Goal: Information Seeking & Learning: Check status

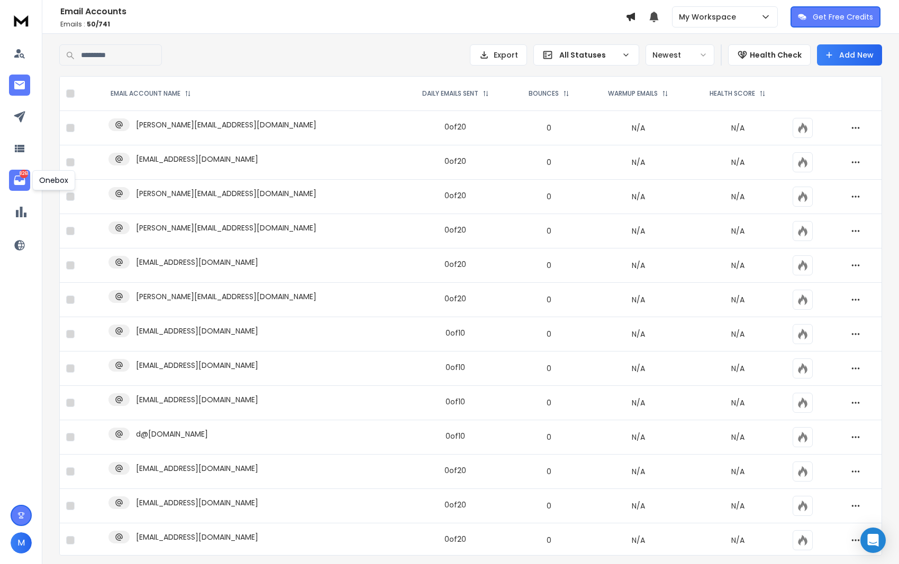
click at [25, 187] on link "8261" at bounding box center [19, 180] width 21 height 21
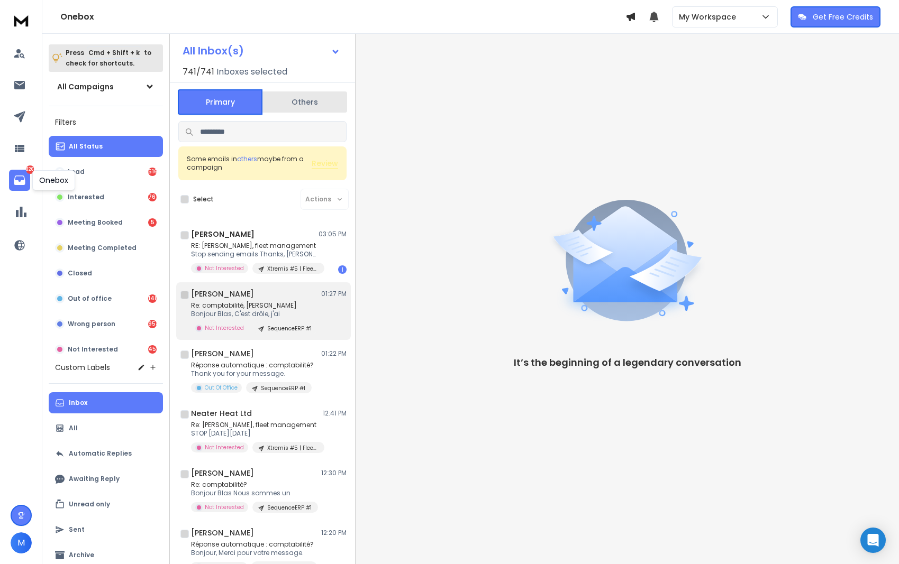
click at [269, 302] on p "Re: comptabilité, [PERSON_NAME]" at bounding box center [254, 305] width 127 height 8
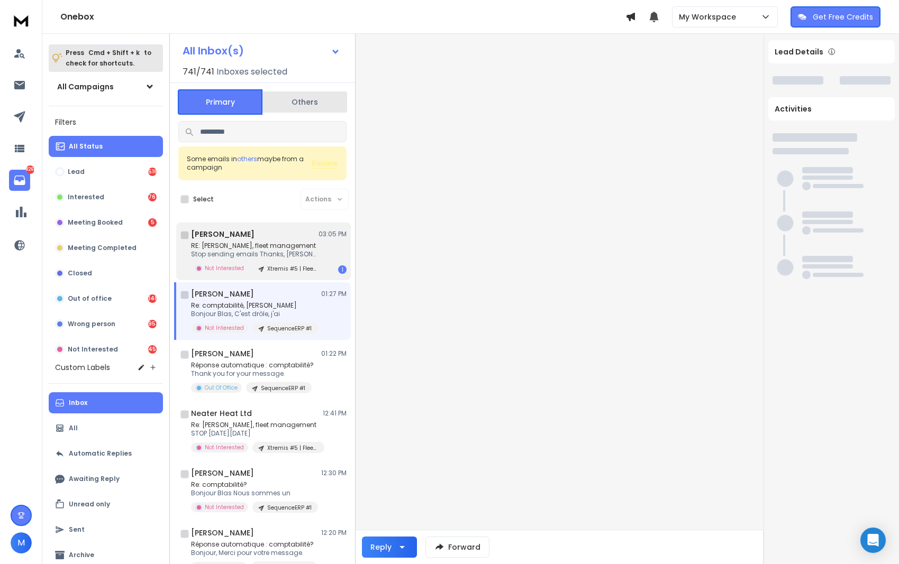
click at [247, 266] on div "Not Interested Xtremis #5 | Fleet - Smaller Home services | America" at bounding box center [257, 268] width 133 height 11
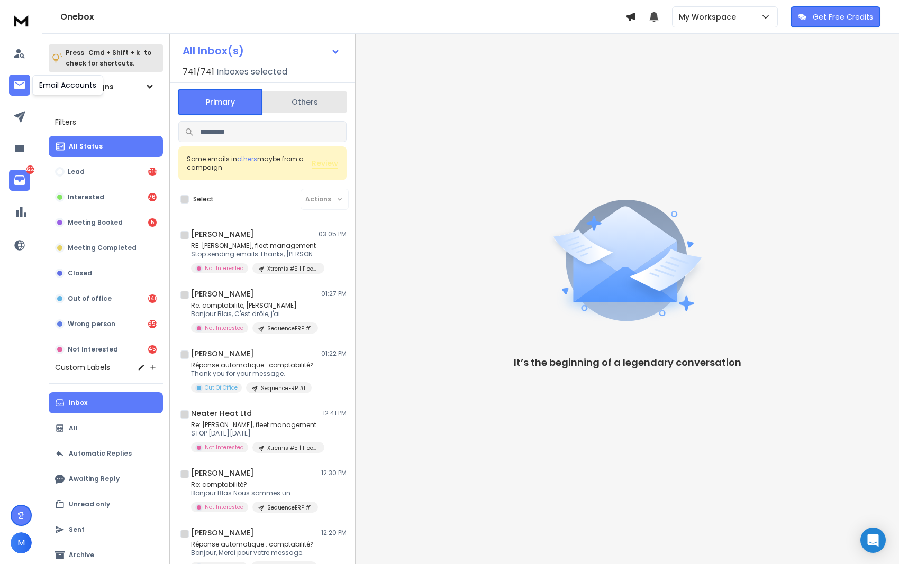
click at [24, 86] on icon at bounding box center [19, 85] width 13 height 13
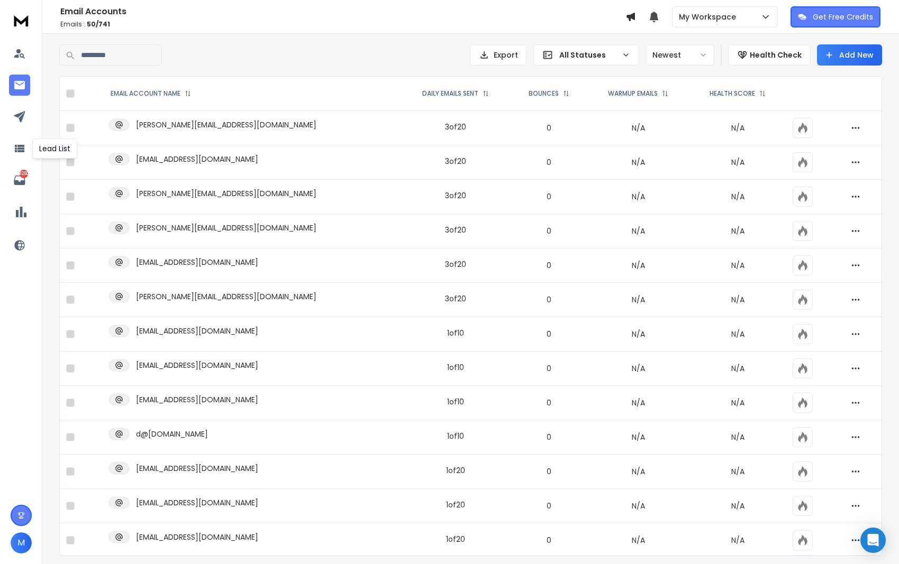
click at [16, 129] on div at bounding box center [21, 118] width 24 height 25
click at [16, 125] on link at bounding box center [19, 116] width 21 height 21
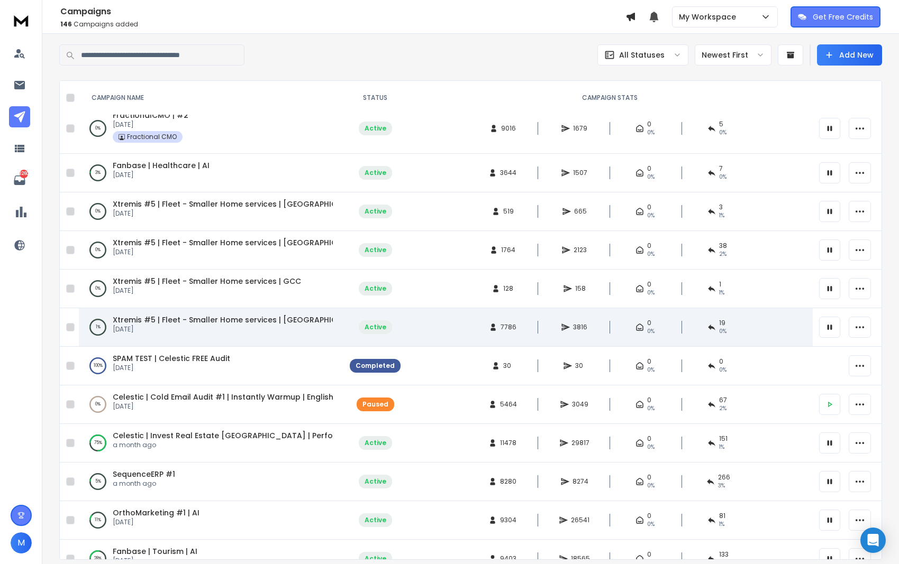
scroll to position [136, 0]
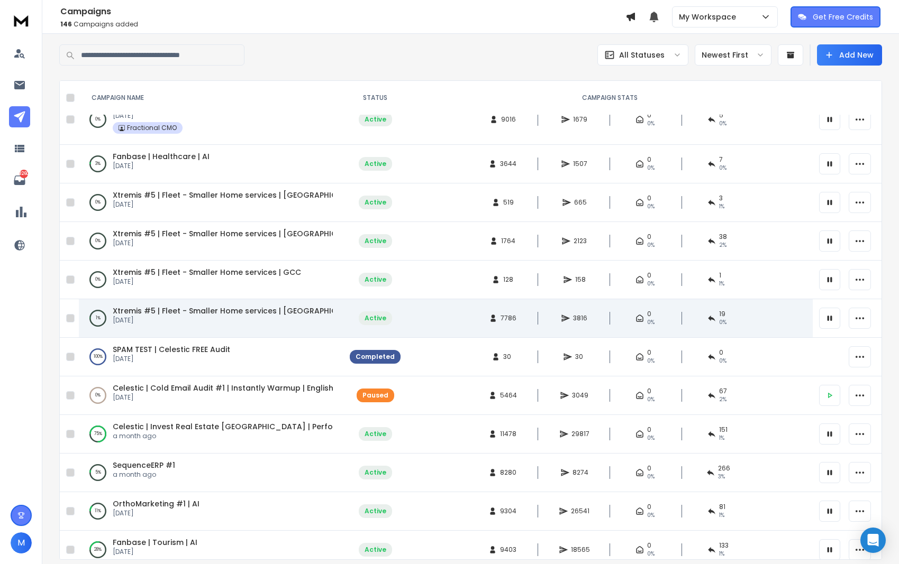
click at [144, 471] on p "a month ago" at bounding box center [144, 475] width 62 height 8
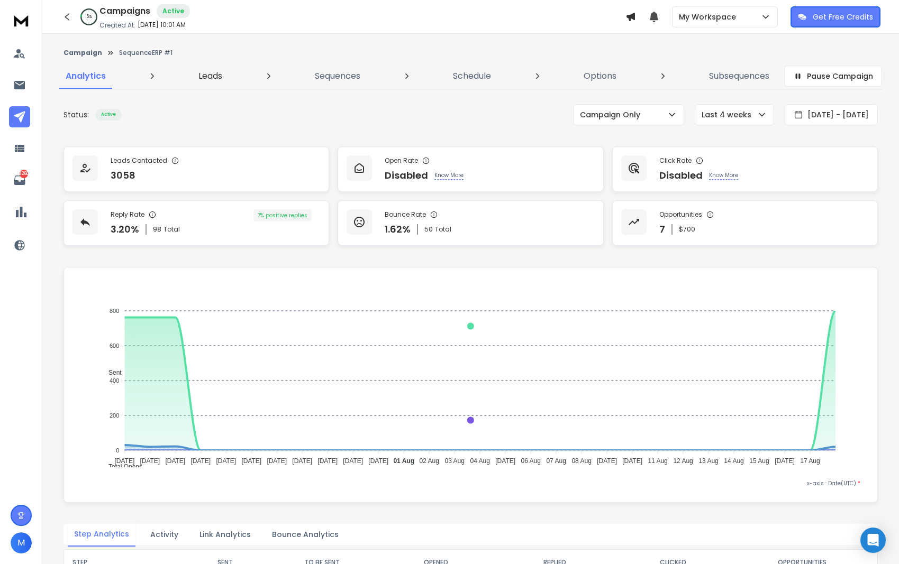
click at [224, 81] on link "Leads" at bounding box center [210, 75] width 36 height 25
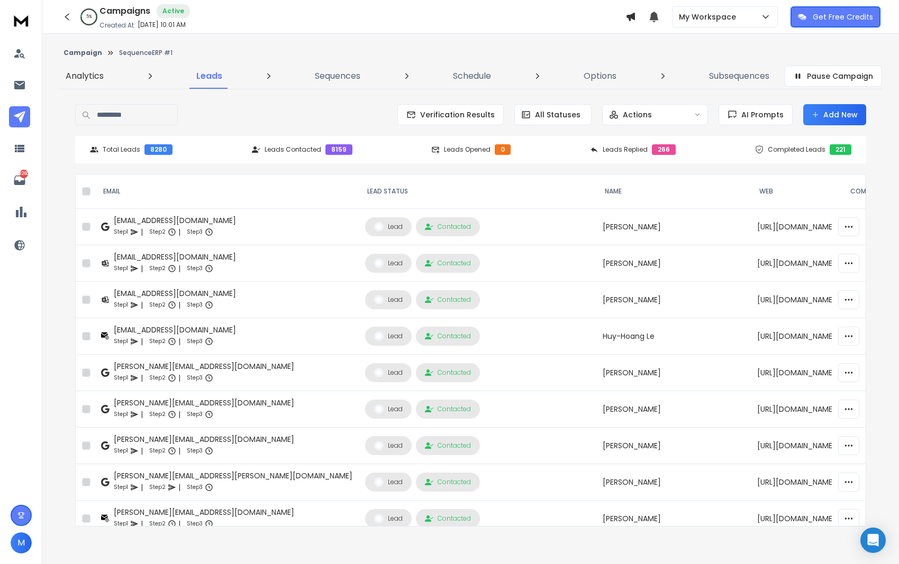
click at [98, 71] on p "Analytics" at bounding box center [85, 76] width 38 height 13
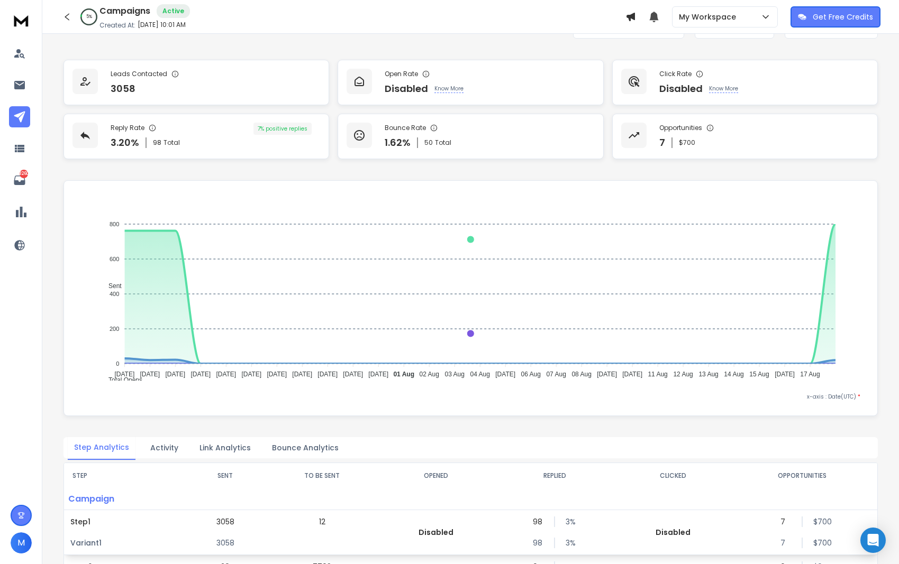
scroll to position [142, 0]
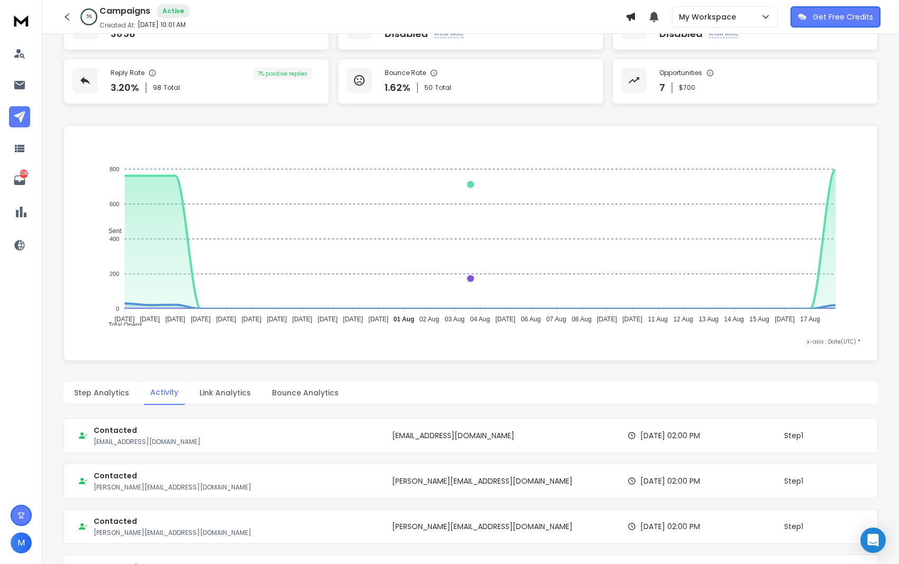
click at [170, 395] on button "Activity" at bounding box center [164, 393] width 41 height 24
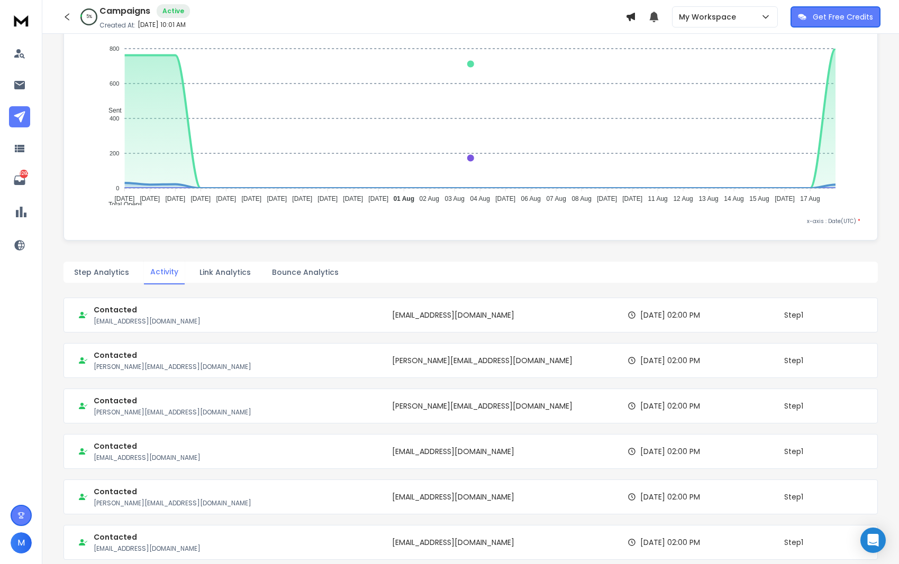
scroll to position [0, 0]
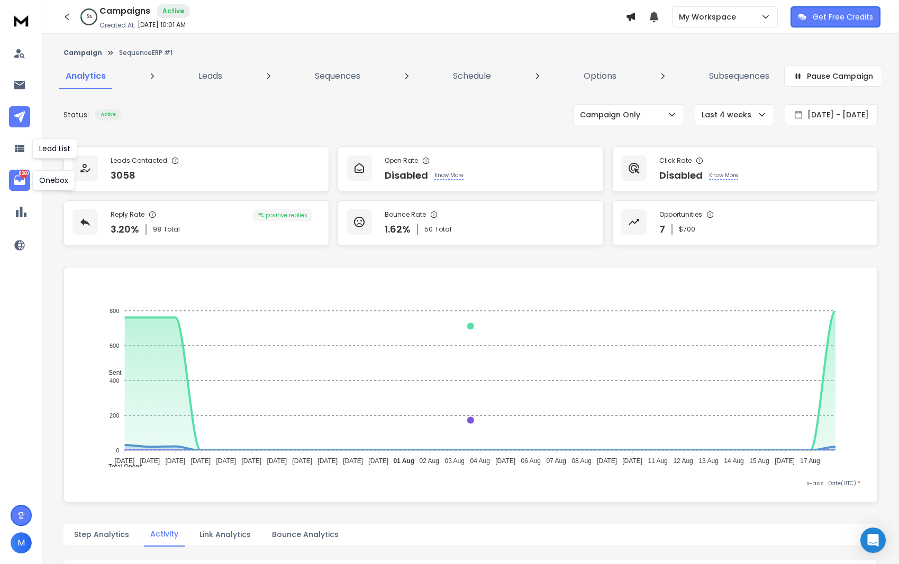
click at [15, 177] on icon at bounding box center [19, 180] width 13 height 13
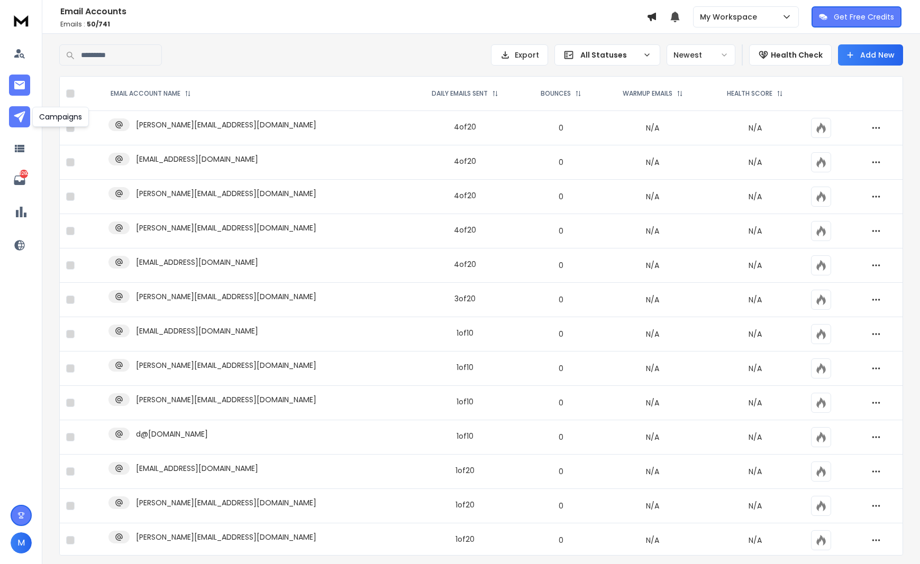
click at [25, 115] on icon at bounding box center [19, 117] width 13 height 13
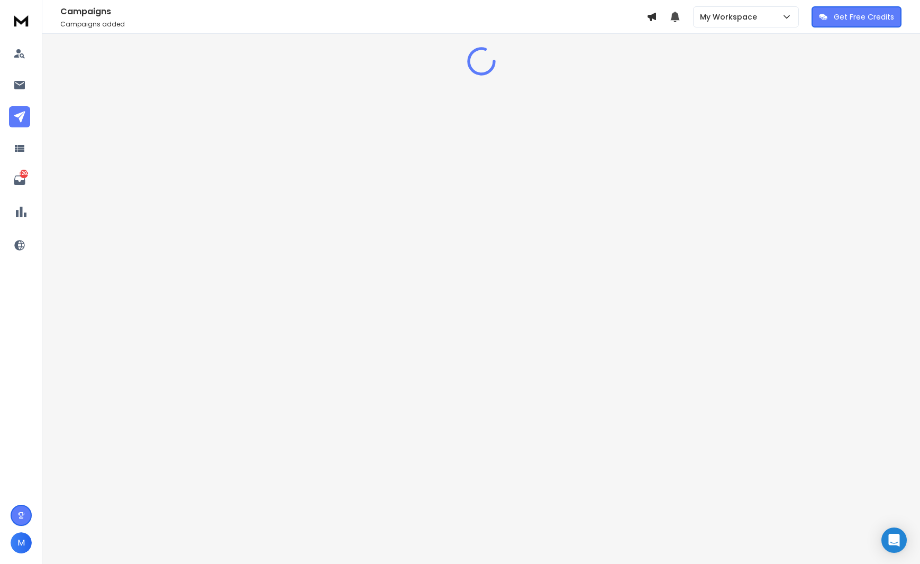
click at [168, 53] on div at bounding box center [481, 61] width 844 height 34
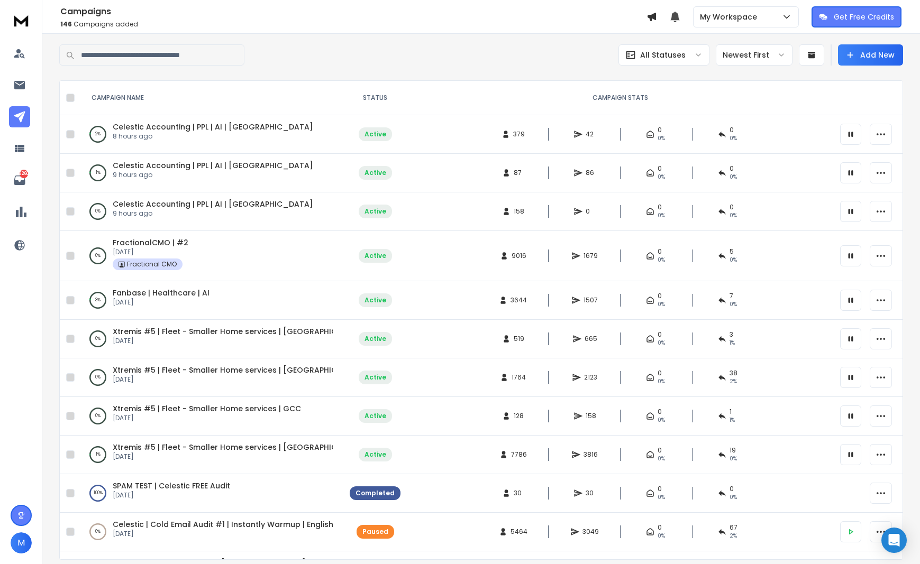
click at [202, 53] on input at bounding box center [151, 54] width 185 height 21
click at [207, 61] on input "*******" at bounding box center [151, 54] width 185 height 21
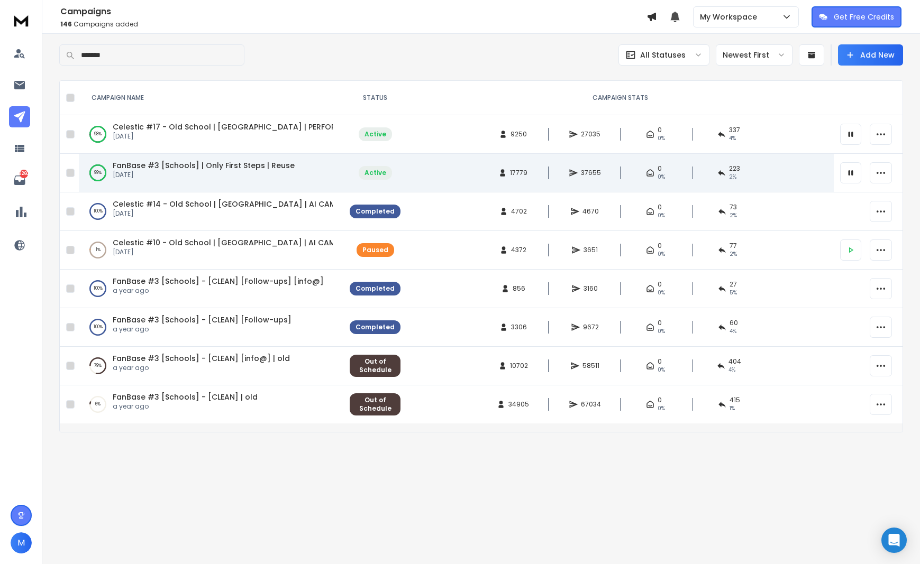
type input "*******"
click at [233, 173] on p "3 months ago" at bounding box center [204, 175] width 182 height 8
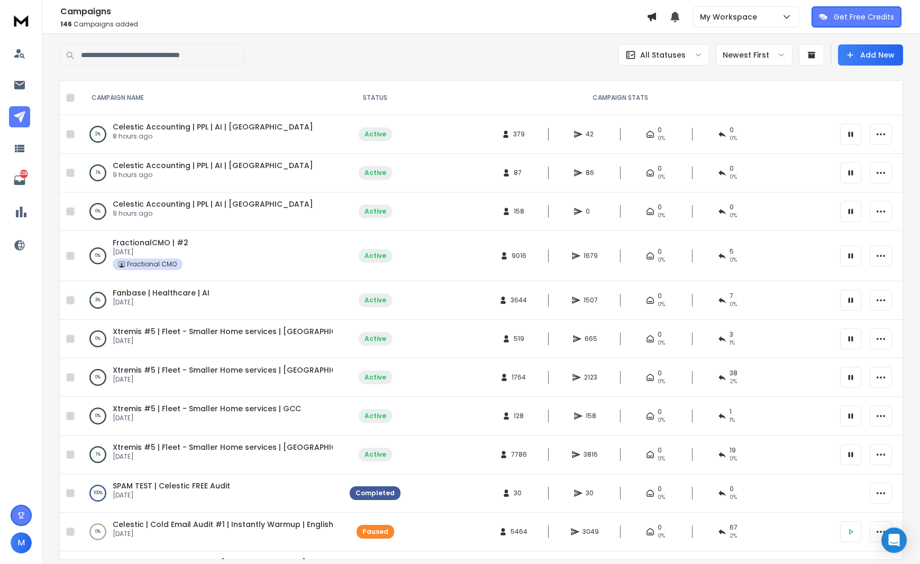
click at [130, 48] on input at bounding box center [151, 54] width 185 height 21
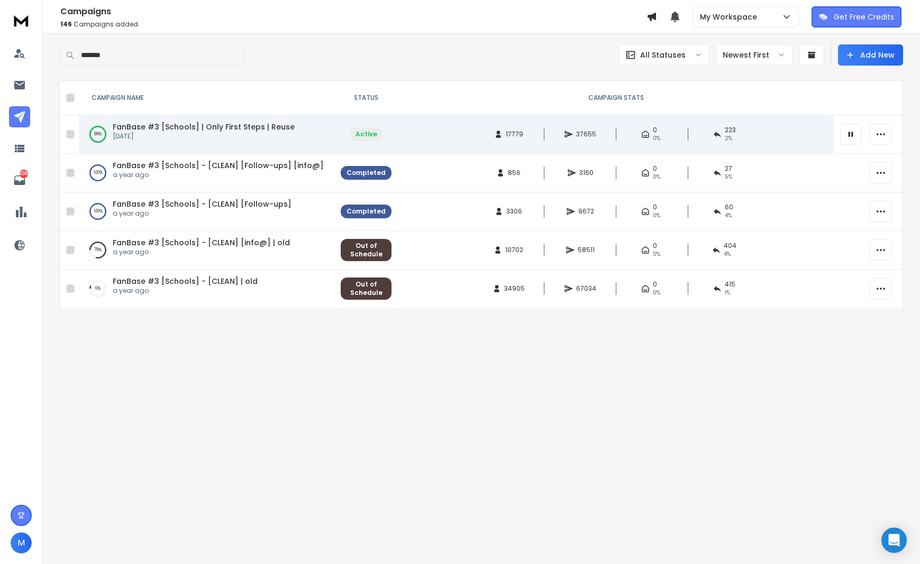
type input "*******"
click at [221, 127] on span "FanBase #3 [Schools] | Only First Steps | Reuse" at bounding box center [204, 127] width 182 height 11
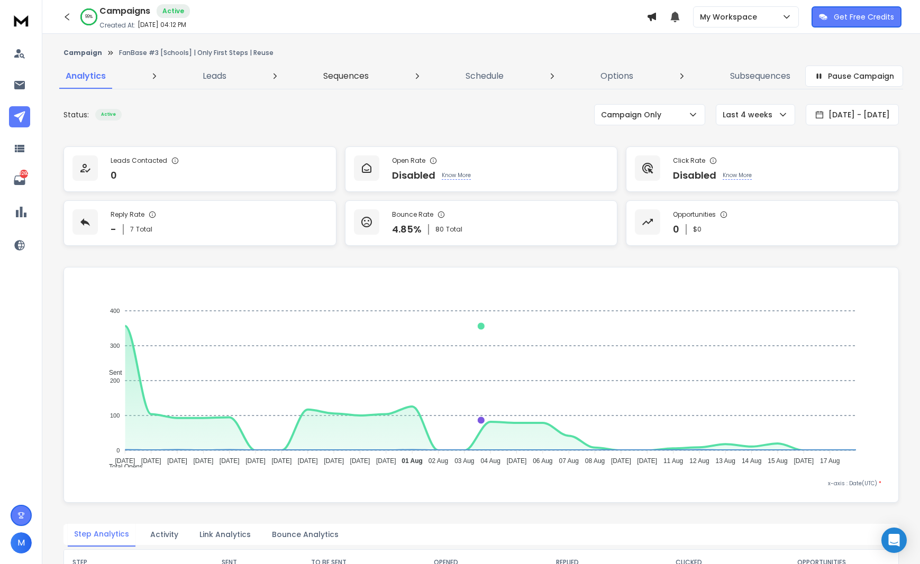
click at [335, 81] on p "Sequences" at bounding box center [345, 76] width 45 height 13
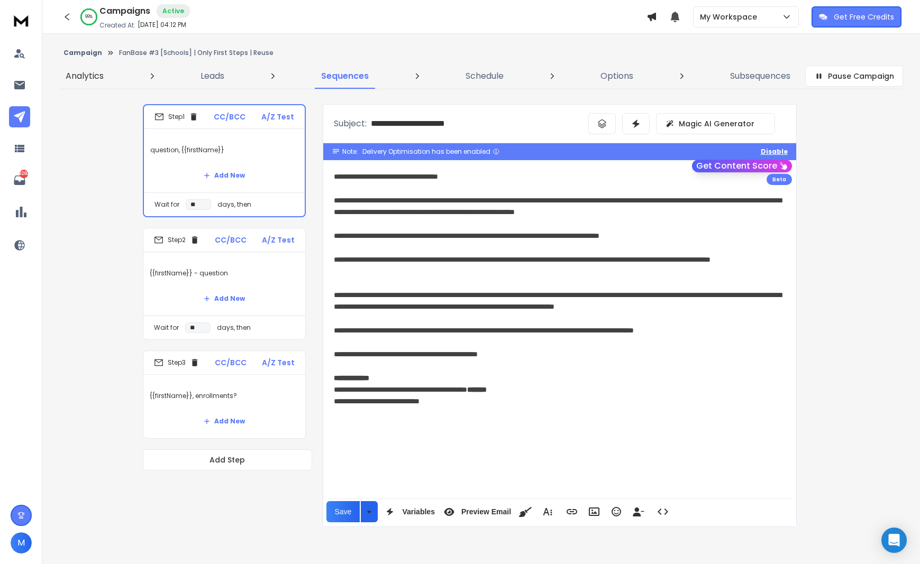
click at [93, 76] on p "Analytics" at bounding box center [85, 76] width 38 height 13
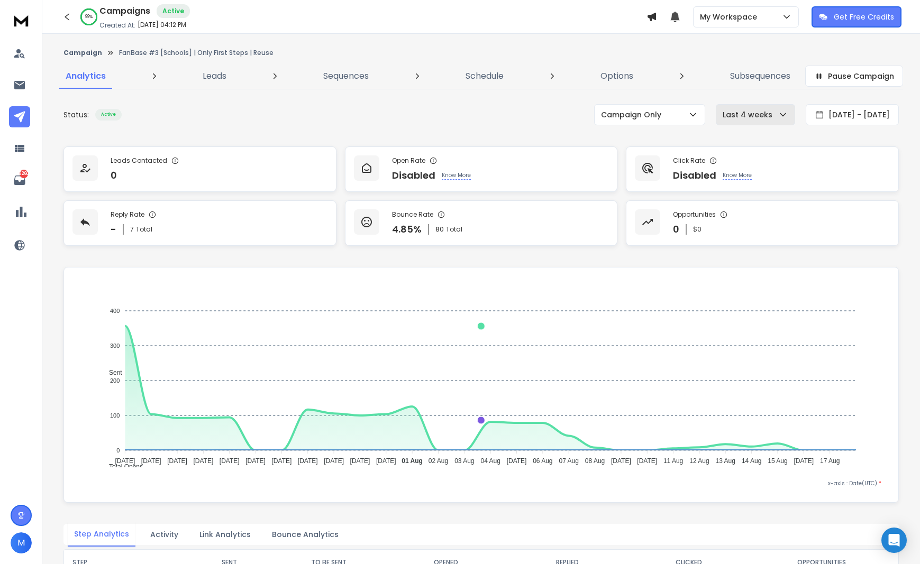
click at [730, 106] on button "Last 4 weeks" at bounding box center [755, 114] width 79 height 21
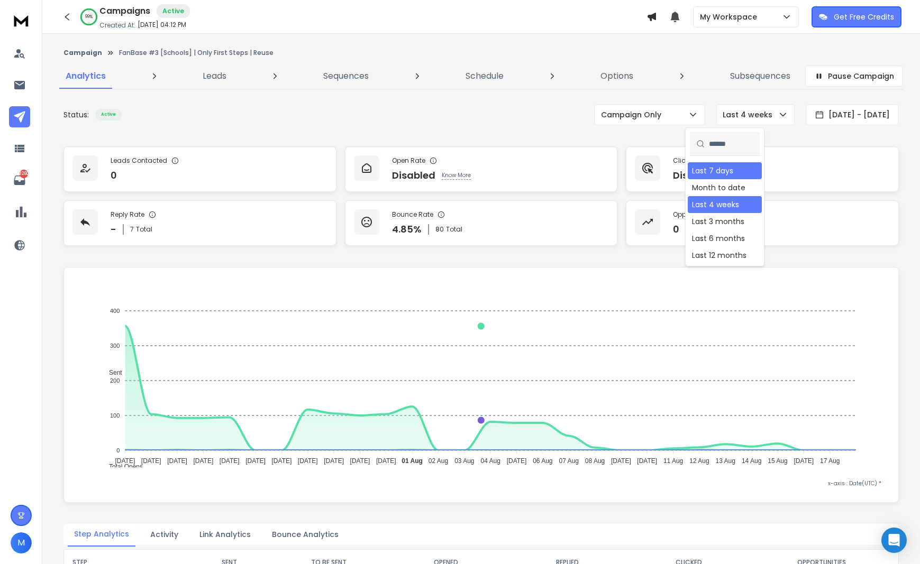
click at [541, 102] on div "Status: Active Pause Campaign Campaign Only Last 4 weeks 21 Jul 2025 - 18 Aug 2…" at bounding box center [481, 397] width 844 height 595
click at [64, 14] on icon at bounding box center [67, 17] width 10 height 10
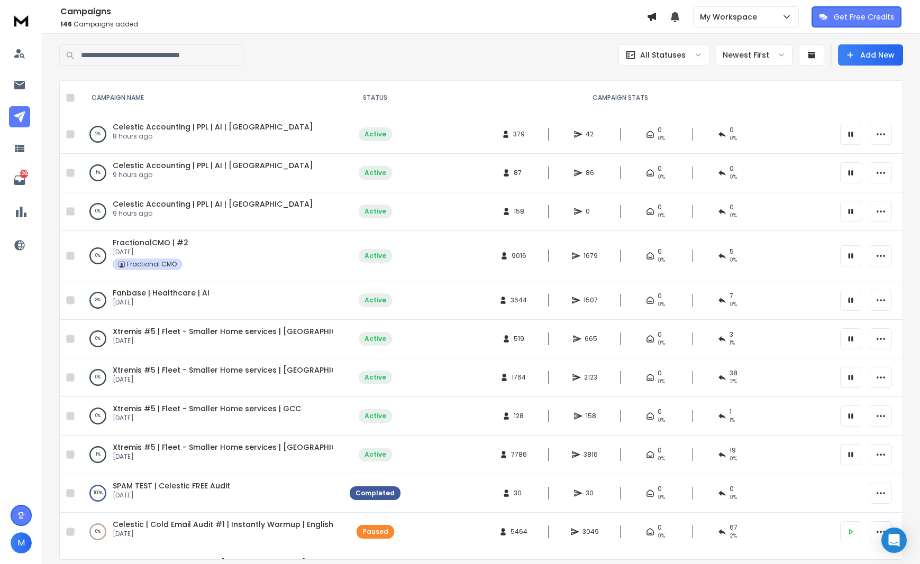
click at [174, 58] on input at bounding box center [151, 54] width 185 height 21
click at [318, 61] on div at bounding box center [270, 54] width 422 height 21
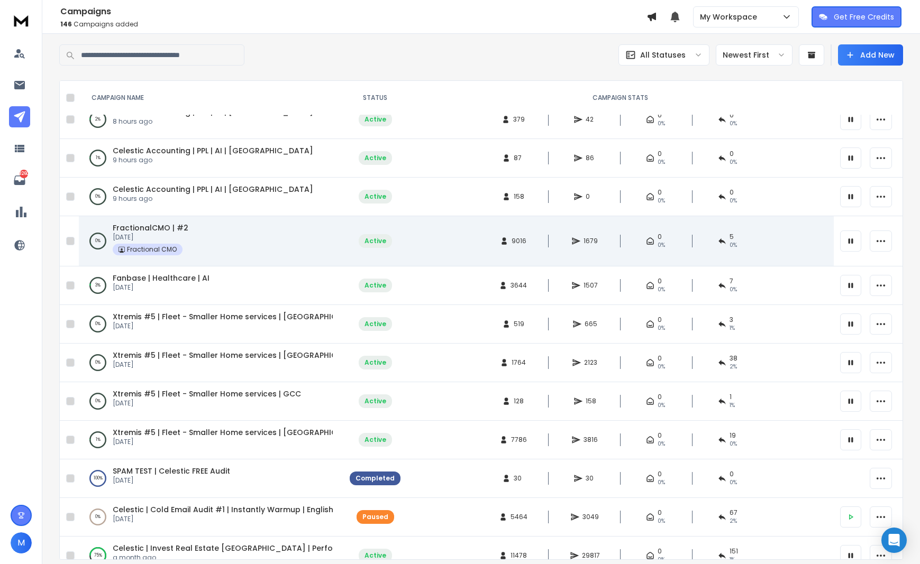
scroll to position [21, 0]
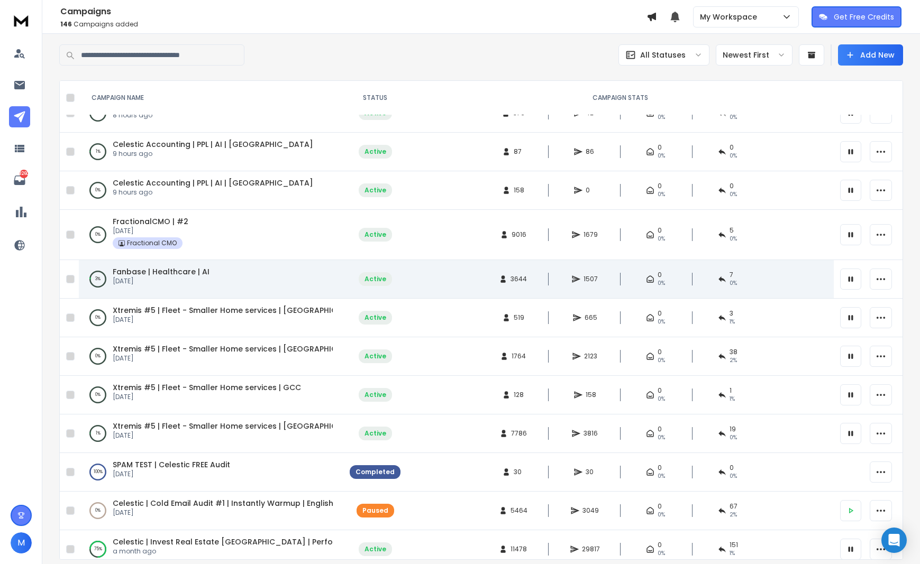
click at [262, 272] on div "3 % Fanbase | Healthcare | AI 8 days ago" at bounding box center [210, 279] width 243 height 25
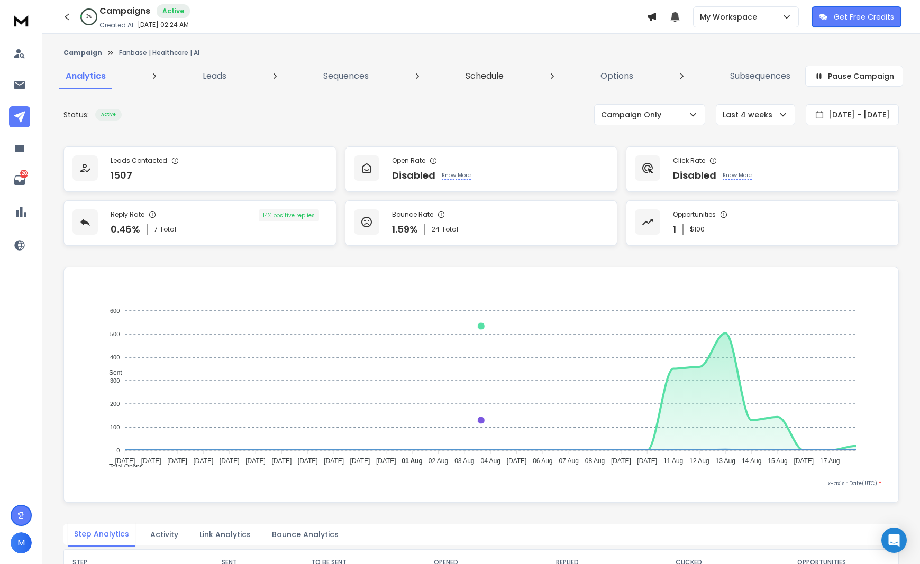
click at [470, 81] on p "Schedule" at bounding box center [484, 76] width 38 height 13
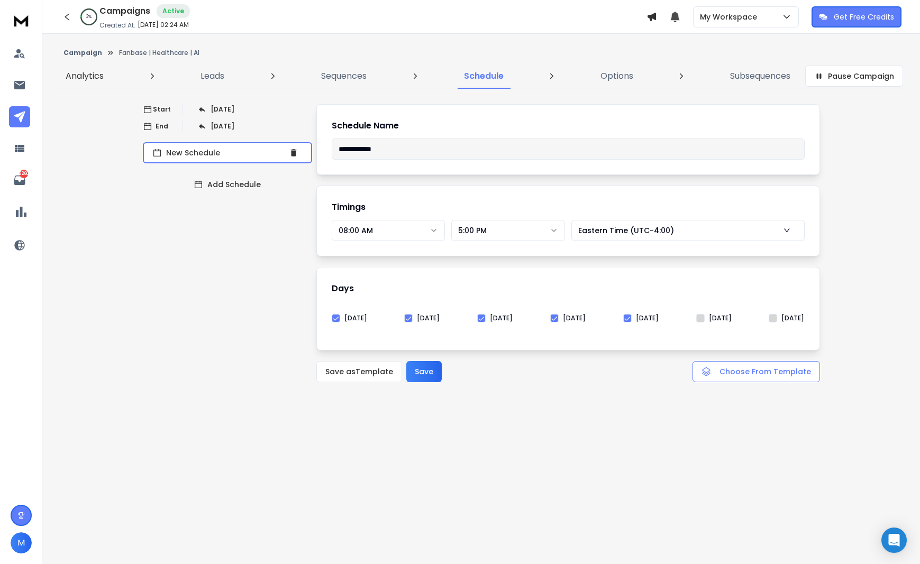
click at [78, 75] on p "Analytics" at bounding box center [85, 76] width 38 height 13
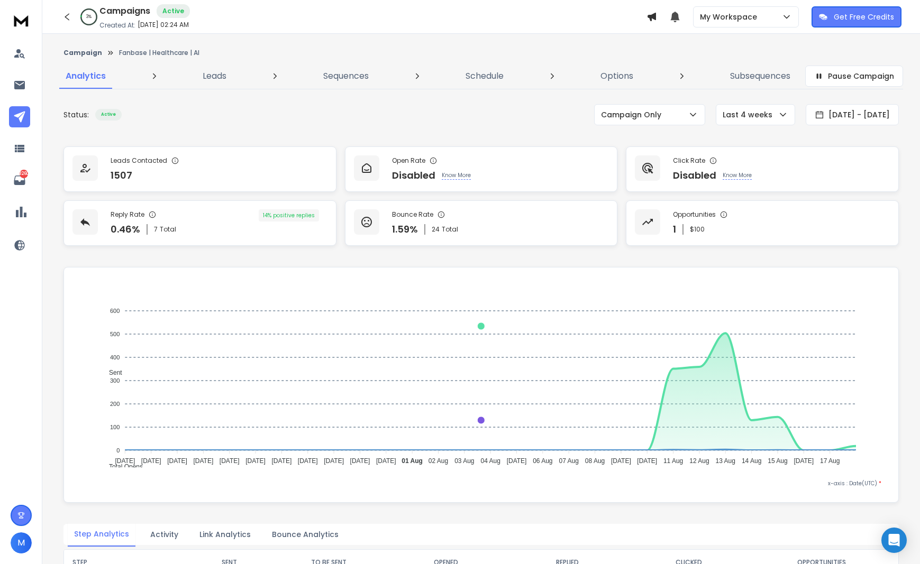
click at [665, 228] on link "Opportunities 1 $ 100" at bounding box center [762, 222] width 273 height 45
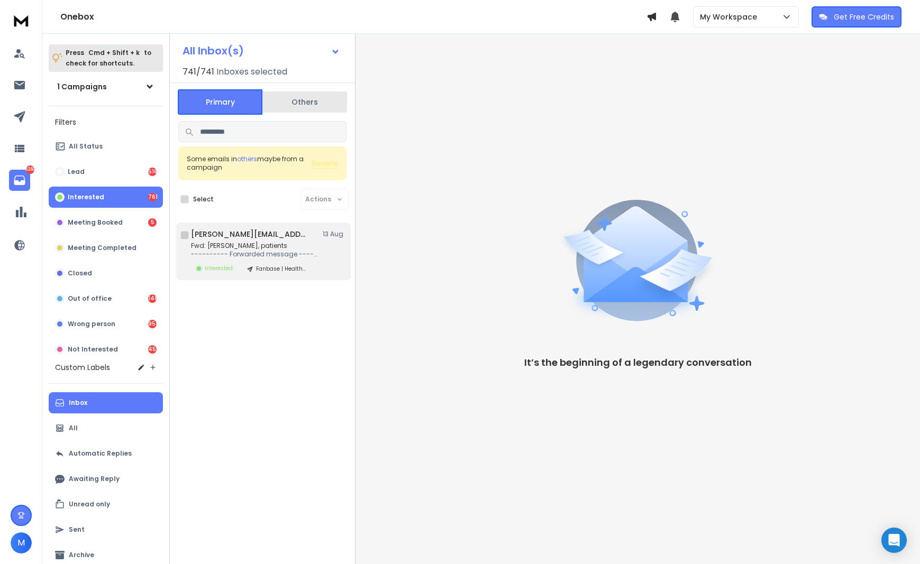
click at [246, 226] on div "brian@fanbaseco.com 13 Aug Fwd: Bart, patients ---------- Forwarded message ---…" at bounding box center [263, 252] width 175 height 58
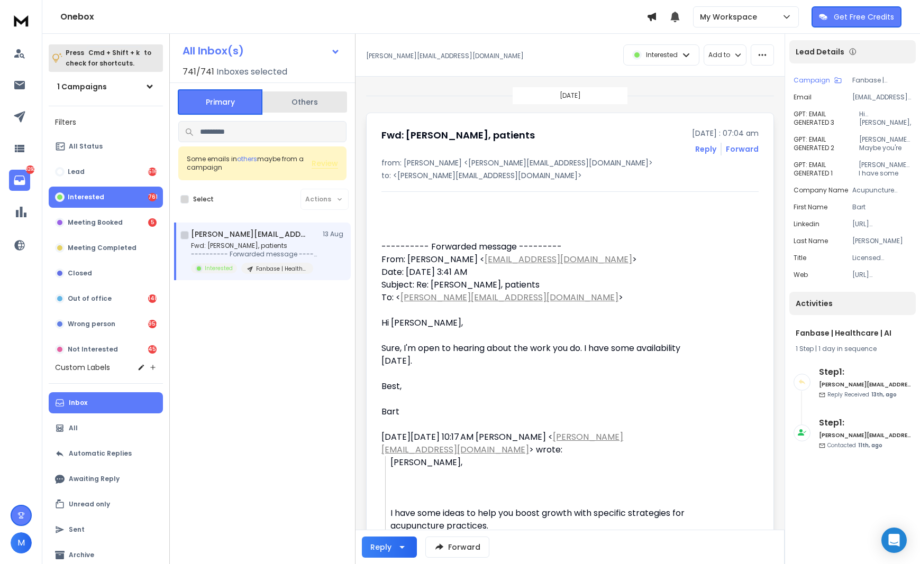
drag, startPoint x: 643, startPoint y: 257, endPoint x: 478, endPoint y: 255, distance: 165.5
click at [478, 255] on div "From: Bart Beckermann < bart@acupuncturewilliamsburg.com >" at bounding box center [535, 259] width 309 height 13
click at [413, 261] on div "From: Bart Beckermann < bart@acupuncturewilliamsburg.com >" at bounding box center [535, 259] width 309 height 13
drag, startPoint x: 413, startPoint y: 261, endPoint x: 638, endPoint y: 258, distance: 225.8
click at [638, 258] on div "From: Bart Beckermann < bart@acupuncturewilliamsburg.com >" at bounding box center [535, 259] width 309 height 13
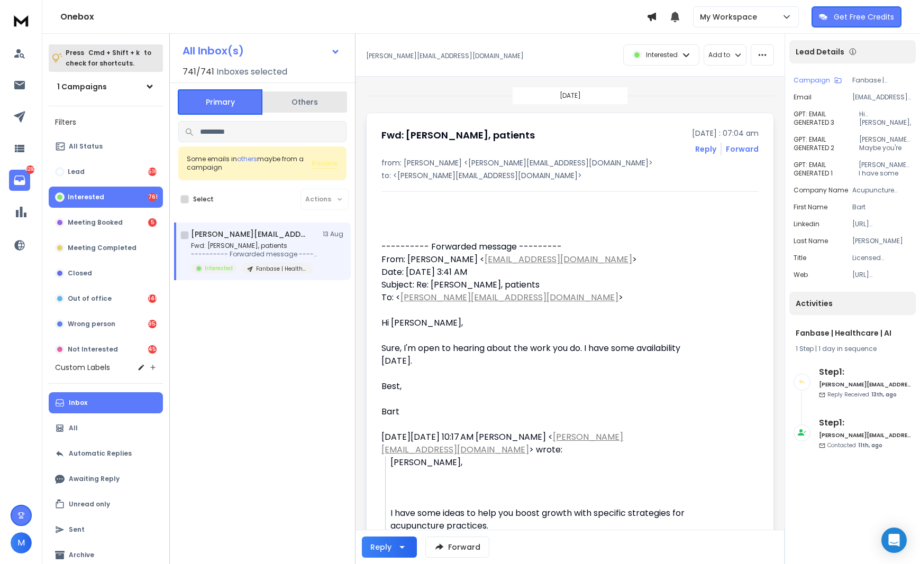
copy div "art Beckermann < bart@acupuncturewilliamsburg.co"
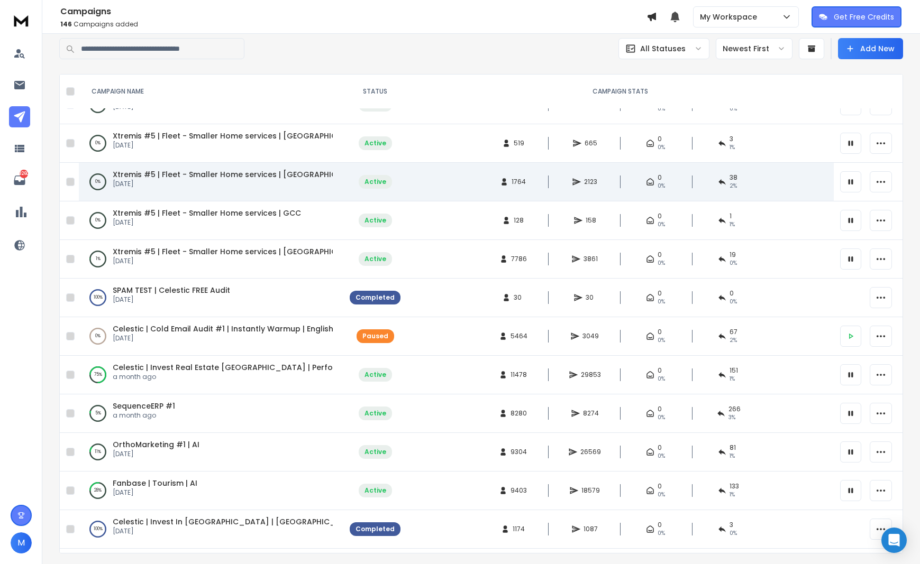
scroll to position [250, 0]
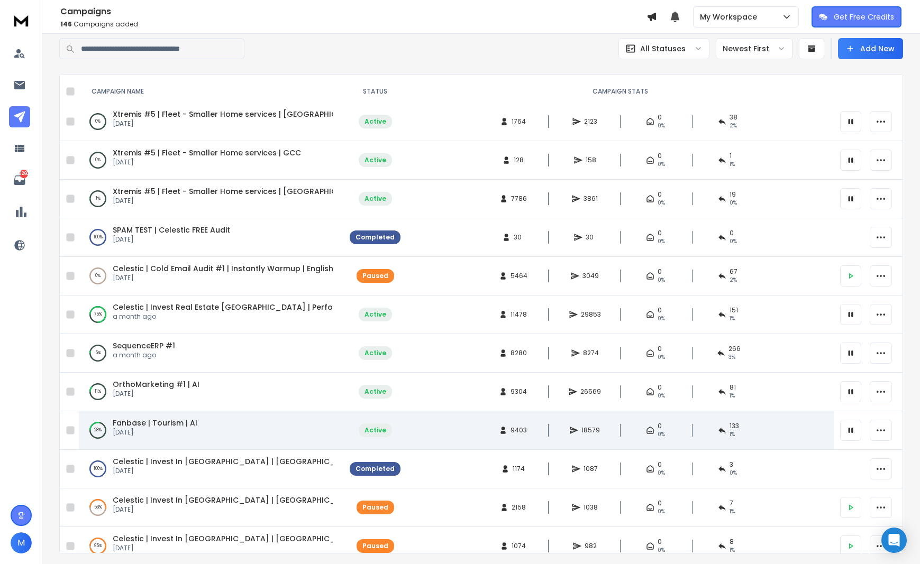
click at [229, 430] on div "28 % Fanbase | Tourism | AI 2 months ago" at bounding box center [210, 430] width 243 height 25
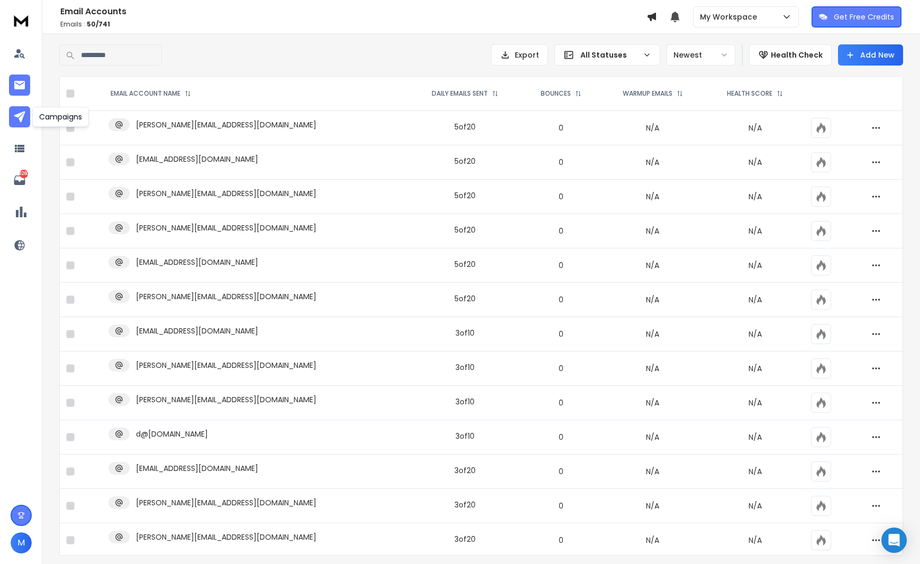
click at [12, 116] on link at bounding box center [19, 116] width 21 height 21
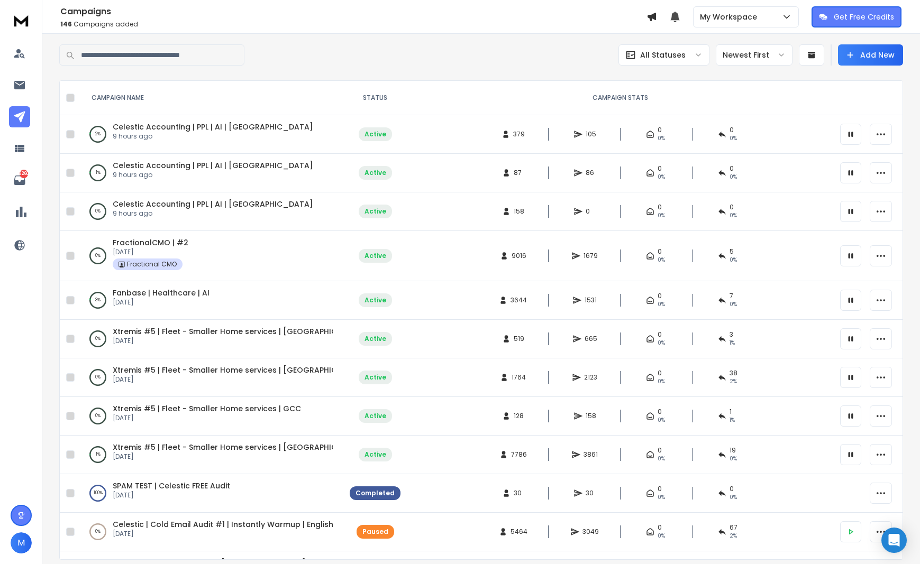
click at [120, 56] on input at bounding box center [151, 54] width 185 height 21
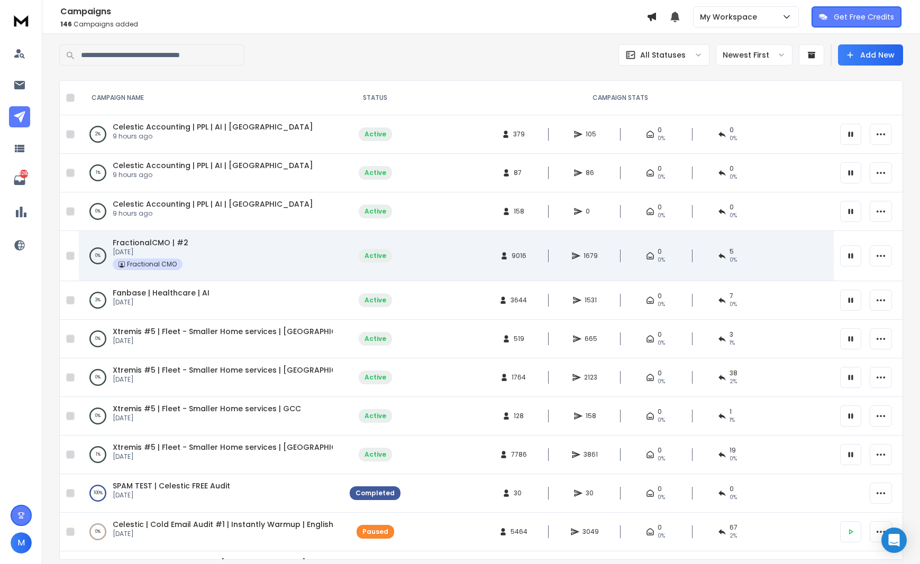
click at [164, 245] on span "FractionalCMO | #2" at bounding box center [151, 242] width 76 height 11
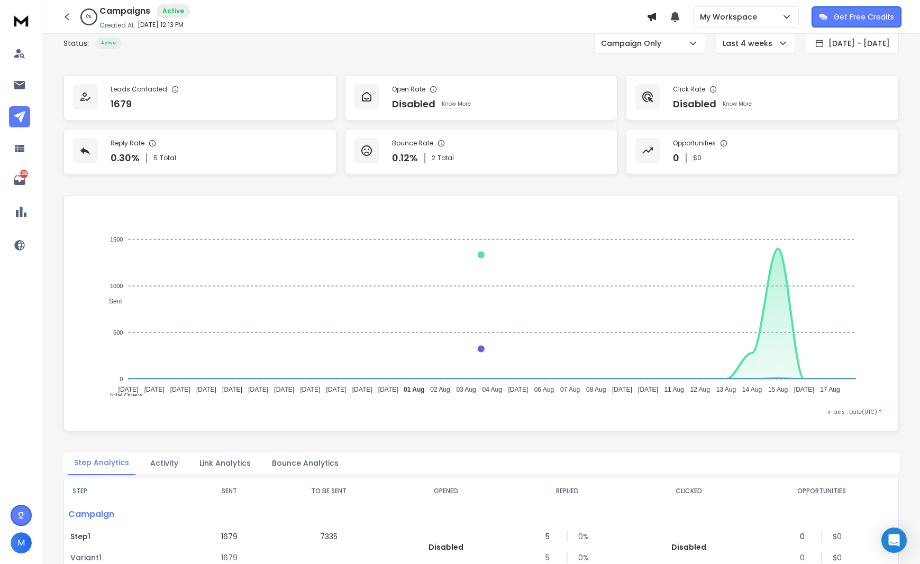
scroll to position [96, 0]
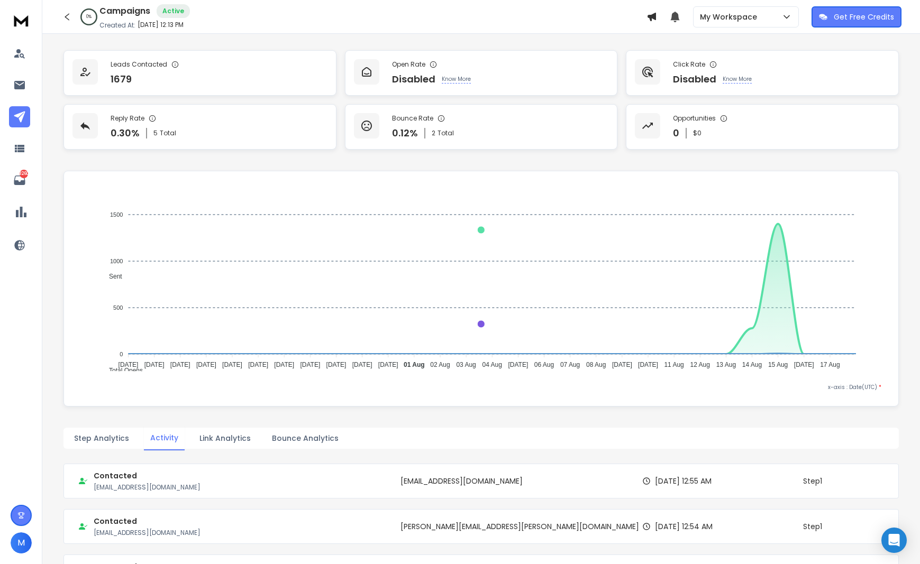
click at [163, 444] on button "Activity" at bounding box center [164, 438] width 41 height 24
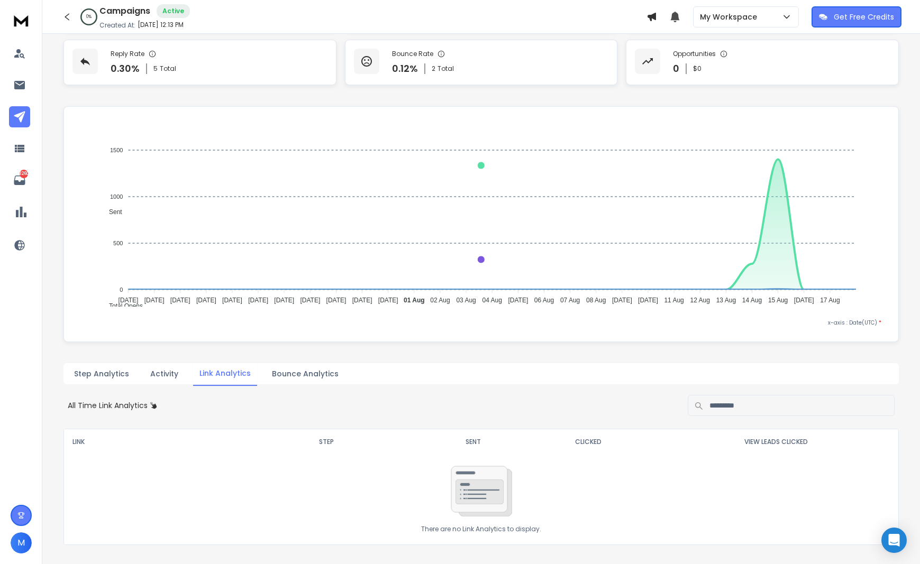
scroll to position [160, 0]
click at [275, 385] on button "Bounce Analytics" at bounding box center [304, 374] width 79 height 23
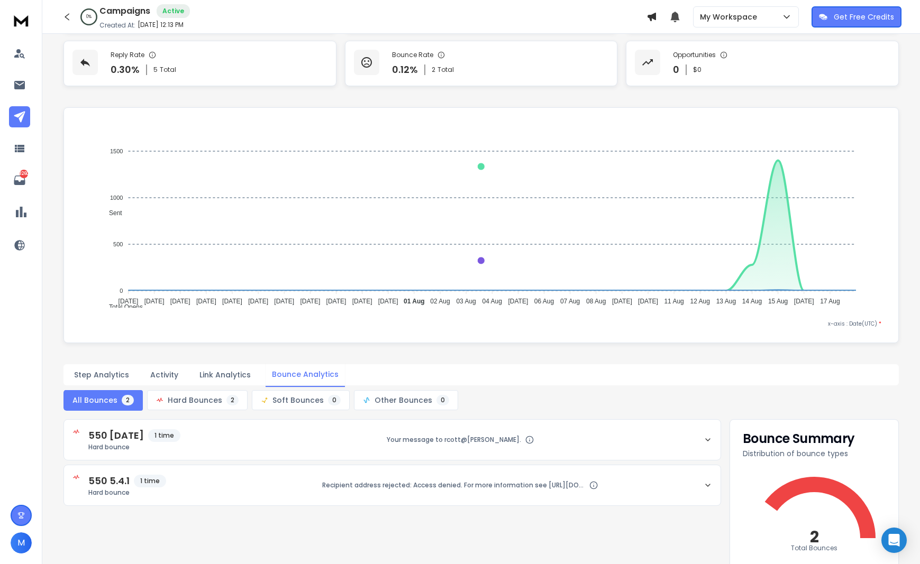
scroll to position [190, 0]
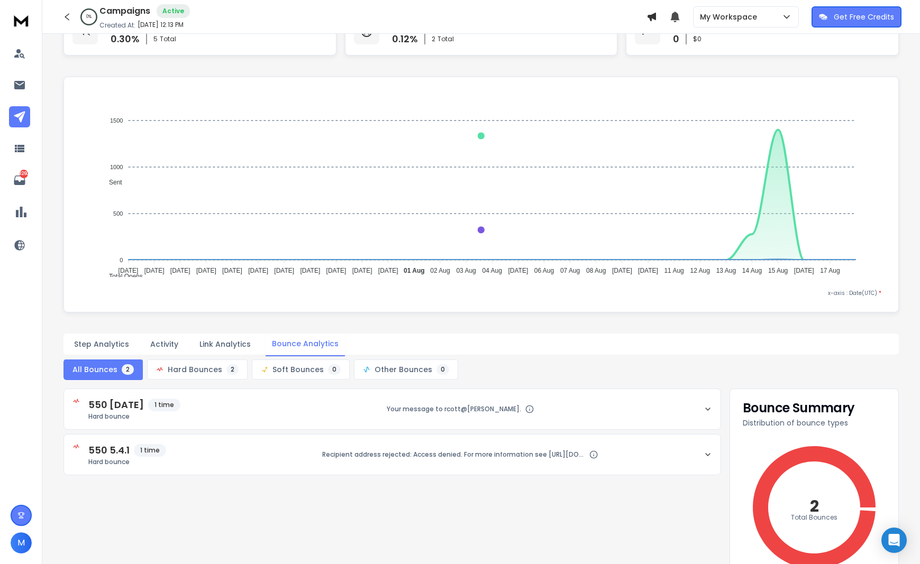
click at [151, 333] on button "Activity" at bounding box center [164, 344] width 41 height 23
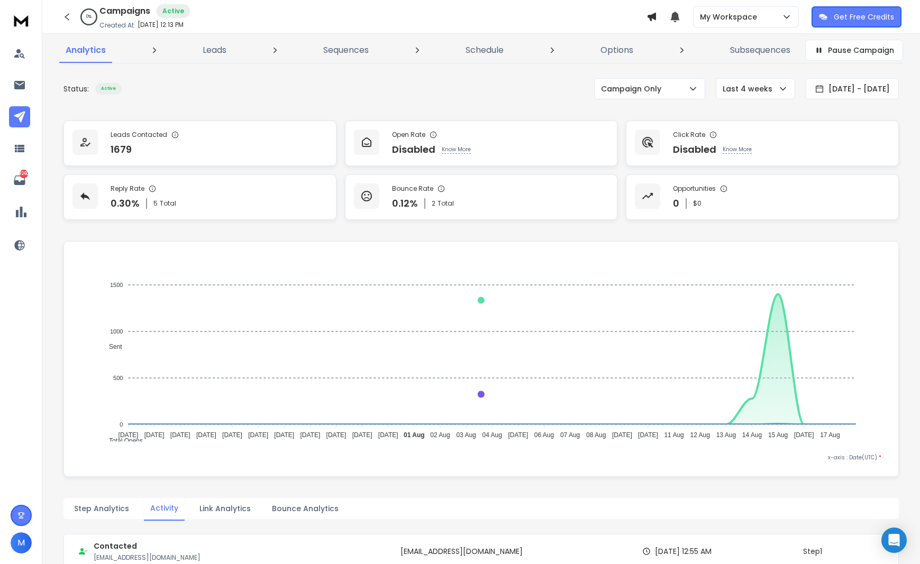
scroll to position [9, 0]
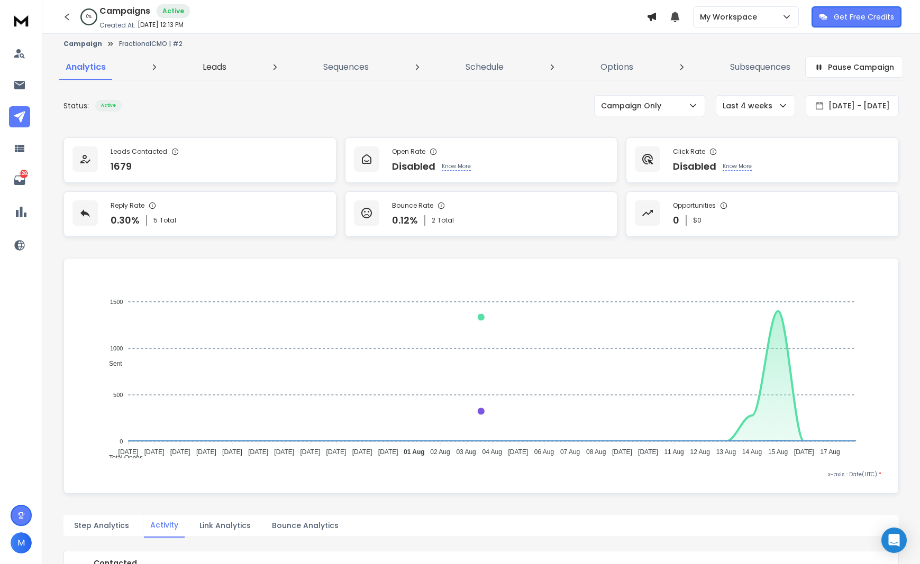
click at [212, 58] on link "Leads" at bounding box center [214, 66] width 36 height 25
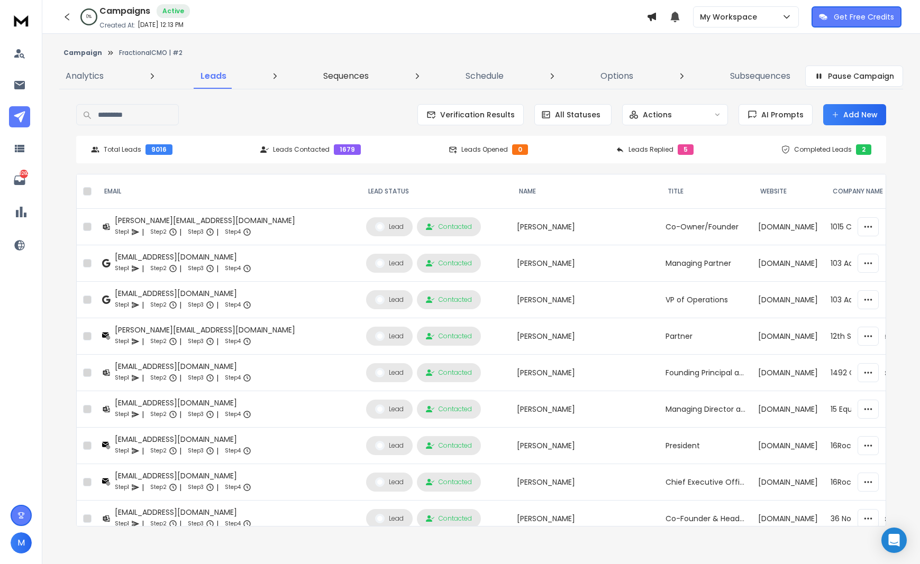
click at [367, 72] on p "Sequences" at bounding box center [345, 76] width 45 height 13
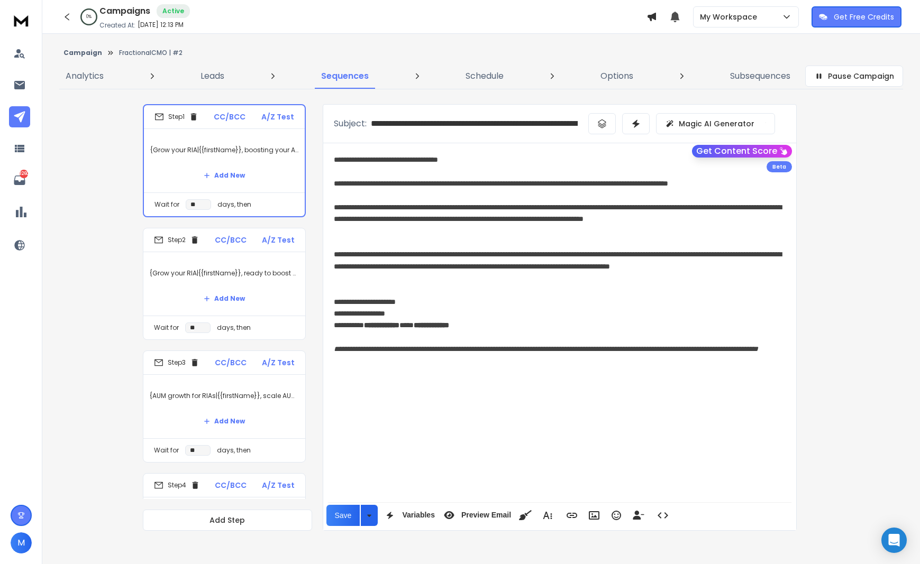
click at [90, 96] on div "**********" at bounding box center [481, 289] width 844 height 491
click at [99, 85] on link "Analytics" at bounding box center [84, 75] width 51 height 25
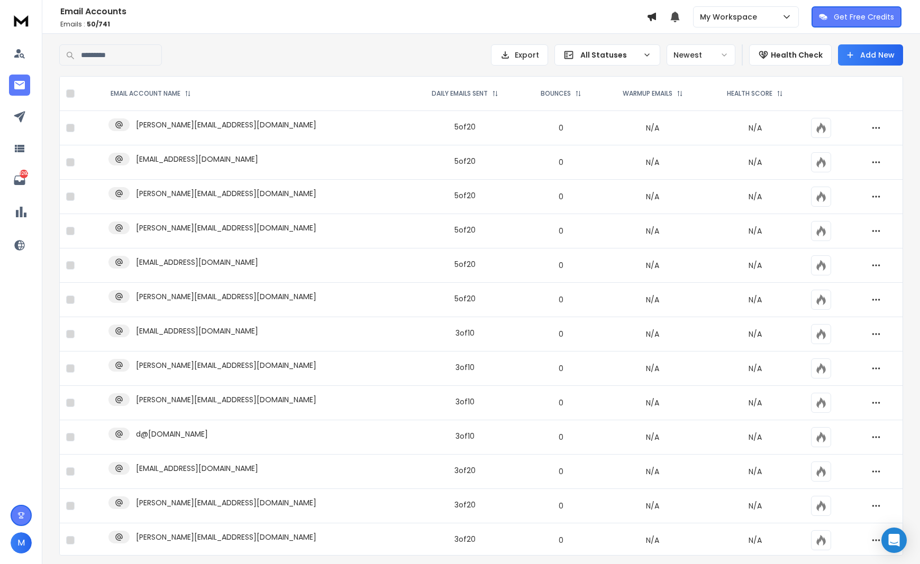
click at [88, 62] on input at bounding box center [110, 54] width 103 height 21
paste input "**********"
type input "**********"
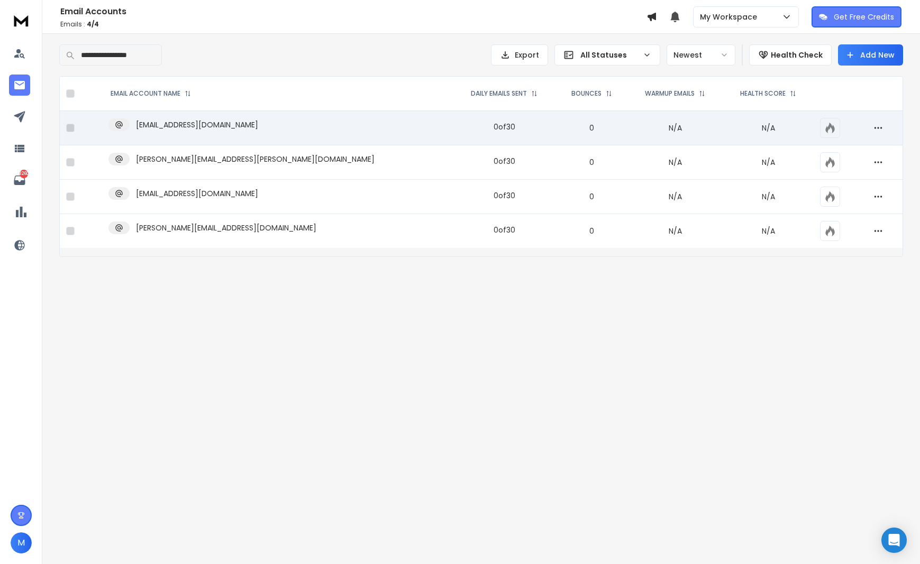
click at [308, 132] on td "[EMAIL_ADDRESS][DOMAIN_NAME]" at bounding box center [277, 128] width 350 height 34
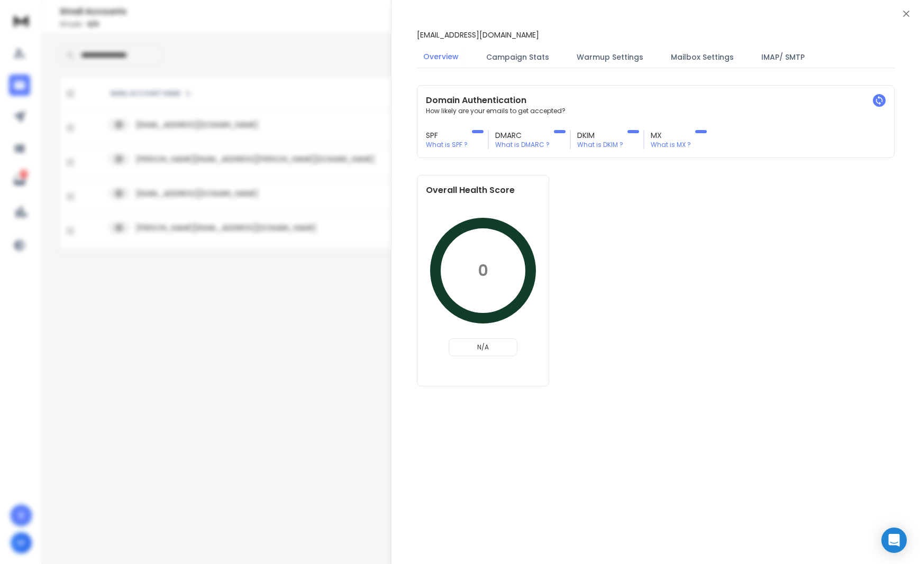
click at [523, 56] on button "Campaign Stats" at bounding box center [518, 56] width 76 height 23
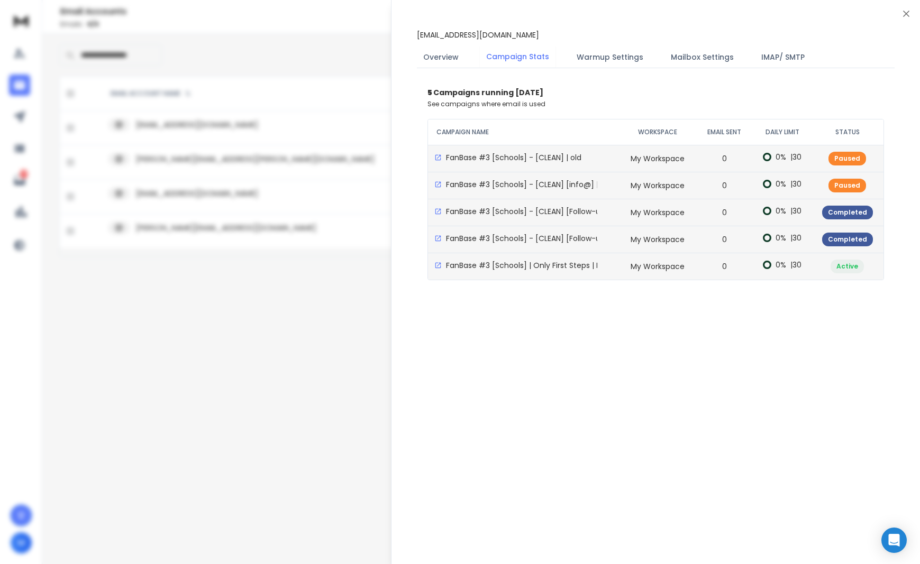
click at [219, 188] on div at bounding box center [460, 282] width 920 height 564
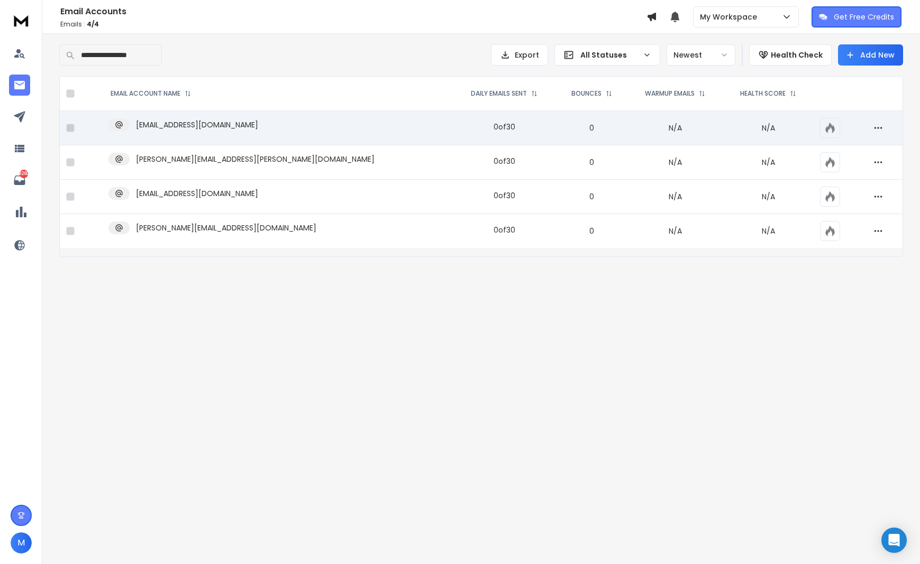
click at [320, 124] on div "[EMAIL_ADDRESS][DOMAIN_NAME]" at bounding box center [276, 124] width 337 height 13
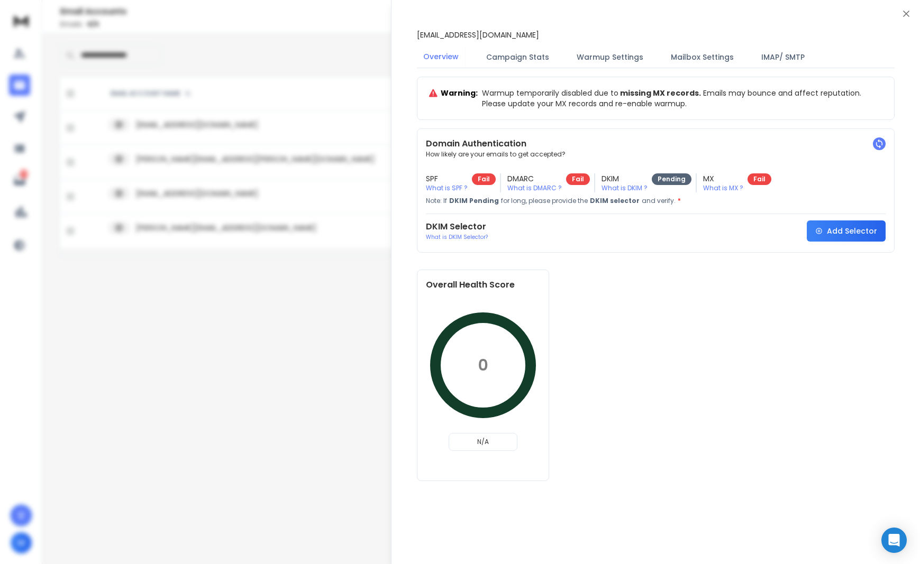
click at [482, 90] on p "Warmup temporarily disabled due to missing MX records. Emails may bounce and af…" at bounding box center [671, 98] width 379 height 21
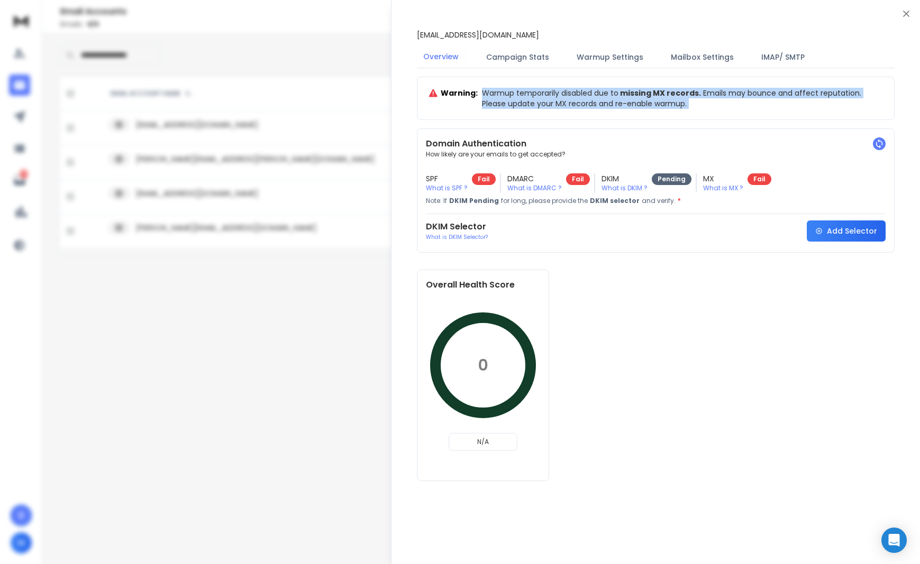
drag, startPoint x: 482, startPoint y: 90, endPoint x: 722, endPoint y: 106, distance: 241.2
click at [722, 106] on p "Warmup temporarily disabled due to missing MX records. Emails may bounce and af…" at bounding box center [671, 98] width 379 height 21
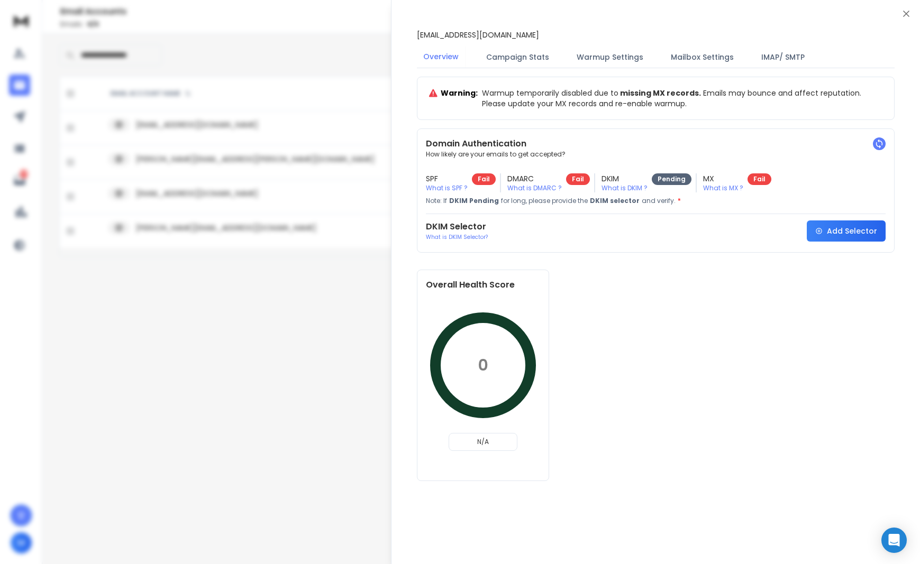
click at [547, 61] on button "Campaign Stats" at bounding box center [518, 56] width 76 height 23
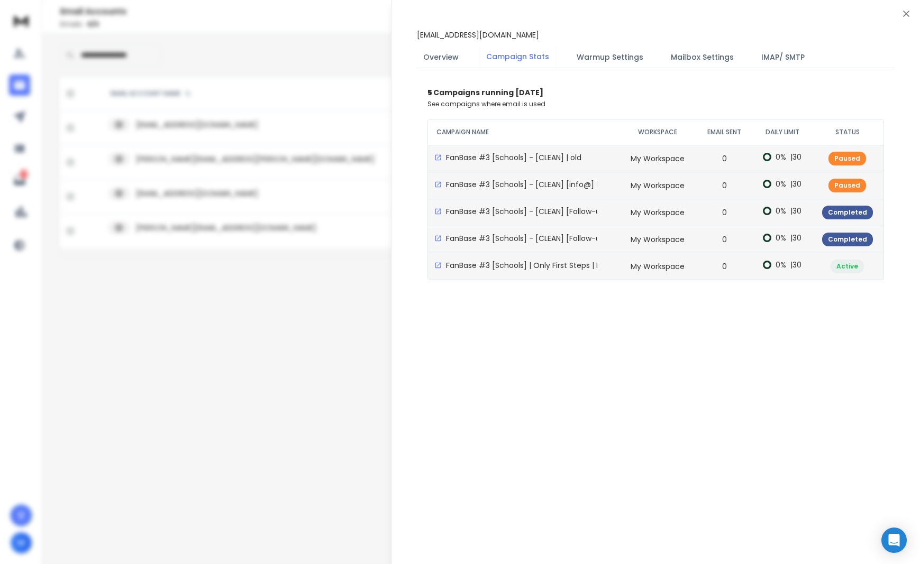
click at [607, 61] on button "Warmup Settings" at bounding box center [609, 56] width 79 height 23
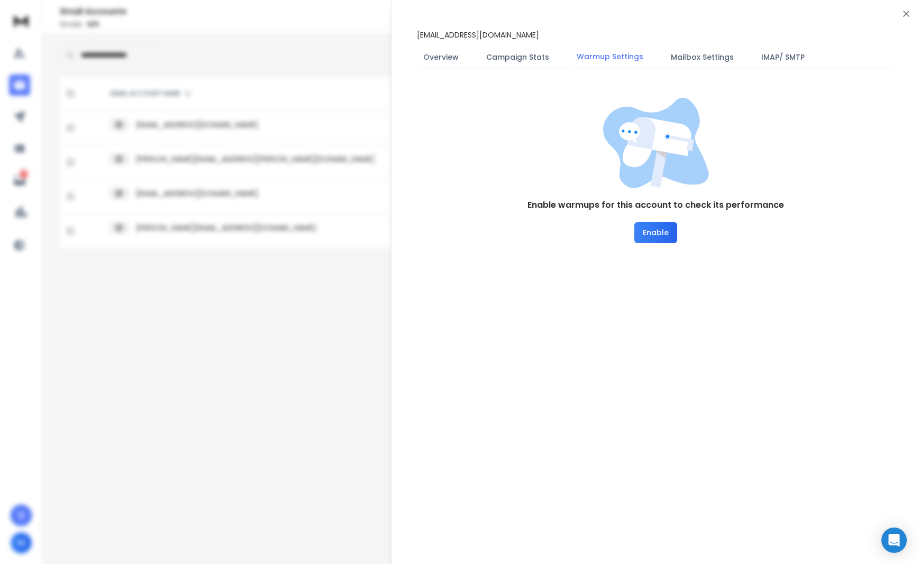
click at [288, 51] on div at bounding box center [460, 282] width 920 height 564
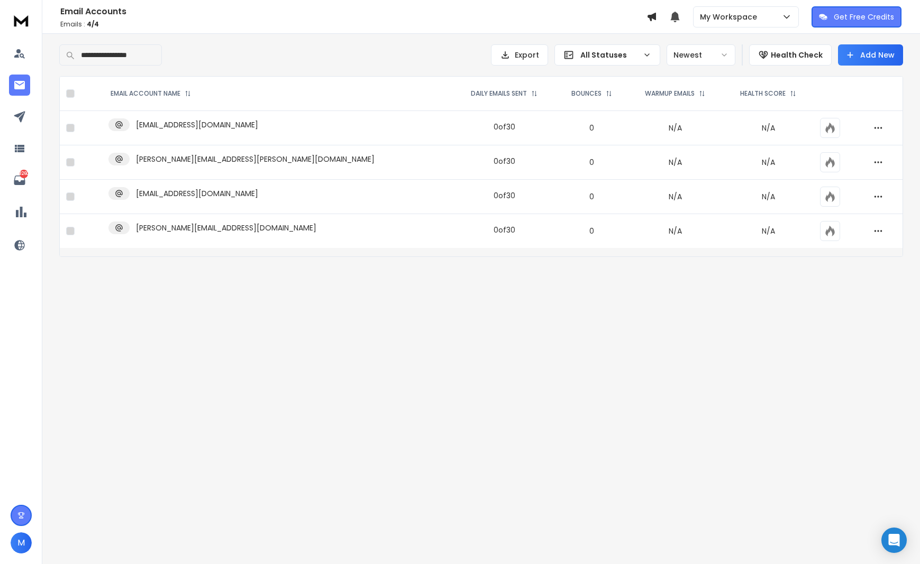
click at [169, 53] on div "**********" at bounding box center [271, 54] width 425 height 21
click at [158, 53] on input "**********" at bounding box center [110, 54] width 103 height 21
paste input
type input "**********"
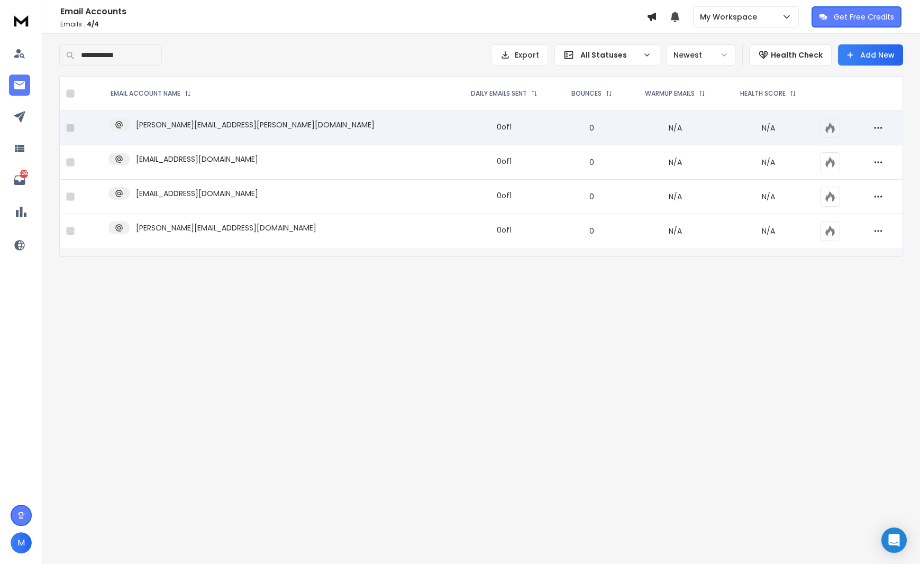
click at [314, 136] on td "brian.salazar@gofanbase.us" at bounding box center [277, 128] width 350 height 34
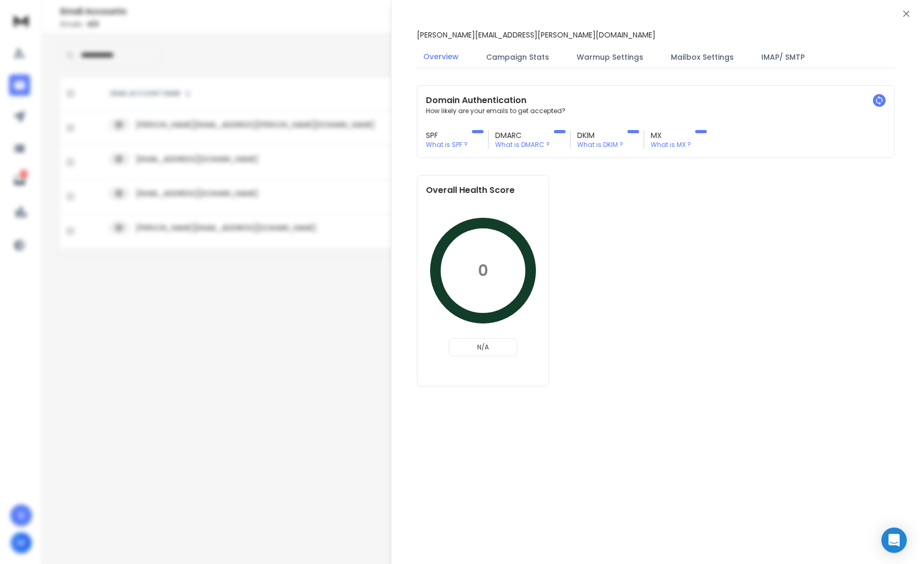
click at [316, 160] on div at bounding box center [460, 282] width 920 height 564
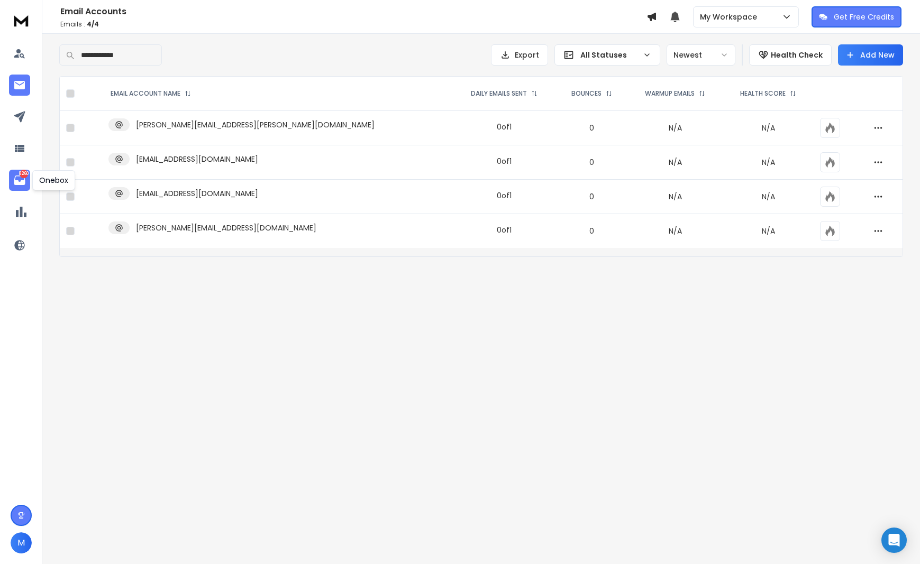
click at [20, 176] on p "8260" at bounding box center [24, 174] width 8 height 8
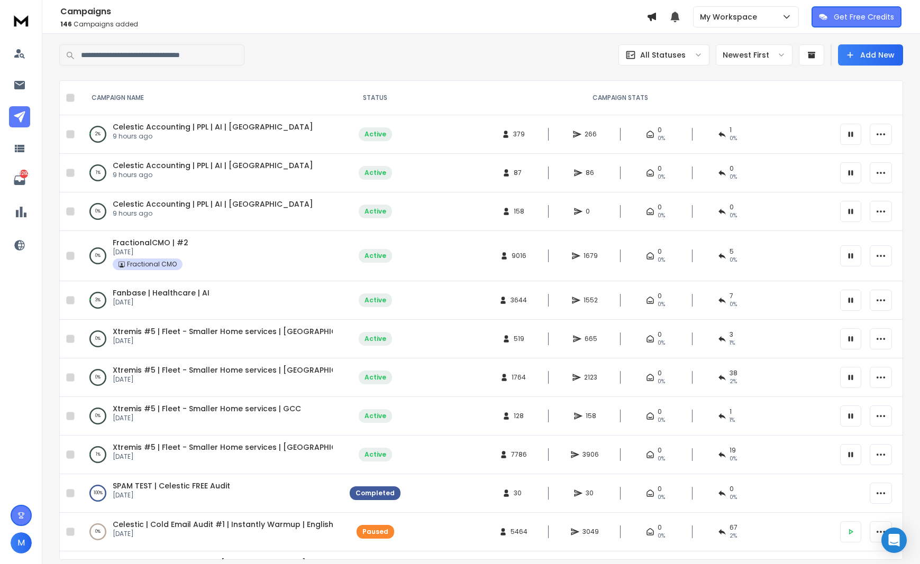
click at [191, 47] on input at bounding box center [151, 54] width 185 height 21
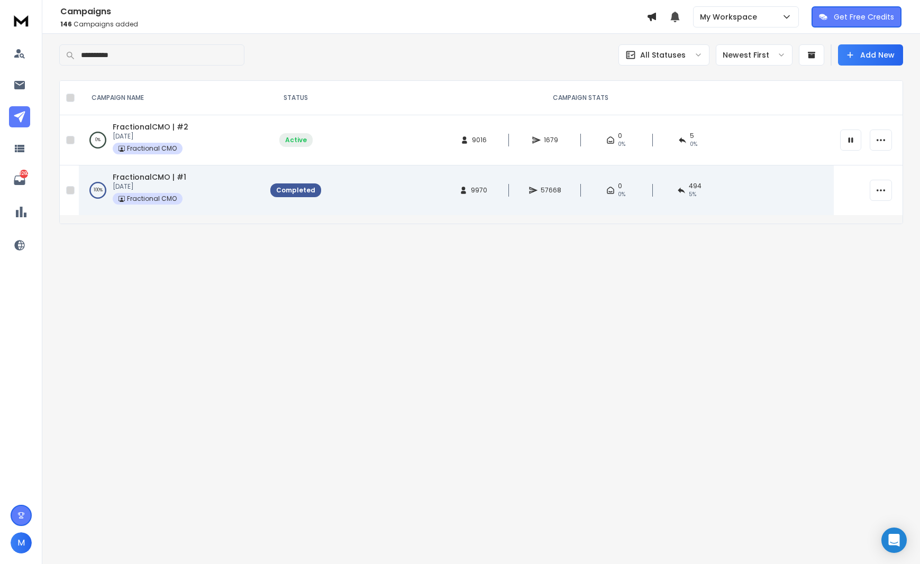
type input "**********"
click at [204, 190] on div "100 % FractionalCMO | #1 5 months ago Fractional CMO" at bounding box center [171, 190] width 164 height 37
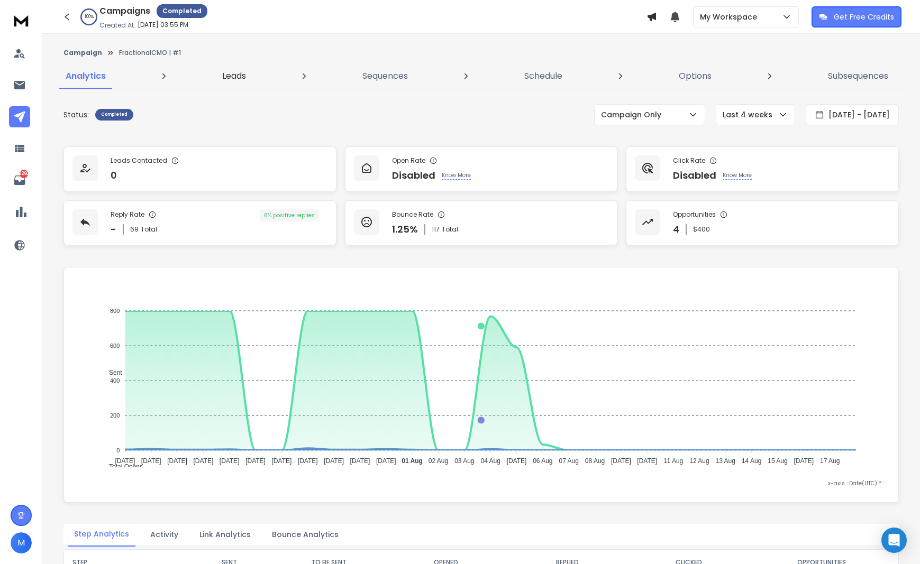
click at [237, 83] on link "Leads" at bounding box center [234, 75] width 36 height 25
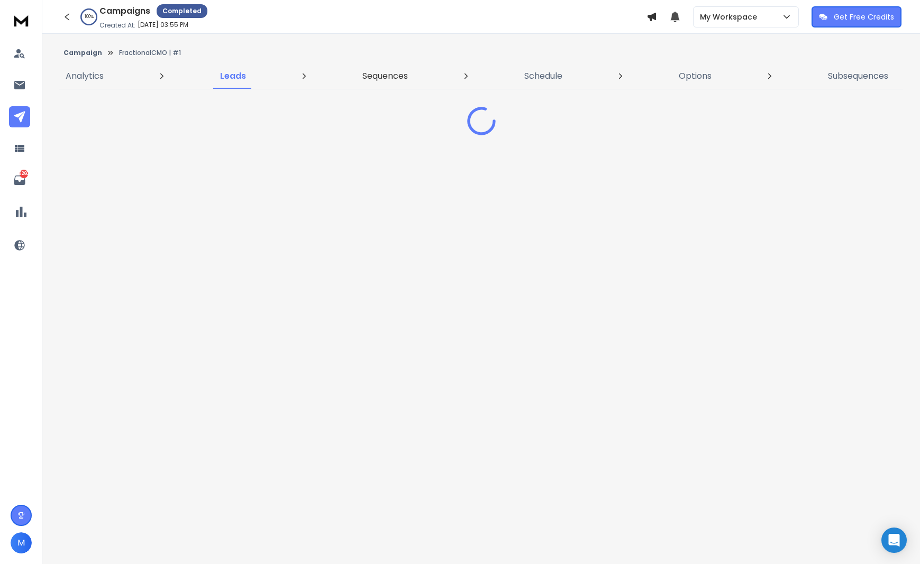
click at [367, 73] on p "Sequences" at bounding box center [384, 76] width 45 height 13
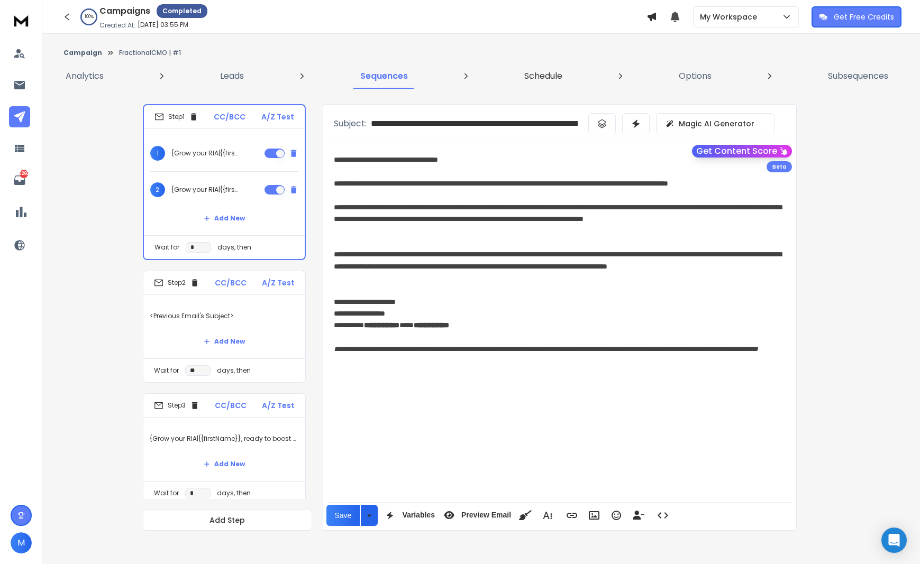
click at [534, 66] on link "Schedule" at bounding box center [543, 75] width 51 height 25
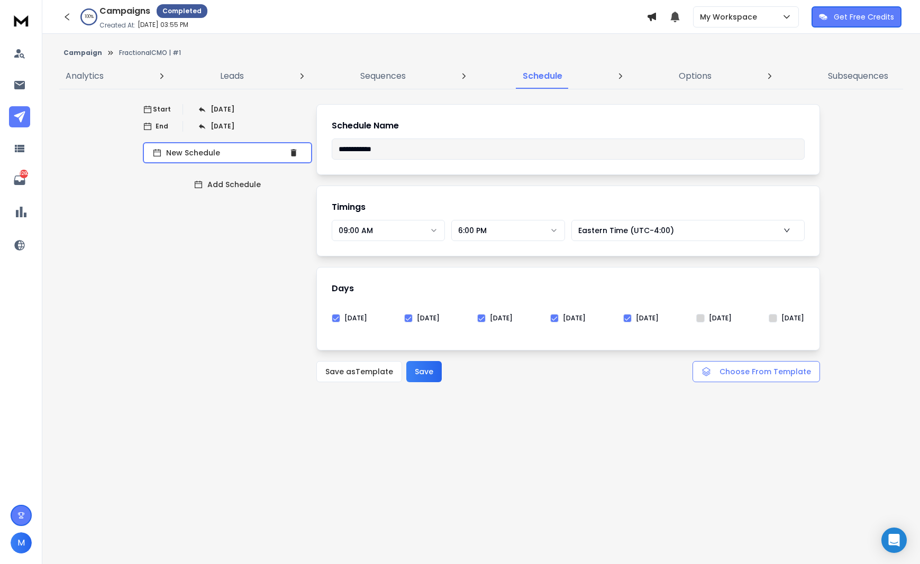
click at [725, 91] on div "**********" at bounding box center [481, 215] width 844 height 342
click at [717, 83] on div "Analytics Leads Sequences Schedule Options Subsequences" at bounding box center [476, 75] width 835 height 25
click at [74, 75] on p "Analytics" at bounding box center [85, 76] width 38 height 13
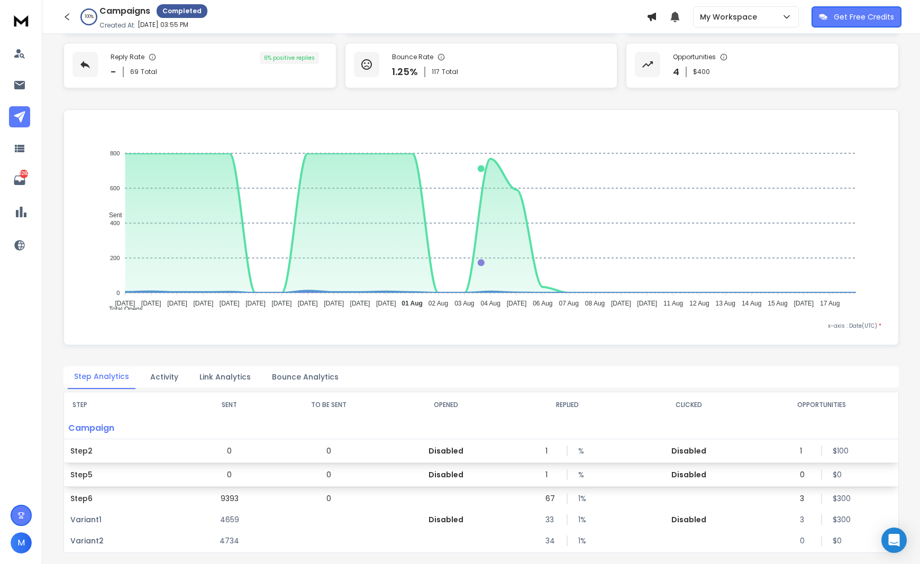
scroll to position [147, 0]
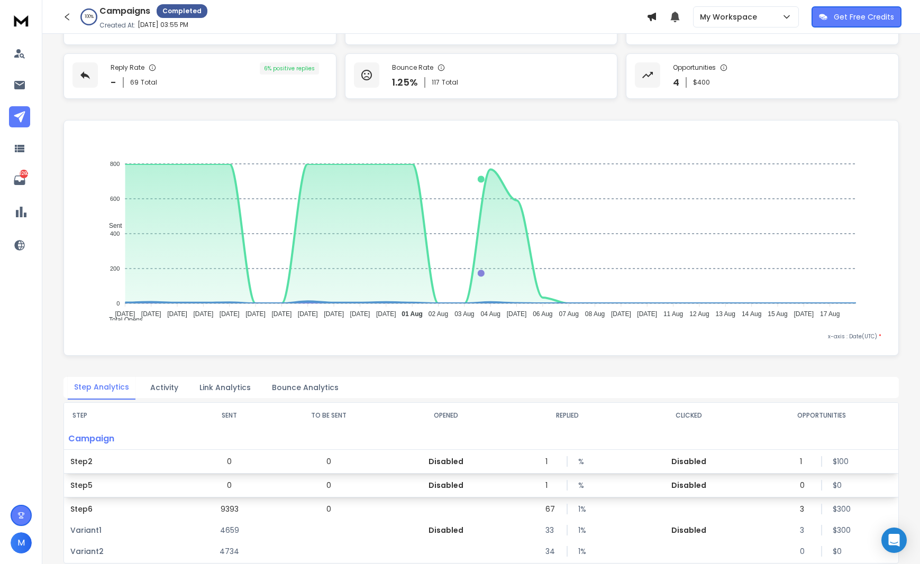
click at [172, 381] on button "Activity" at bounding box center [164, 387] width 41 height 23
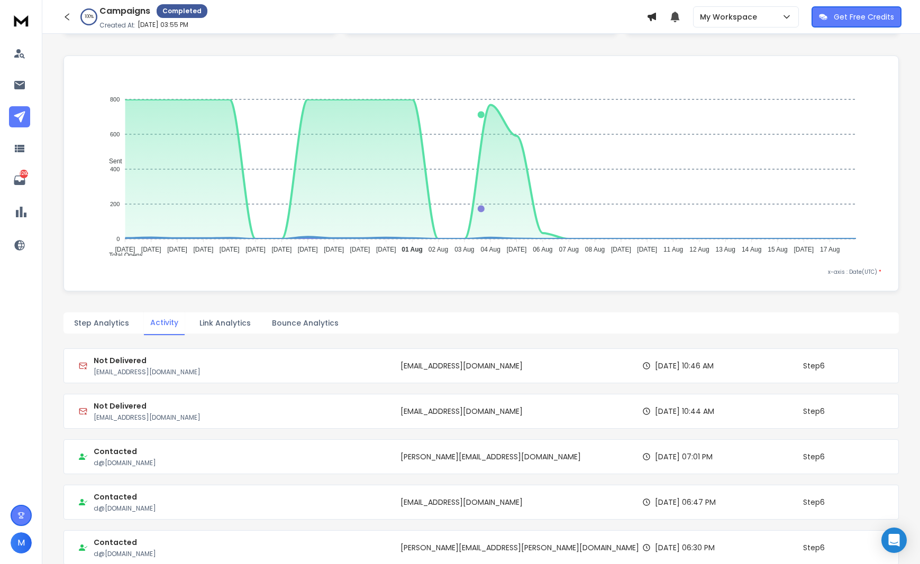
scroll to position [161, 0]
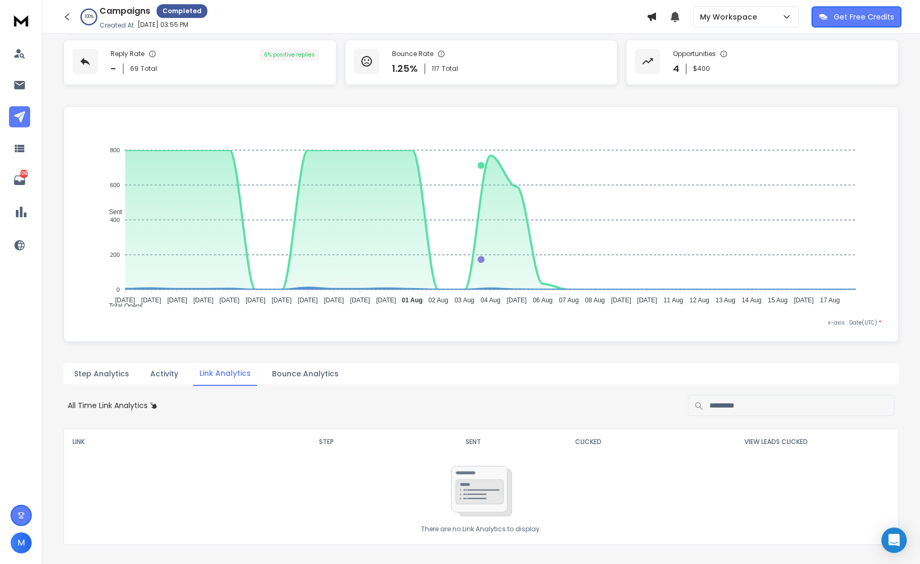
click at [146, 367] on button "Activity" at bounding box center [164, 373] width 41 height 23
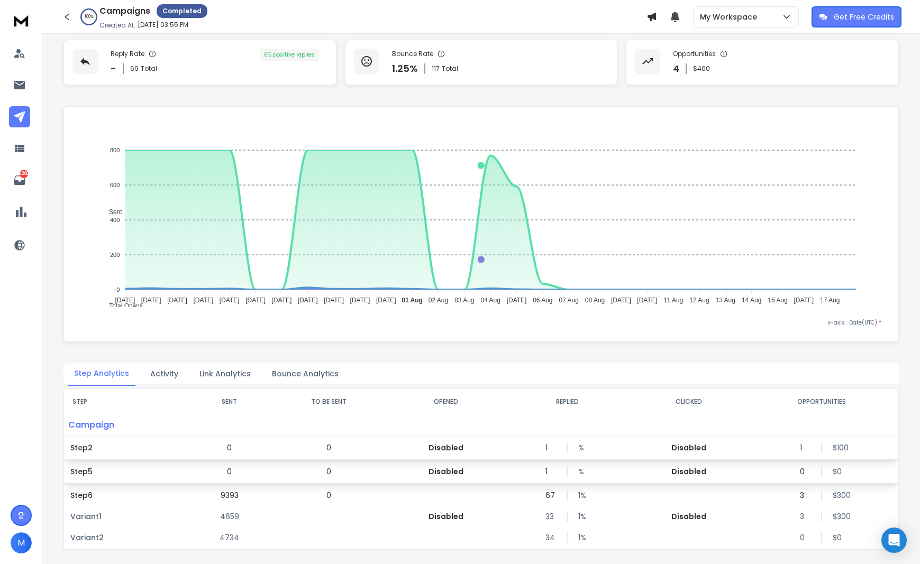
click at [118, 368] on button "Step Analytics" at bounding box center [102, 374] width 68 height 24
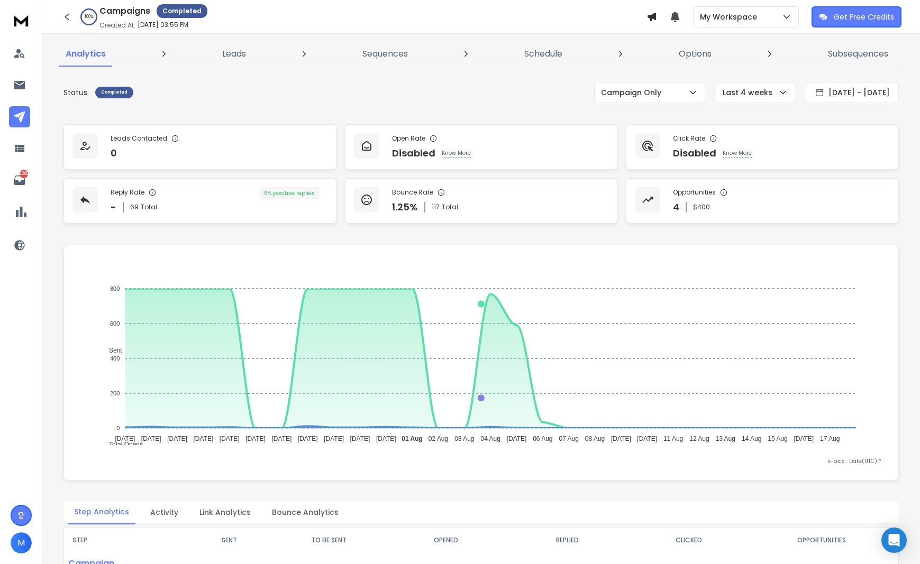
scroll to position [0, 0]
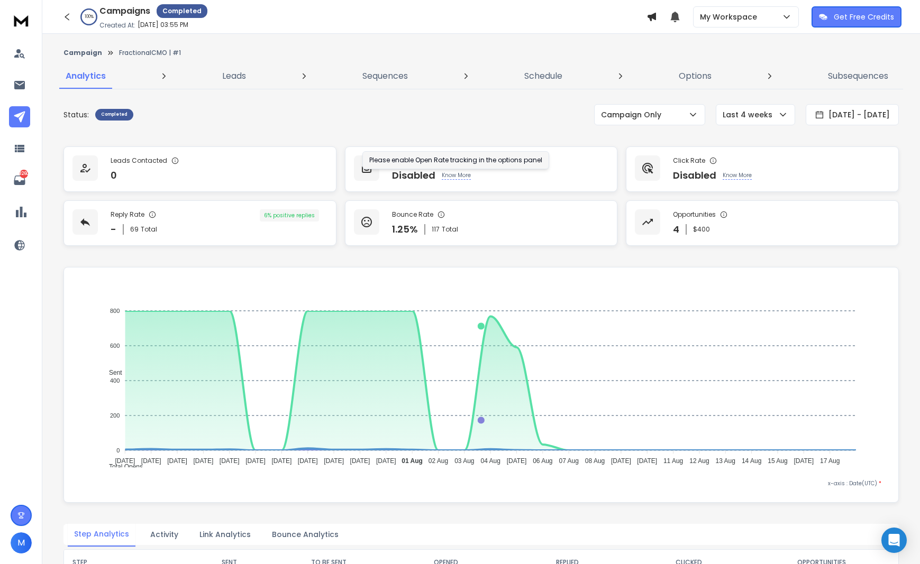
click at [429, 123] on div "Status: Completed Campaign Only Last 4 weeks 21 Jul 2025 - 18 Aug 2025" at bounding box center [480, 114] width 835 height 21
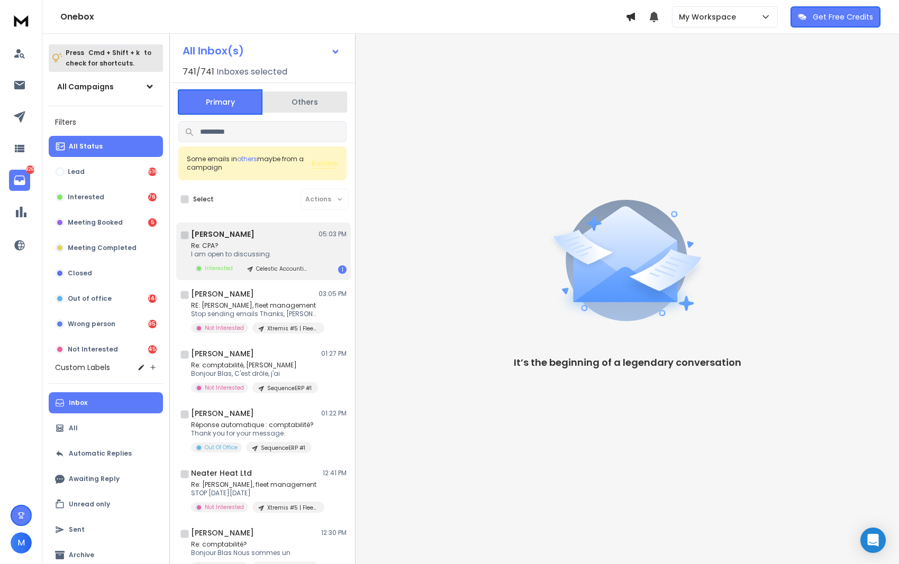
click at [193, 257] on p "I am open to discussing." at bounding box center [252, 254] width 122 height 8
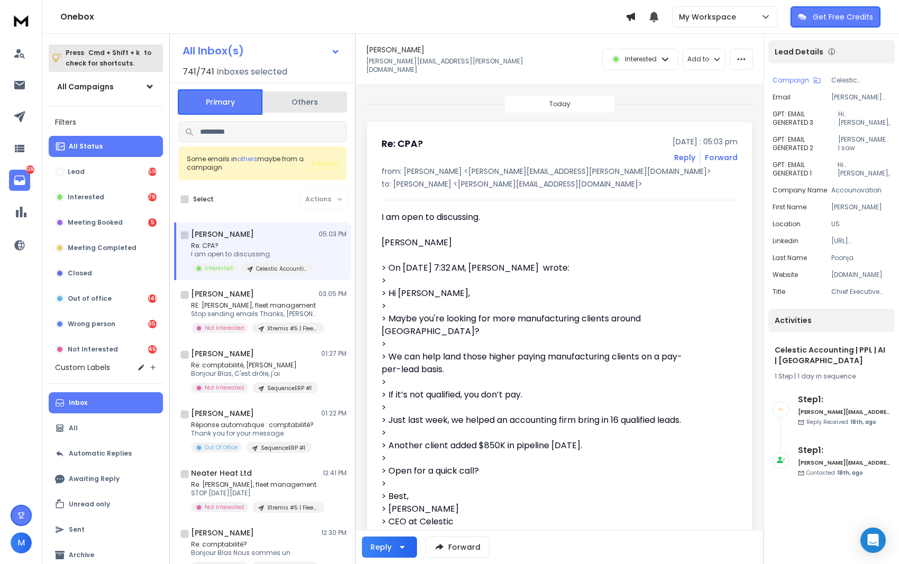
scroll to position [64, 0]
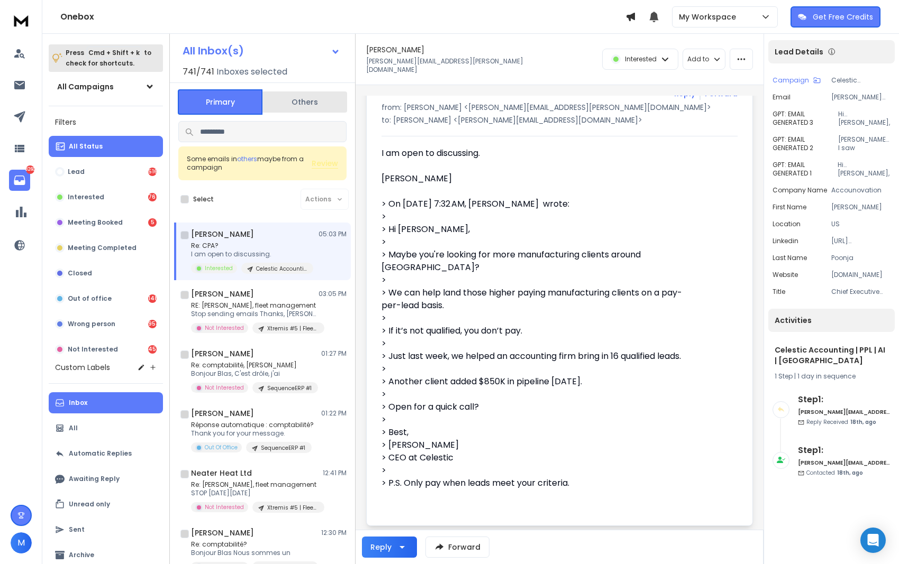
click at [395, 227] on div "I am open to discussing. Nauman > On Aug 18, 2025, at 7:32 AM, Bernat Diez wrot…" at bounding box center [539, 329] width 317 height 364
drag, startPoint x: 395, startPoint y: 227, endPoint x: 414, endPoint y: 227, distance: 19.6
click at [411, 227] on div "I am open to discussing. Nauman > On Aug 18, 2025, at 7:32 AM, Bernat Diez wrot…" at bounding box center [539, 329] width 317 height 364
click at [416, 227] on div "I am open to discussing. Nauman > On Aug 18, 2025, at 7:32 AM, Bernat Diez wrot…" at bounding box center [539, 329] width 317 height 364
click at [391, 252] on div "I am open to discussing. Nauman > On Aug 18, 2025, at 7:32 AM, Bernat Diez wrot…" at bounding box center [539, 329] width 317 height 364
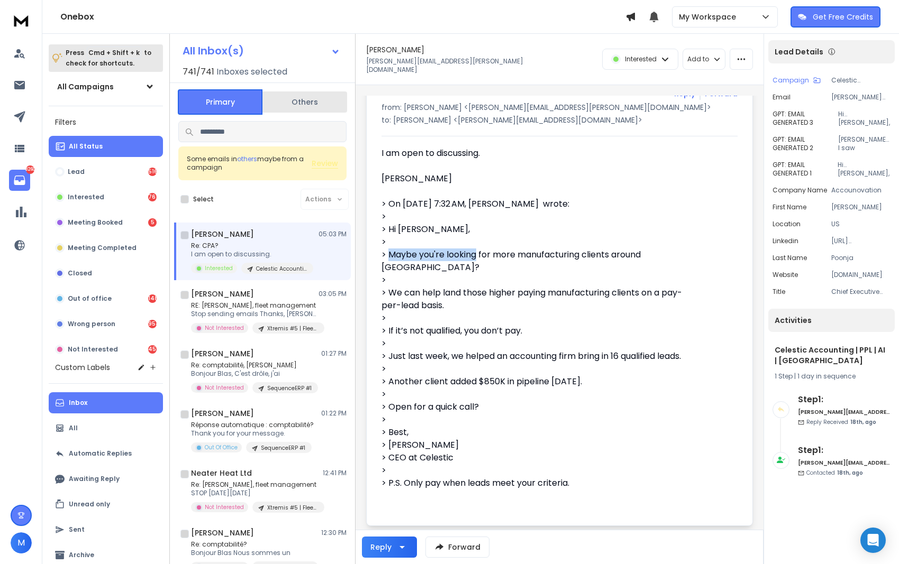
drag, startPoint x: 391, startPoint y: 252, endPoint x: 464, endPoint y: 251, distance: 73.5
click at [464, 252] on div "I am open to discussing. Nauman > On Aug 18, 2025, at 7:32 AM, Bernat Diez wrot…" at bounding box center [539, 329] width 317 height 364
click at [464, 251] on div "I am open to discussing. Nauman > On Aug 18, 2025, at 7:32 AM, Bernat Diez wrot…" at bounding box center [539, 329] width 317 height 364
click at [486, 366] on div "I am open to discussing. Nauman > On Aug 18, 2025, at 7:32 AM, Bernat Diez wrot…" at bounding box center [539, 329] width 317 height 364
drag, startPoint x: 486, startPoint y: 366, endPoint x: 504, endPoint y: 366, distance: 18.0
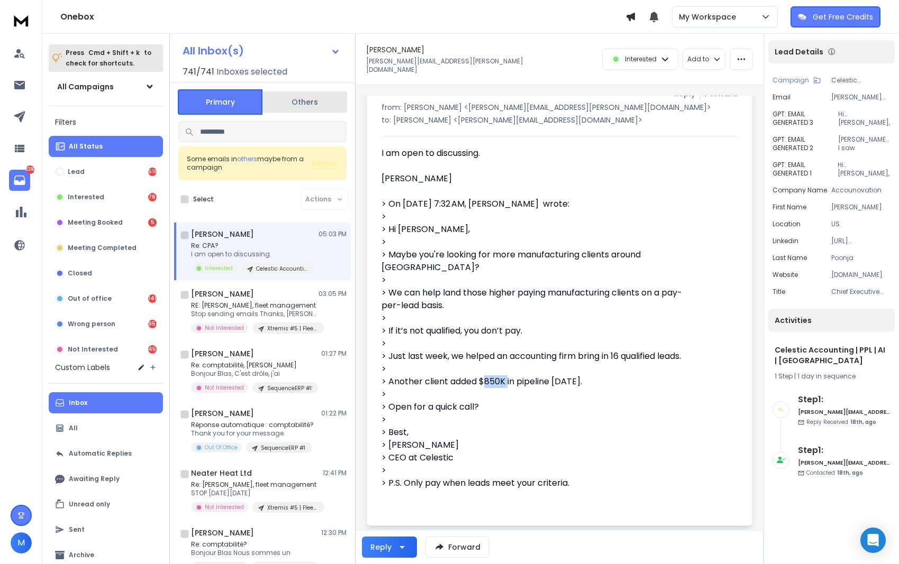
click at [504, 366] on div "I am open to discussing. Nauman > On Aug 18, 2025, at 7:32 AM, Bernat Diez wrot…" at bounding box center [539, 329] width 317 height 364
click at [414, 462] on div "I am open to discussing. Nauman > On Aug 18, 2025, at 7:32 AM, Bernat Diez wrot…" at bounding box center [539, 329] width 317 height 364
drag, startPoint x: 414, startPoint y: 462, endPoint x: 489, endPoint y: 462, distance: 75.1
click at [489, 462] on div "I am open to discussing. Nauman > On Aug 18, 2025, at 7:32 AM, Bernat Diez wrot…" at bounding box center [539, 329] width 317 height 364
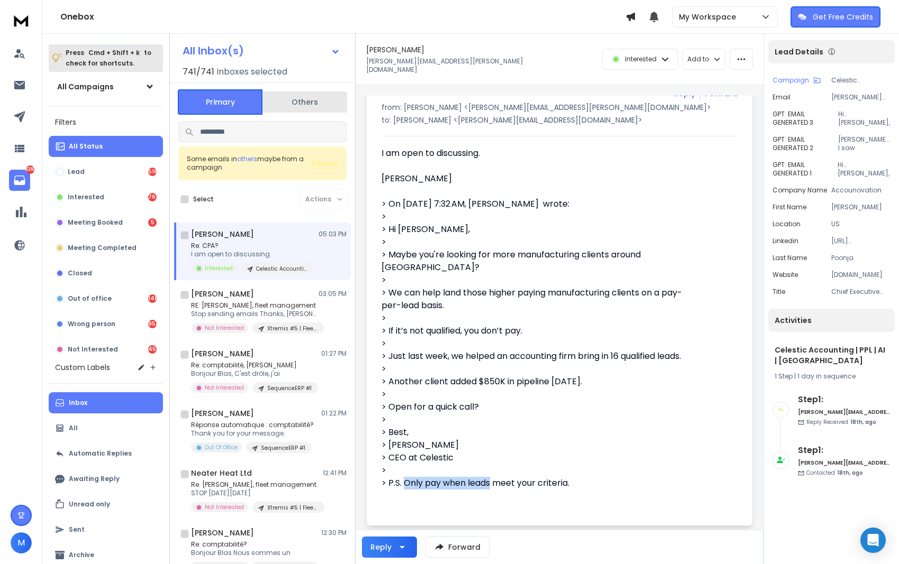
click at [489, 462] on div "I am open to discussing. Nauman > On Aug 18, 2025, at 7:32 AM, Bernat Diez wrot…" at bounding box center [539, 329] width 317 height 364
click at [851, 276] on p "accounovation.co" at bounding box center [860, 275] width 59 height 8
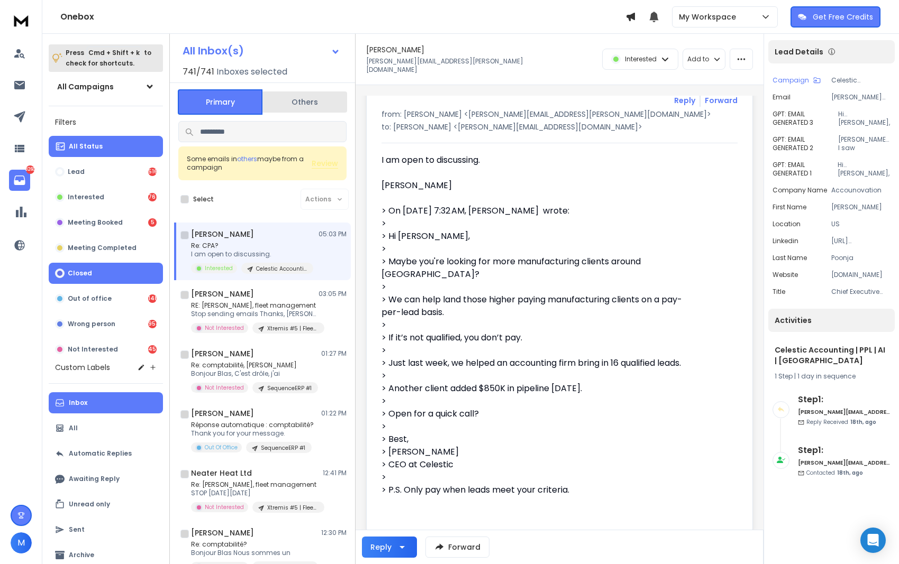
scroll to position [63, 0]
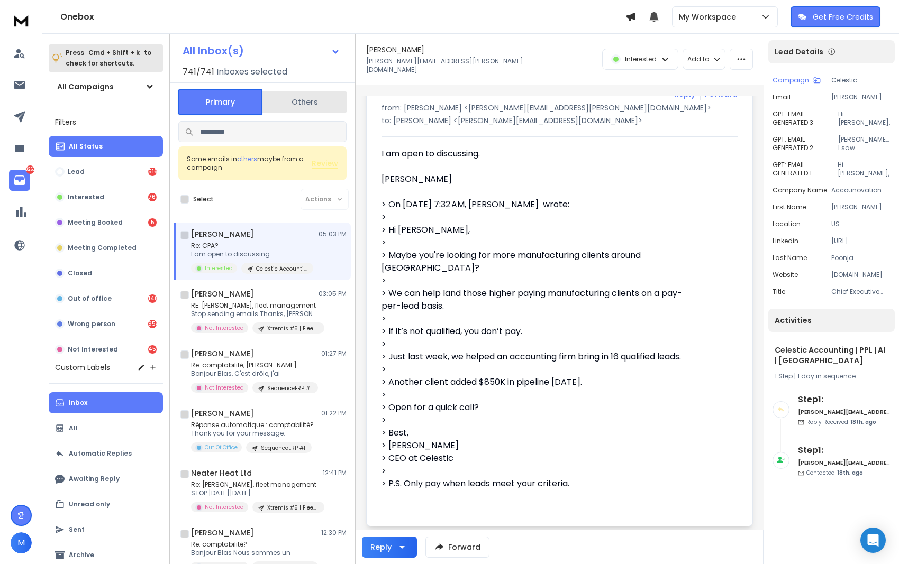
click at [500, 245] on div "I am open to discussing. Nauman > On Aug 18, 2025, at 7:32 AM, Bernat Diez wrot…" at bounding box center [539, 330] width 317 height 364
drag, startPoint x: 500, startPoint y: 245, endPoint x: 648, endPoint y: 245, distance: 148.1
click at [646, 245] on div "I am open to discussing. Nauman > On Aug 18, 2025, at 7:32 AM, Bernat Diez wrot…" at bounding box center [539, 330] width 317 height 364
click at [648, 245] on div "I am open to discussing. Nauman > On Aug 18, 2025, at 7:32 AM, Bernat Diez wrot…" at bounding box center [539, 330] width 317 height 364
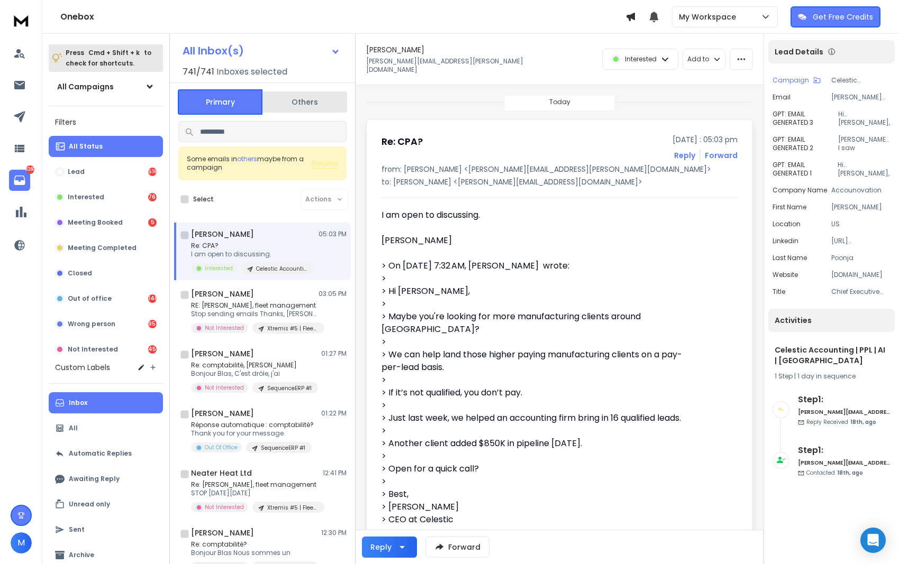
scroll to position [0, 0]
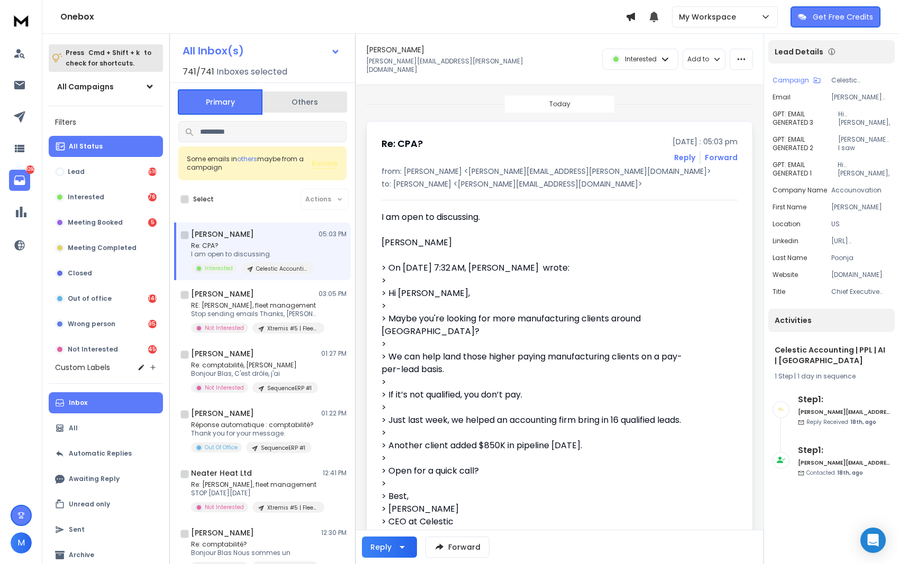
click at [473, 260] on div "I am open to discussing. Nauman > On Aug 18, 2025, at 7:32 AM, Bernat Diez wrot…" at bounding box center [539, 393] width 317 height 364
drag, startPoint x: 473, startPoint y: 260, endPoint x: 488, endPoint y: 260, distance: 14.8
click at [488, 260] on div "I am open to discussing. Nauman > On Aug 18, 2025, at 7:32 AM, Bernat Diez wrot…" at bounding box center [539, 393] width 317 height 364
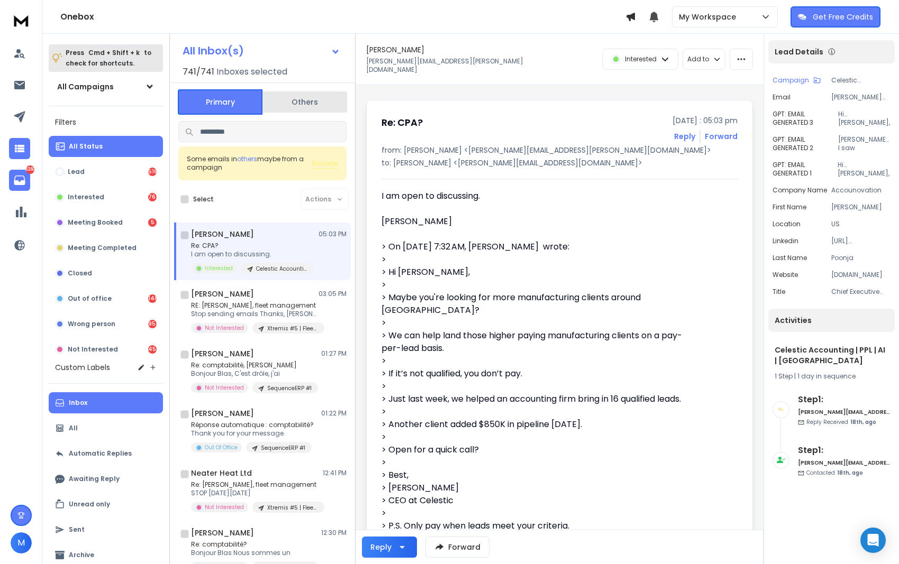
scroll to position [64, 0]
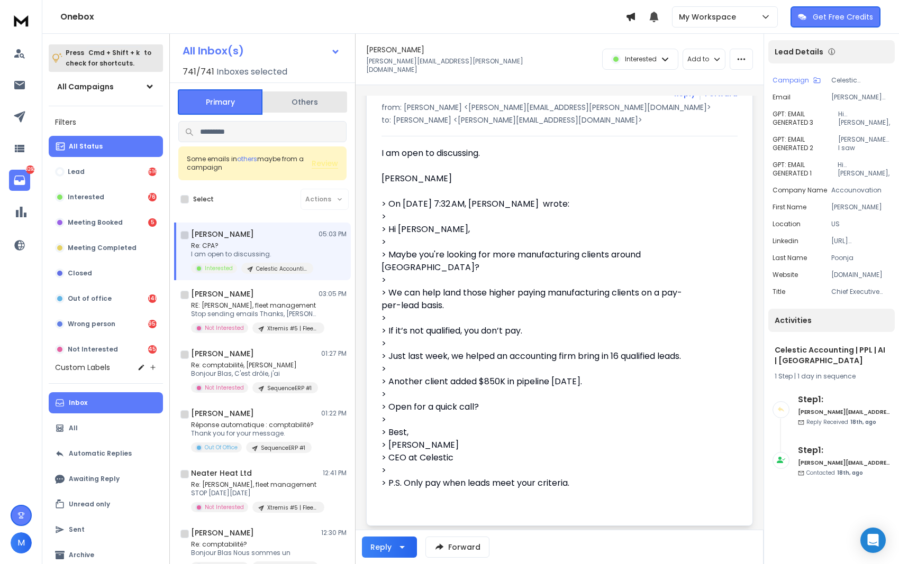
click at [856, 273] on p "accounovation.co" at bounding box center [860, 275] width 59 height 8
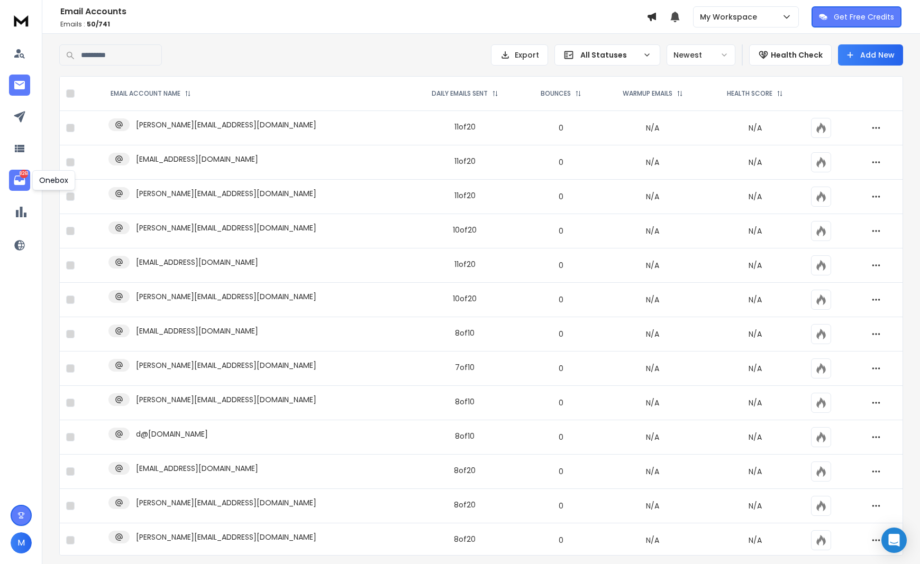
click at [17, 176] on icon at bounding box center [19, 180] width 13 height 13
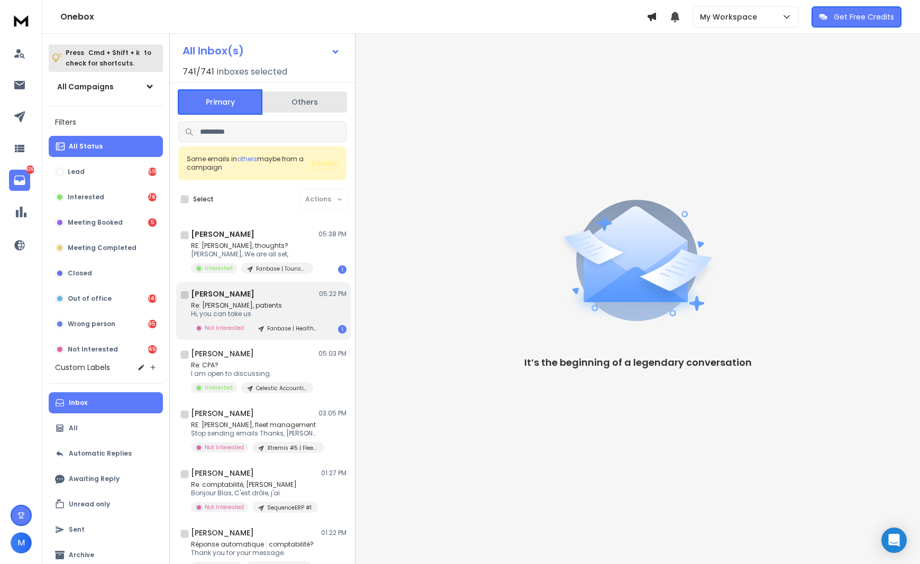
click at [291, 304] on p "Re: [PERSON_NAME], patients" at bounding box center [254, 305] width 127 height 8
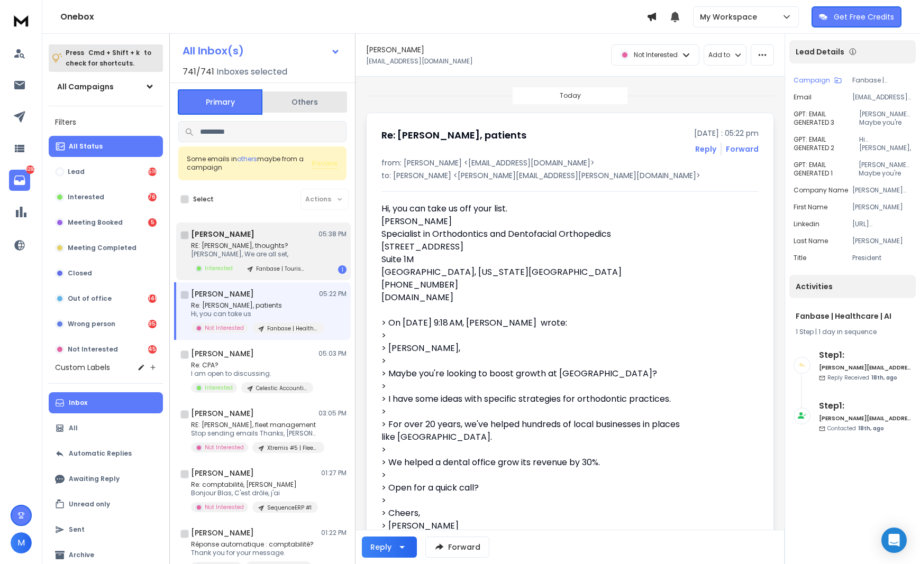
click at [308, 237] on div "[PERSON_NAME] 05:38 PM" at bounding box center [268, 234] width 155 height 11
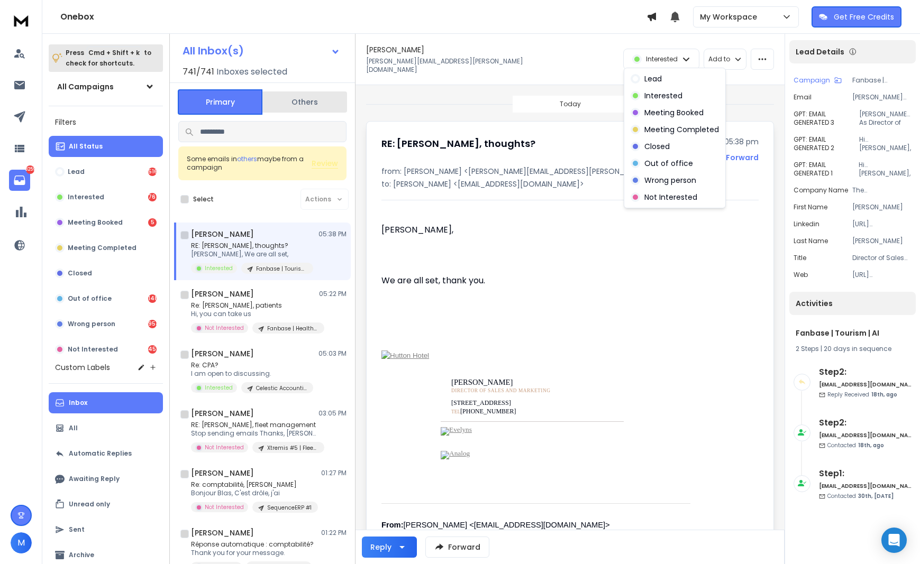
click at [685, 58] on icon at bounding box center [686, 59] width 8 height 8
click at [684, 201] on p "Not Interested" at bounding box center [670, 197] width 53 height 11
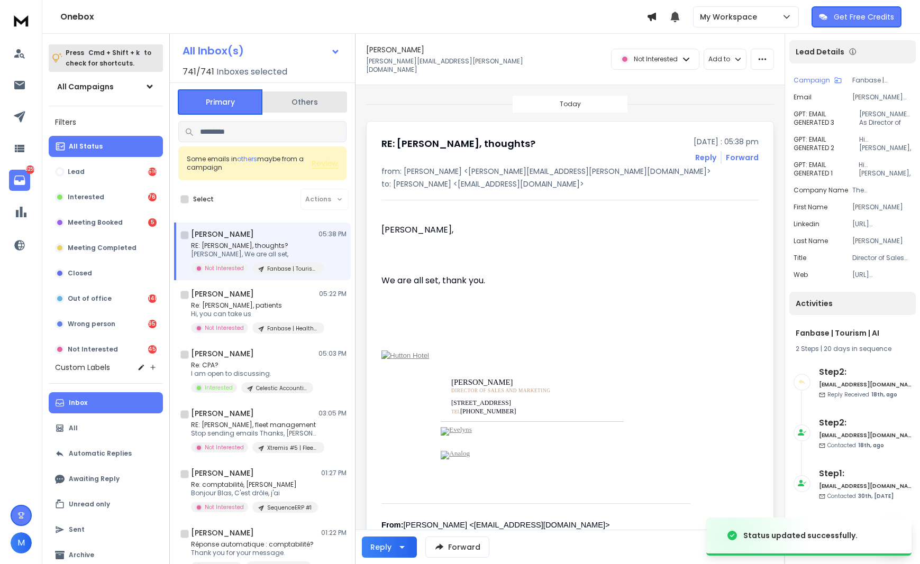
click at [256, 340] on div "[PERSON_NAME] 05:38 PM RE: [PERSON_NAME], thoughts? [PERSON_NAME], We are all s…" at bounding box center [262, 430] width 185 height 418
click at [261, 334] on div "[PERSON_NAME] 05:22 PM Re: [PERSON_NAME], patients Hi, you can take us Not Inte…" at bounding box center [263, 311] width 175 height 58
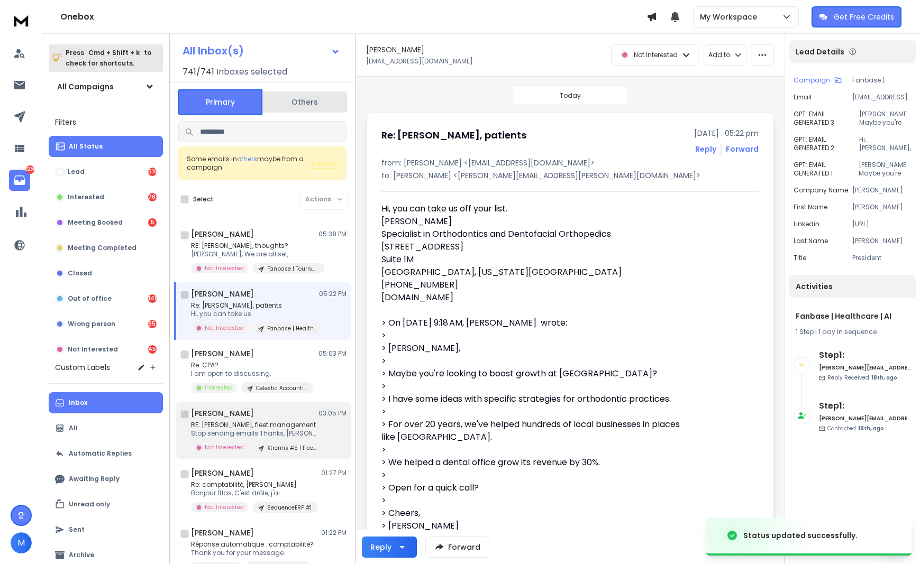
click at [241, 406] on div "Andy Beyerlein 03:05 PM RE: Andy, fleet management Stop sending emails Thanks, …" at bounding box center [263, 431] width 175 height 58
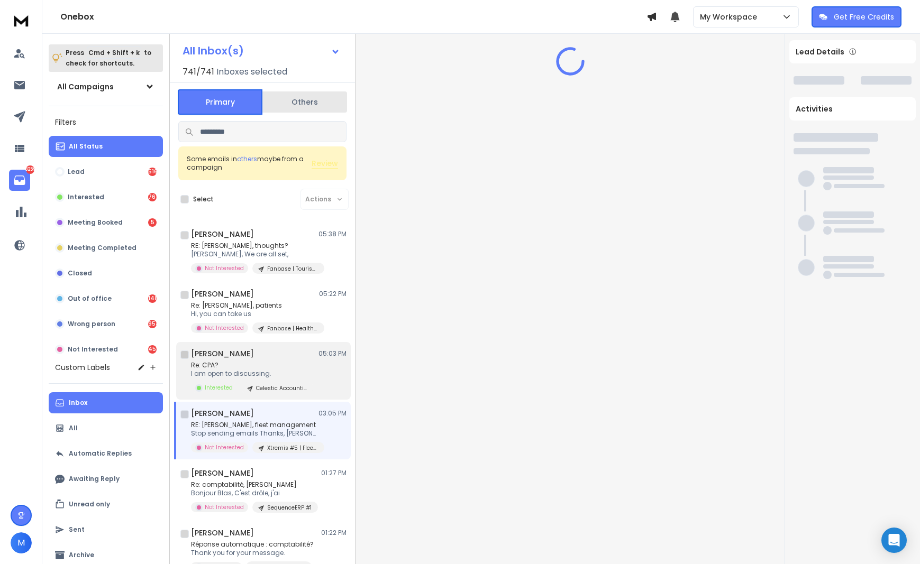
click at [252, 388] on icon at bounding box center [250, 387] width 9 height 9
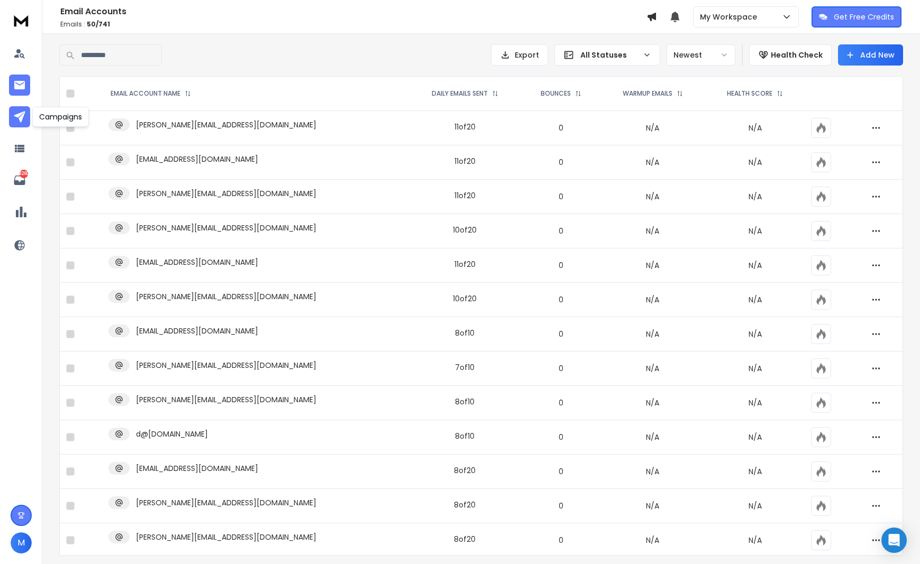
click at [18, 120] on icon at bounding box center [19, 117] width 13 height 13
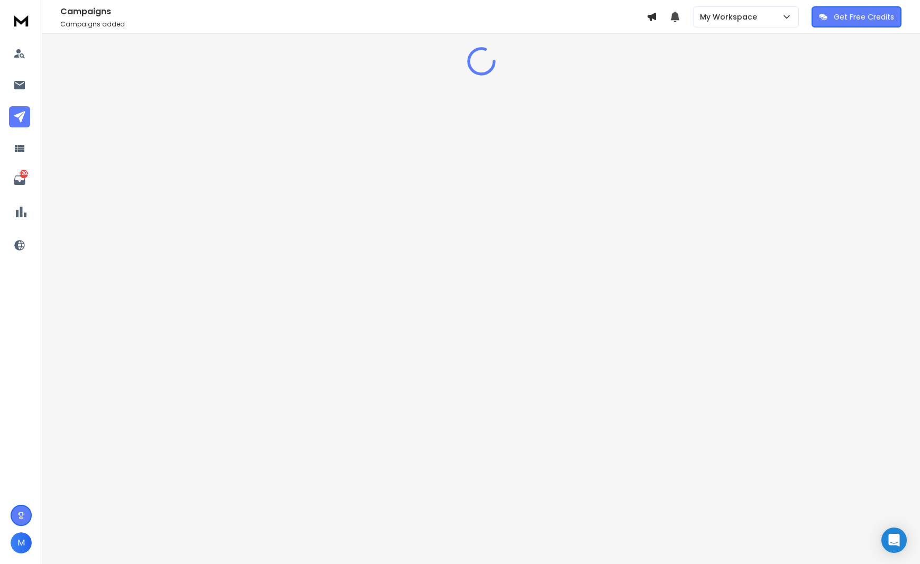
click at [117, 59] on div at bounding box center [481, 61] width 844 height 34
click at [91, 58] on div at bounding box center [481, 61] width 844 height 34
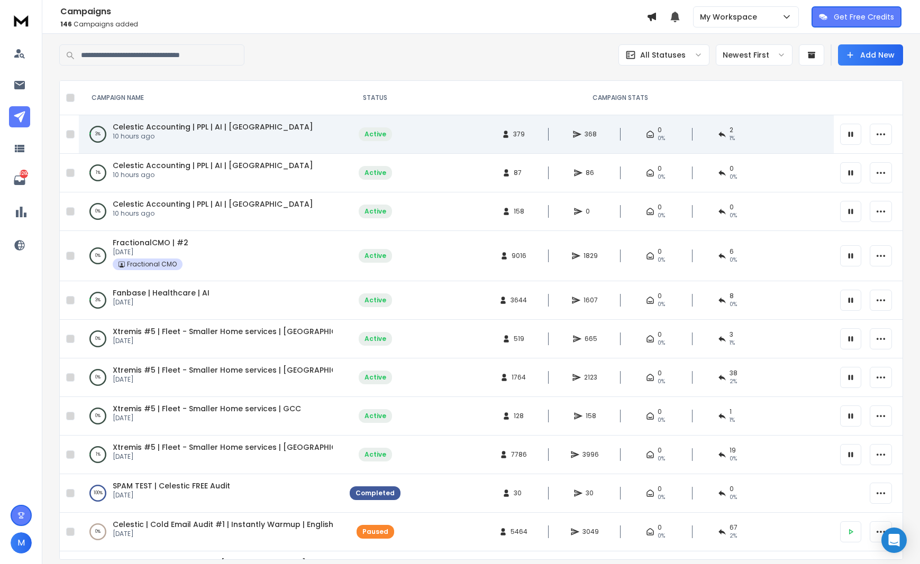
click at [180, 131] on span "Celestic Accounting | PPL | AI | America" at bounding box center [213, 127] width 200 height 11
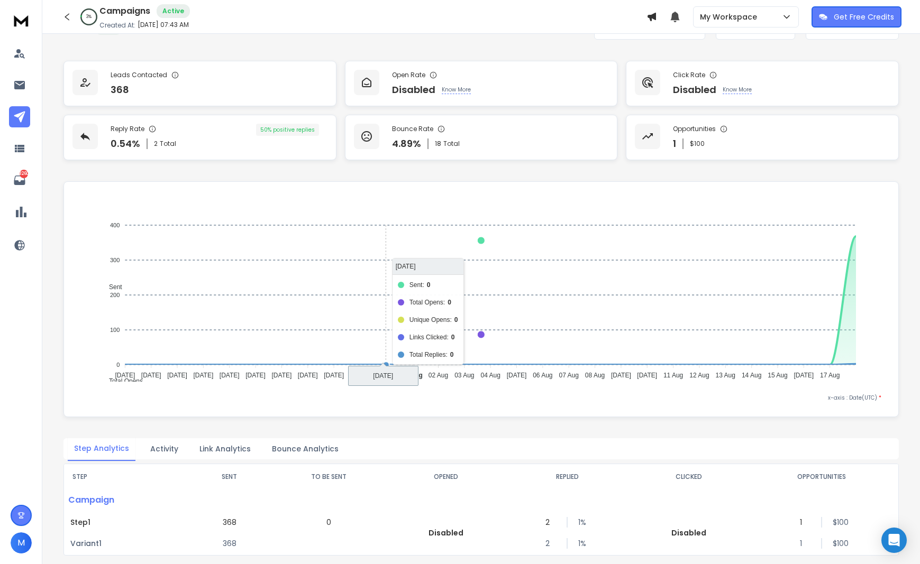
scroll to position [96, 0]
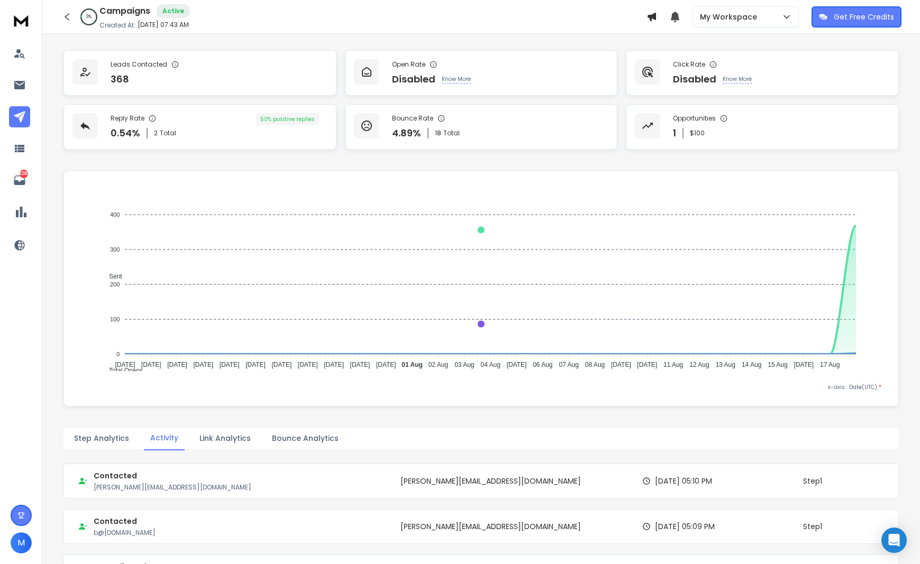
click at [178, 444] on button "Activity" at bounding box center [164, 438] width 41 height 24
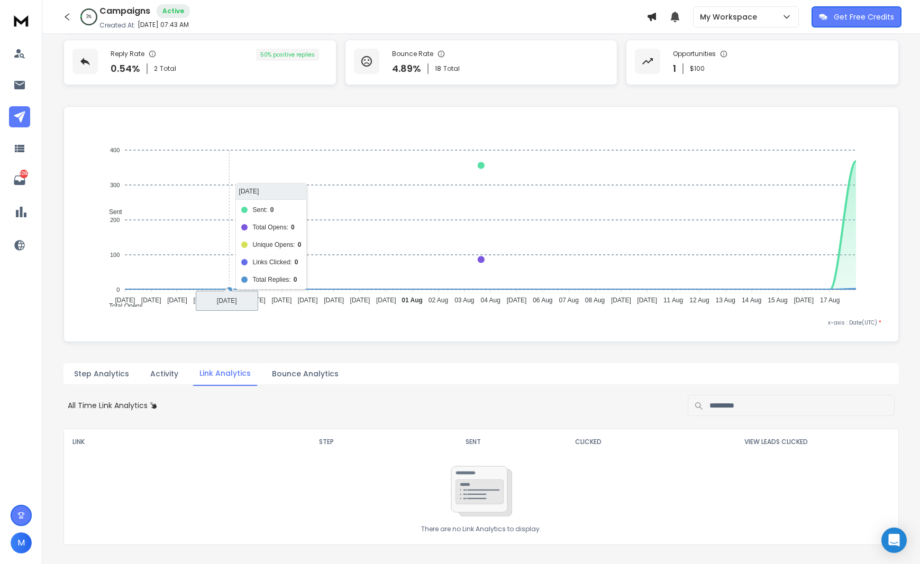
scroll to position [161, 0]
click at [281, 371] on button "Bounce Analytics" at bounding box center [304, 373] width 79 height 23
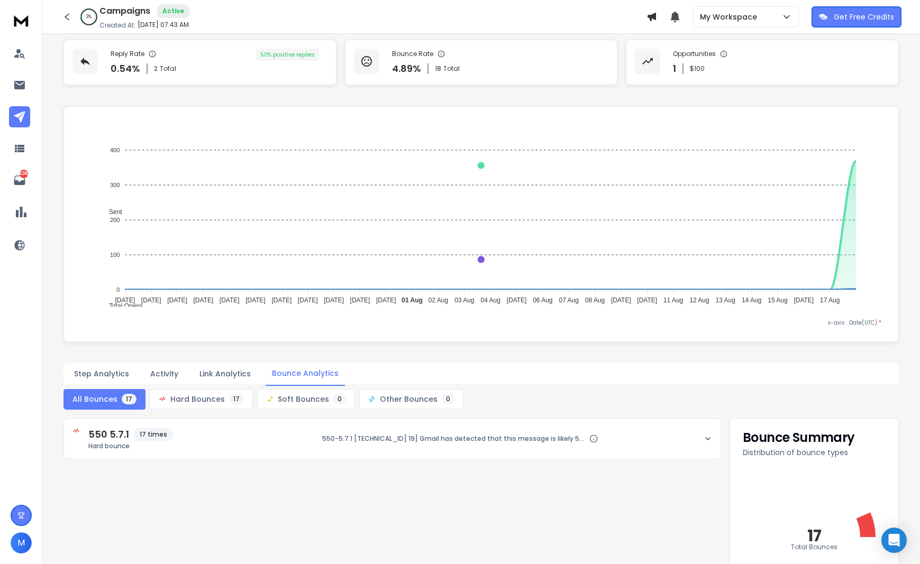
scroll to position [275, 0]
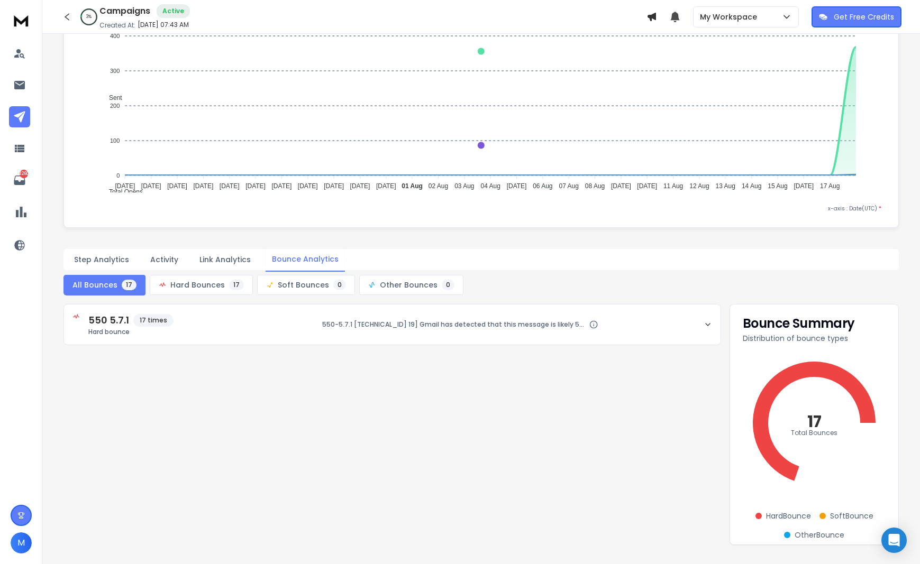
click at [360, 324] on span "550-5.7.1 [23.83.223.141 19] Gmail has detected that this message is likely 550…" at bounding box center [453, 324] width 263 height 8
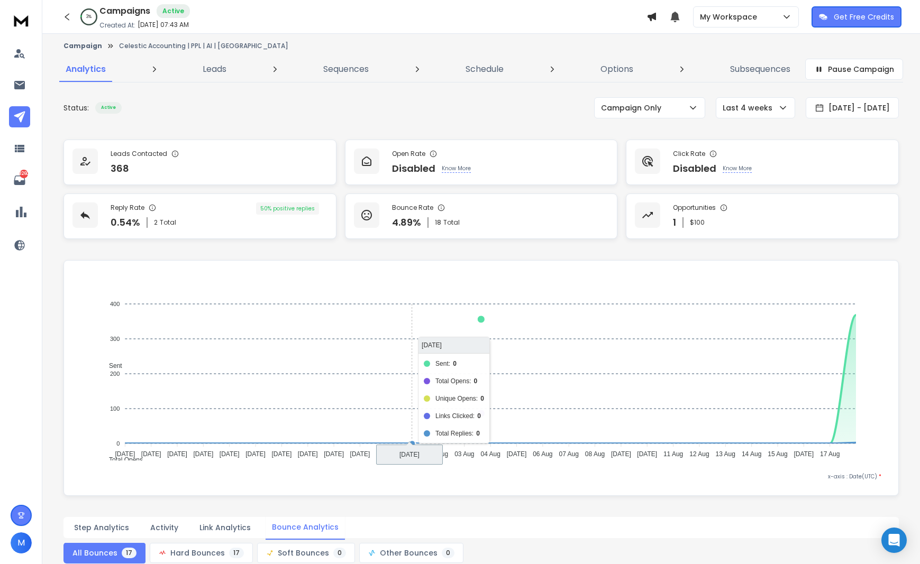
scroll to position [0, 0]
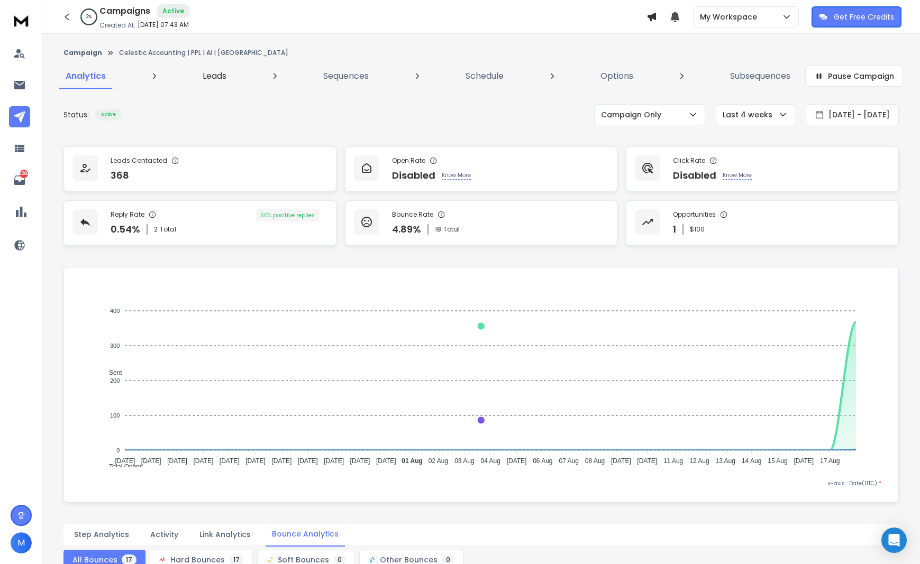
click at [224, 83] on link "Leads" at bounding box center [214, 75] width 36 height 25
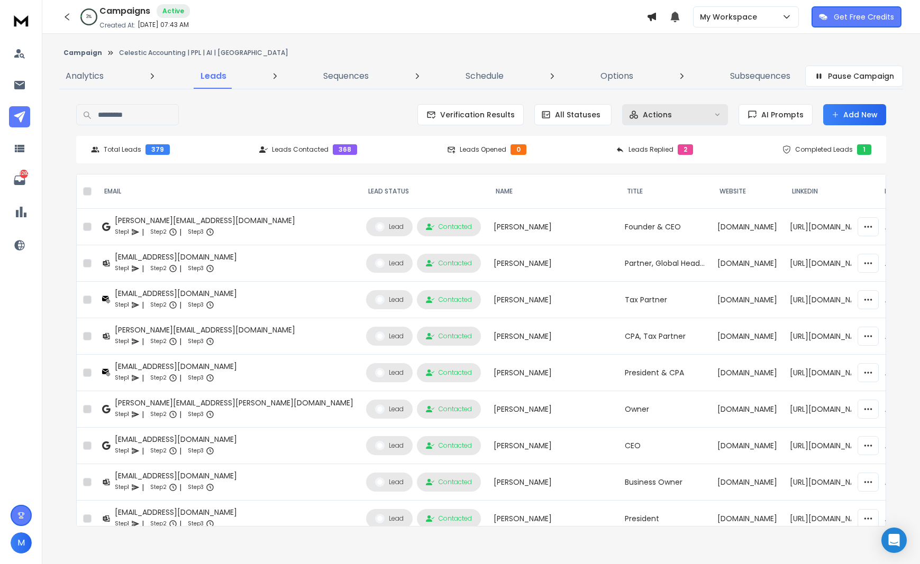
click at [640, 107] on button "Actions" at bounding box center [675, 114] width 106 height 21
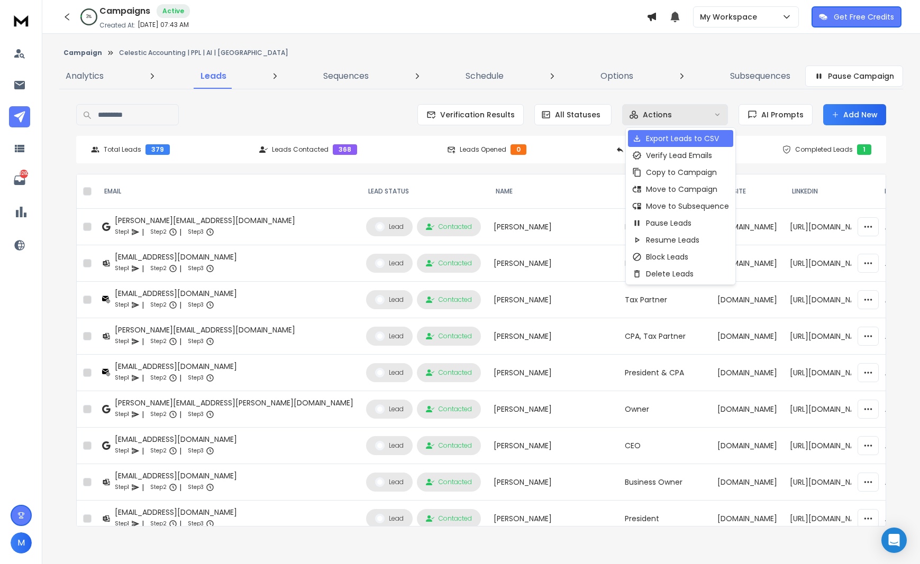
click at [657, 111] on p "Actions" at bounding box center [657, 114] width 29 height 11
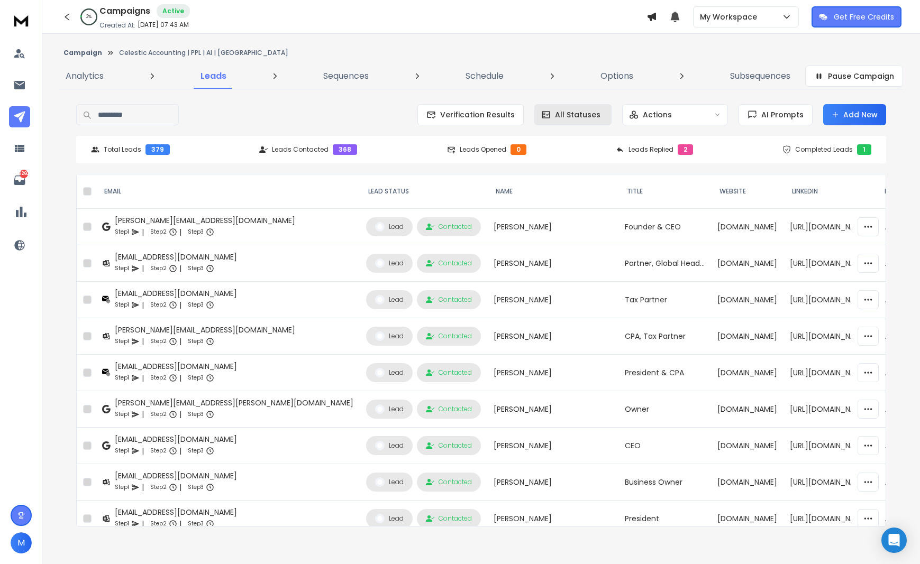
click at [600, 114] on p "All Statuses" at bounding box center [577, 114] width 45 height 11
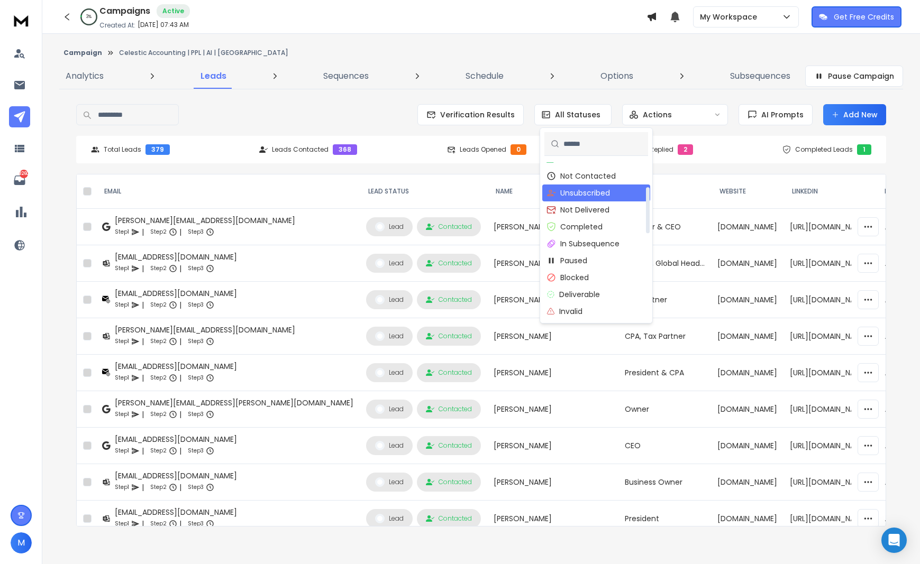
scroll to position [85, 0]
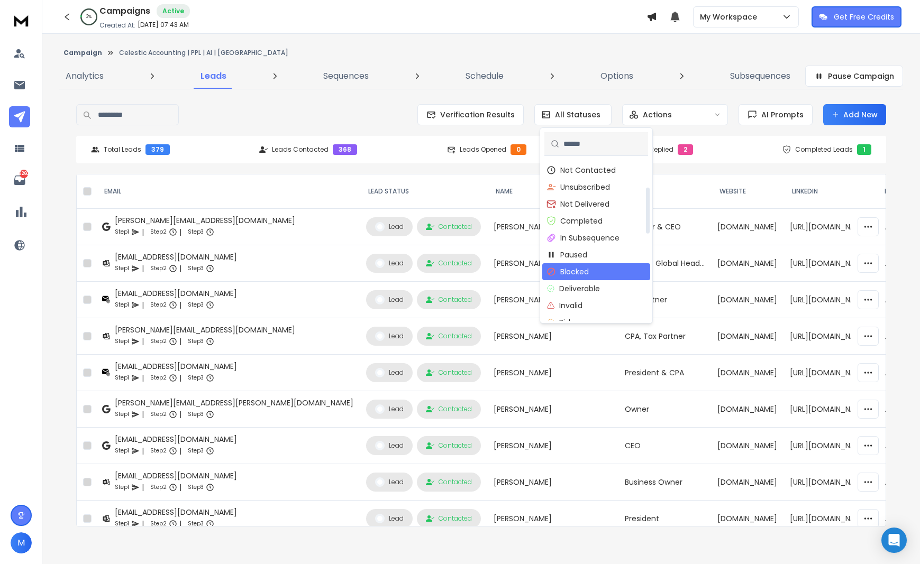
click at [580, 272] on p "Blocked" at bounding box center [574, 272] width 29 height 11
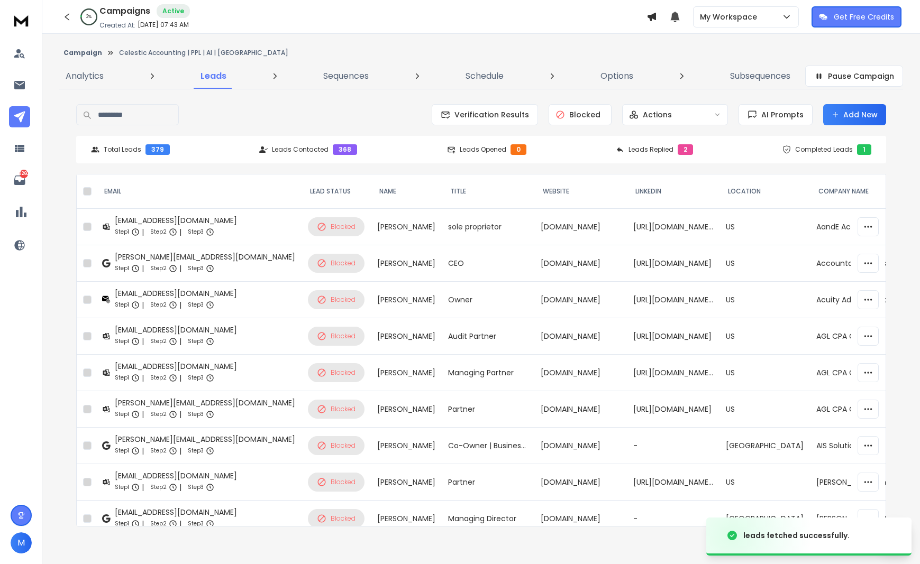
click at [456, 234] on td "sole proprietor" at bounding box center [488, 227] width 93 height 36
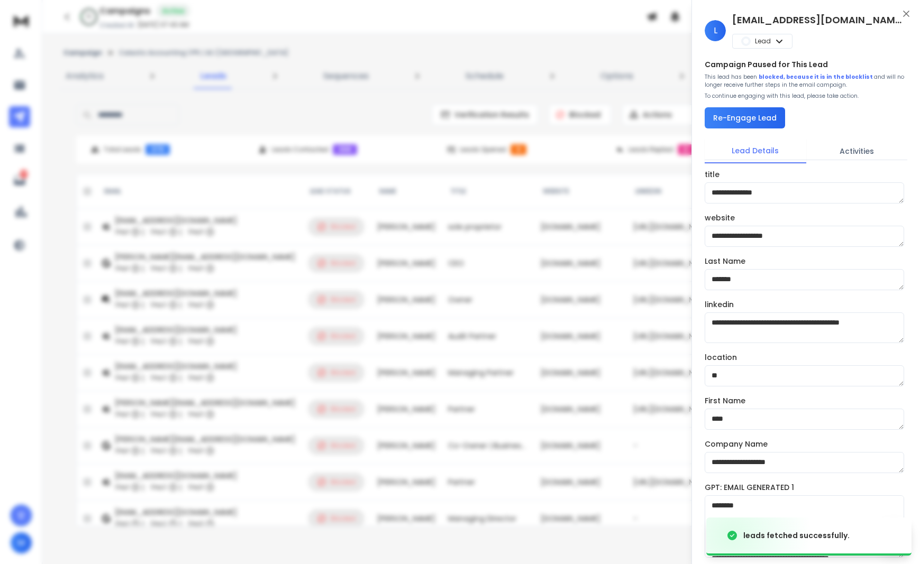
click at [857, 155] on button "Activities" at bounding box center [857, 151] width 102 height 23
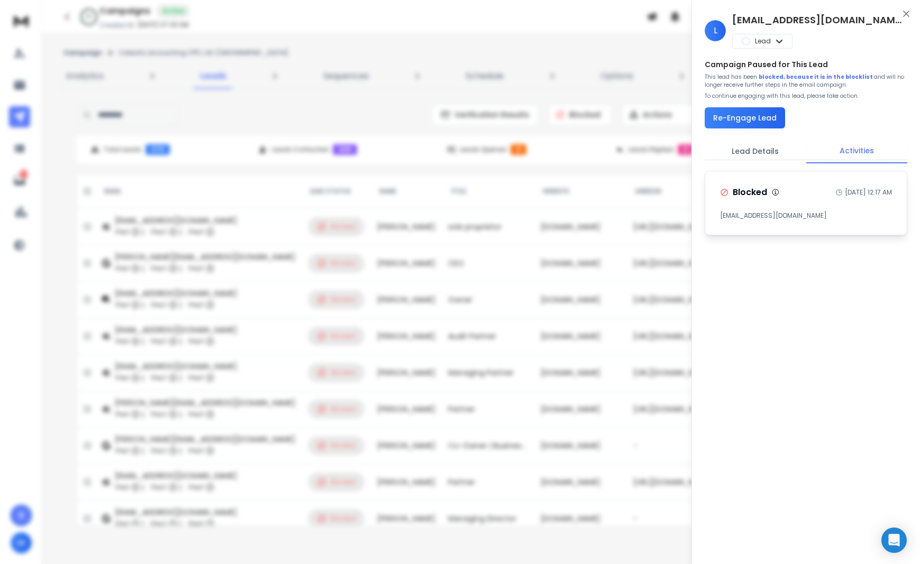
click at [775, 197] on div "Blocked" at bounding box center [750, 192] width 60 height 13
click at [549, 298] on div at bounding box center [460, 282] width 920 height 564
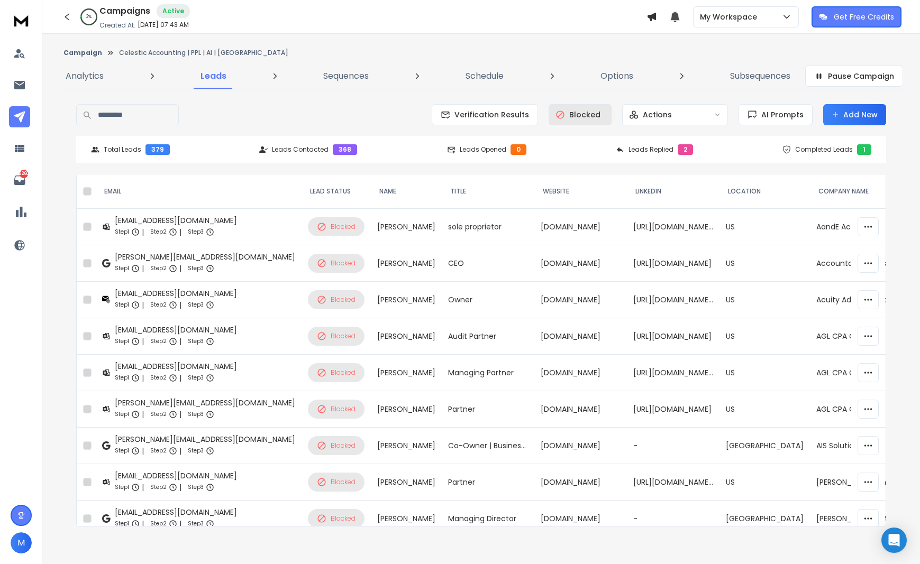
click at [582, 107] on button "Blocked" at bounding box center [579, 114] width 63 height 21
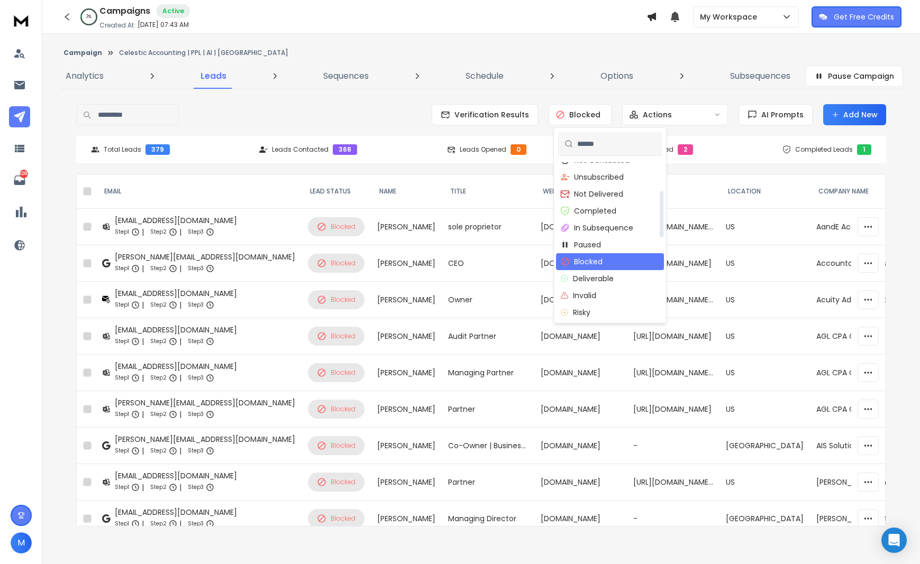
scroll to position [87, 0]
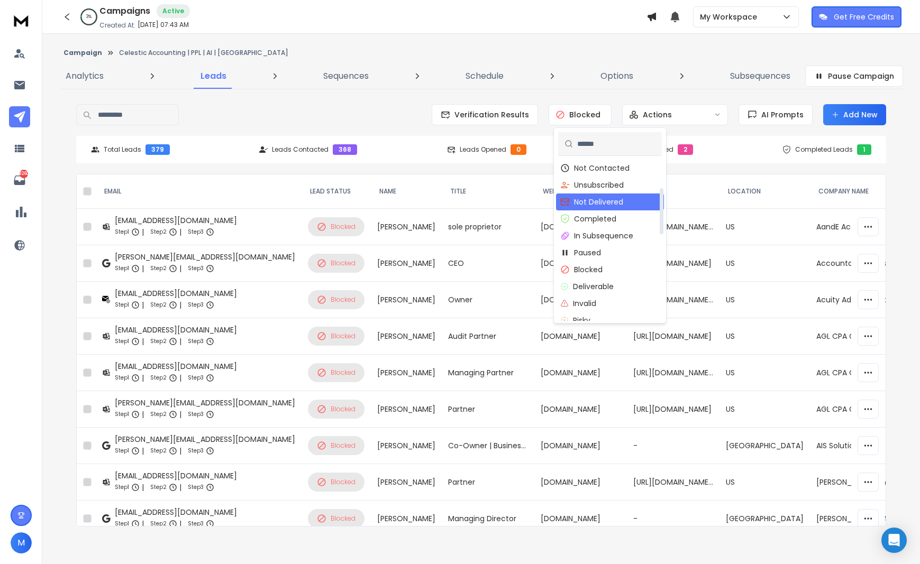
click at [606, 204] on p "Not Delivered" at bounding box center [598, 202] width 49 height 11
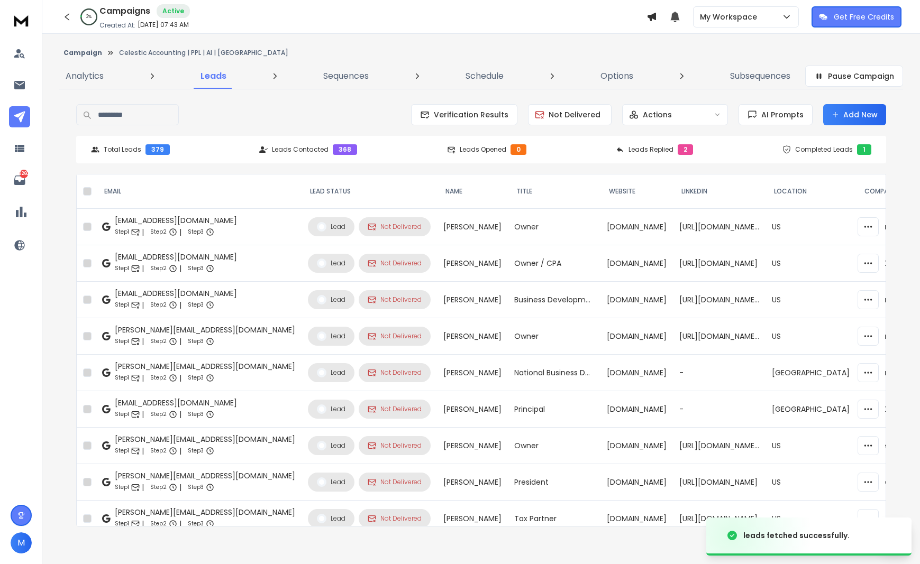
click at [508, 229] on td "Laurie Emmer" at bounding box center [472, 227] width 71 height 36
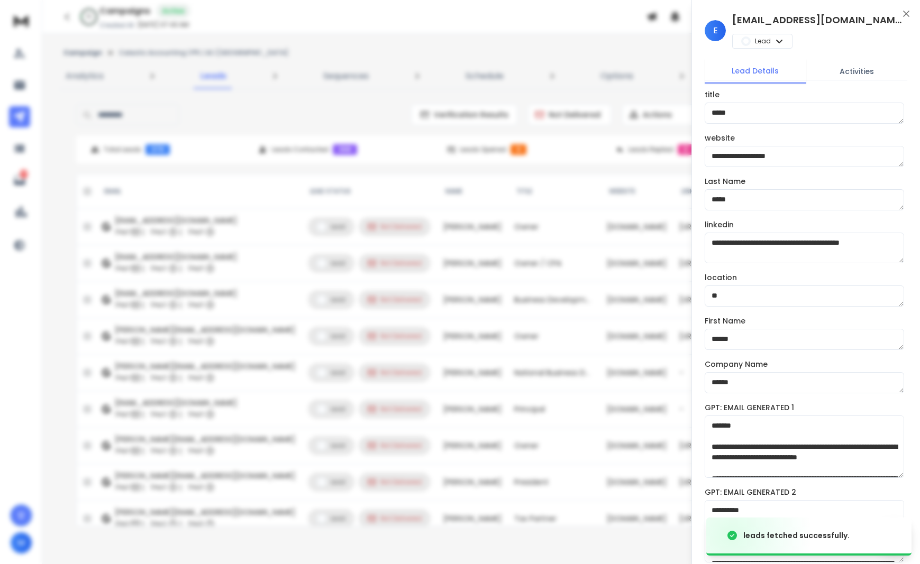
click at [847, 67] on button "Activities" at bounding box center [857, 71] width 102 height 23
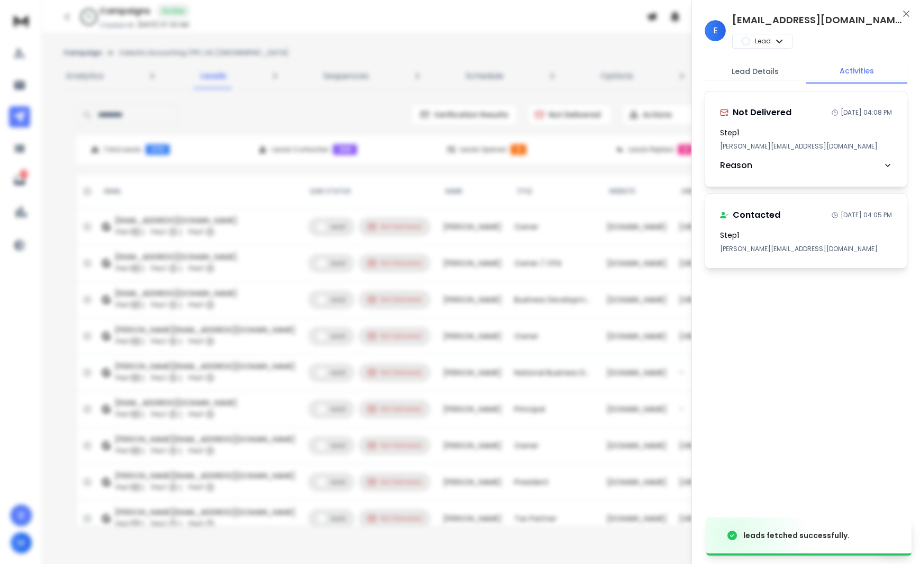
click at [756, 173] on div "Not Delivered Aug 18, 2025, 04:08 PM Step 1 bernat@partnerwithcelestic.us Reason" at bounding box center [805, 139] width 203 height 96
click at [759, 169] on button "Reason" at bounding box center [806, 161] width 172 height 21
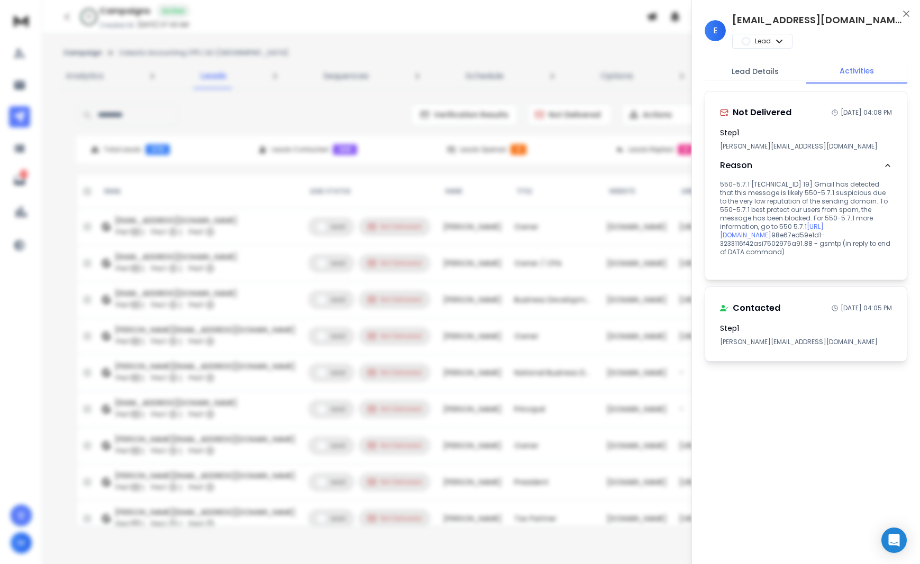
click at [567, 206] on div at bounding box center [460, 282] width 920 height 564
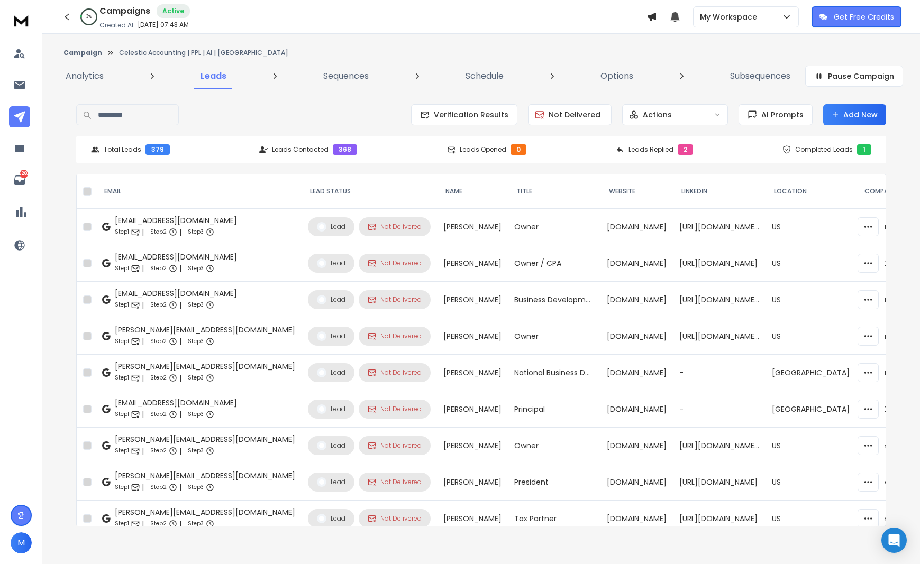
click at [485, 270] on td "Raymond Abramson" at bounding box center [472, 263] width 71 height 36
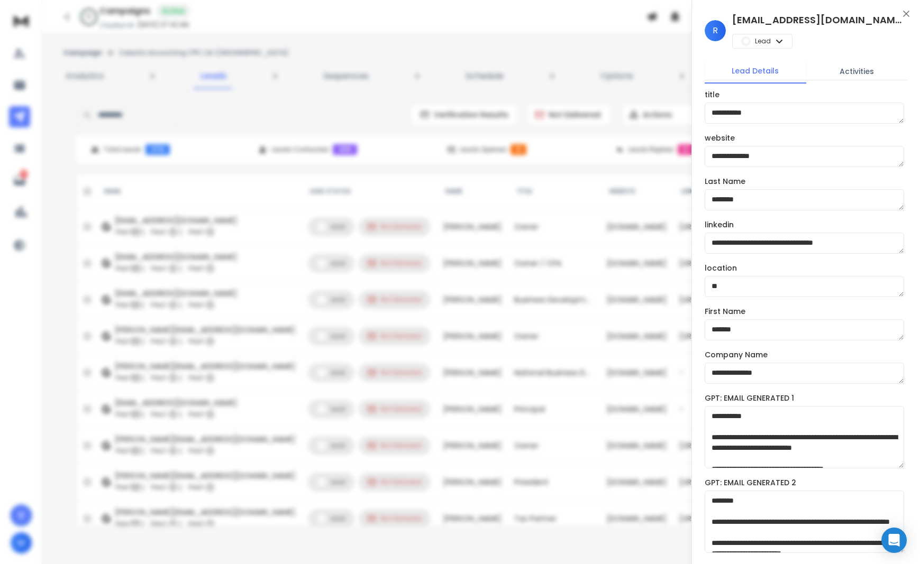
click at [855, 85] on div "**********" at bounding box center [805, 369] width 203 height 621
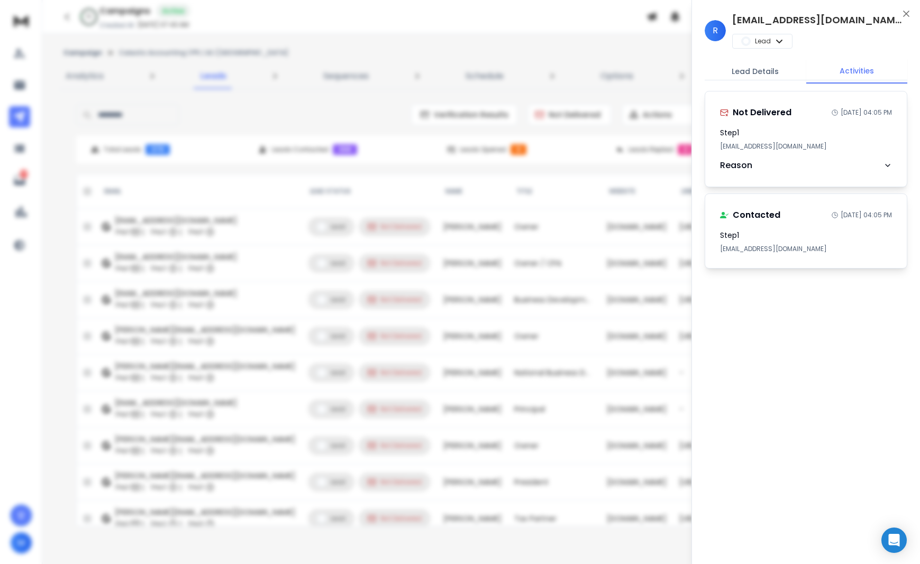
click at [855, 83] on button "Activities" at bounding box center [857, 71] width 102 height 24
click at [530, 295] on div at bounding box center [460, 282] width 920 height 564
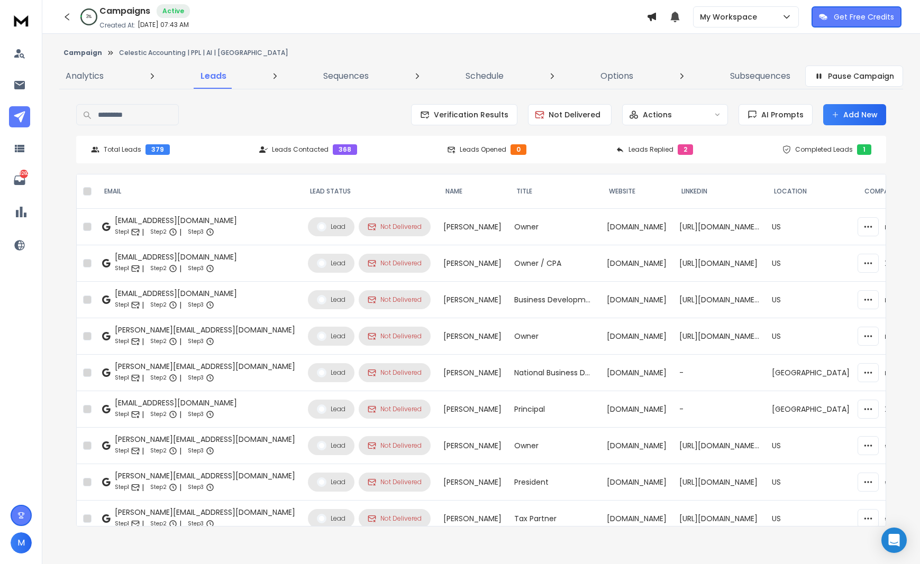
click at [465, 304] on td "Amy M" at bounding box center [472, 300] width 71 height 36
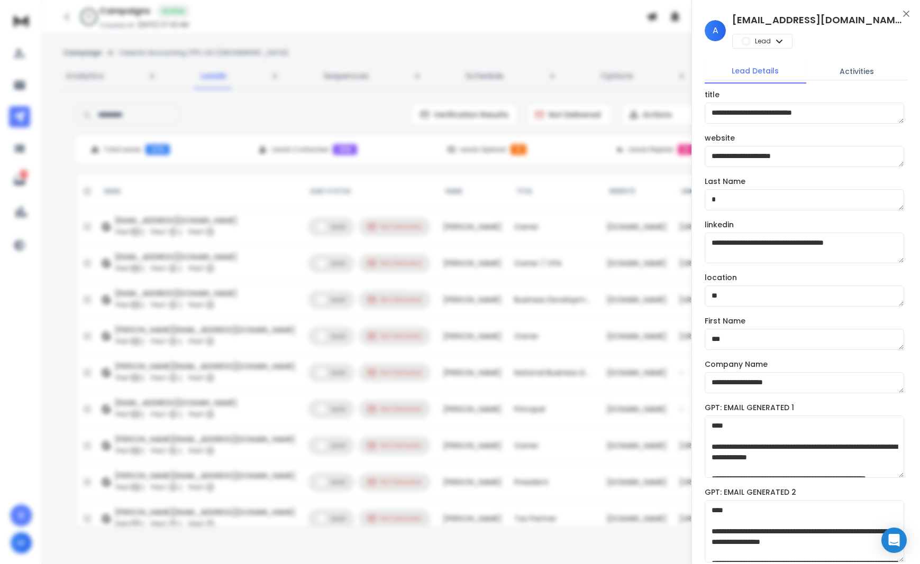
click at [856, 65] on button "Activities" at bounding box center [857, 71] width 102 height 23
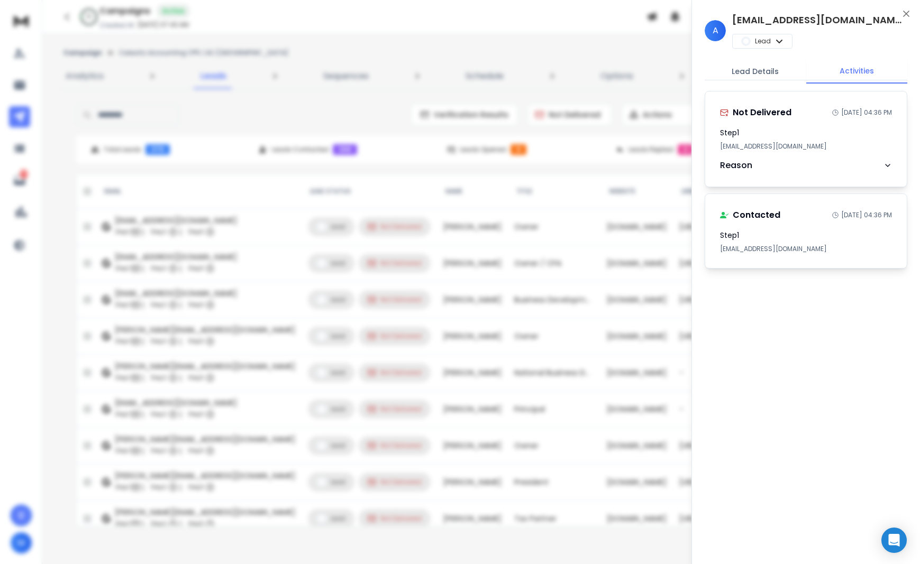
click at [564, 226] on div at bounding box center [460, 282] width 920 height 564
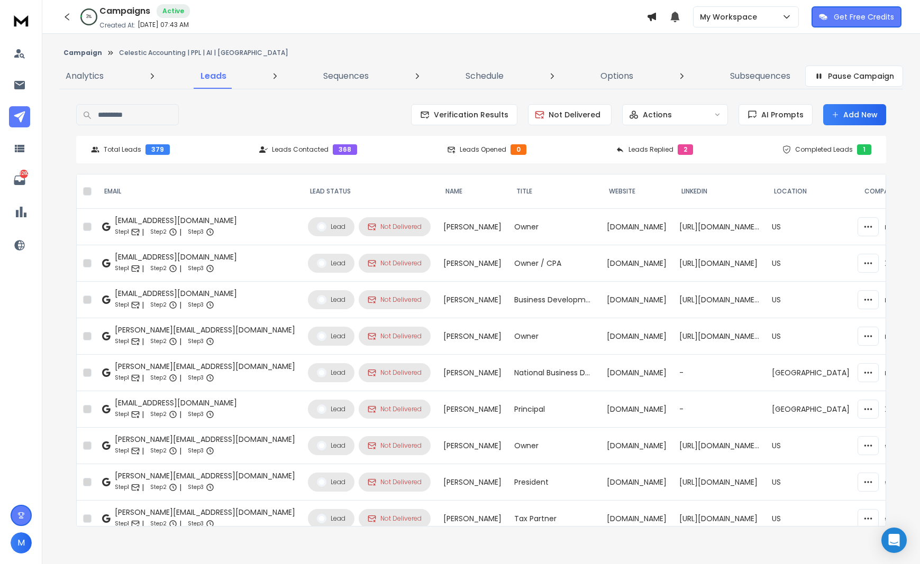
click at [508, 341] on td "Sandra Weaver" at bounding box center [472, 336] width 71 height 36
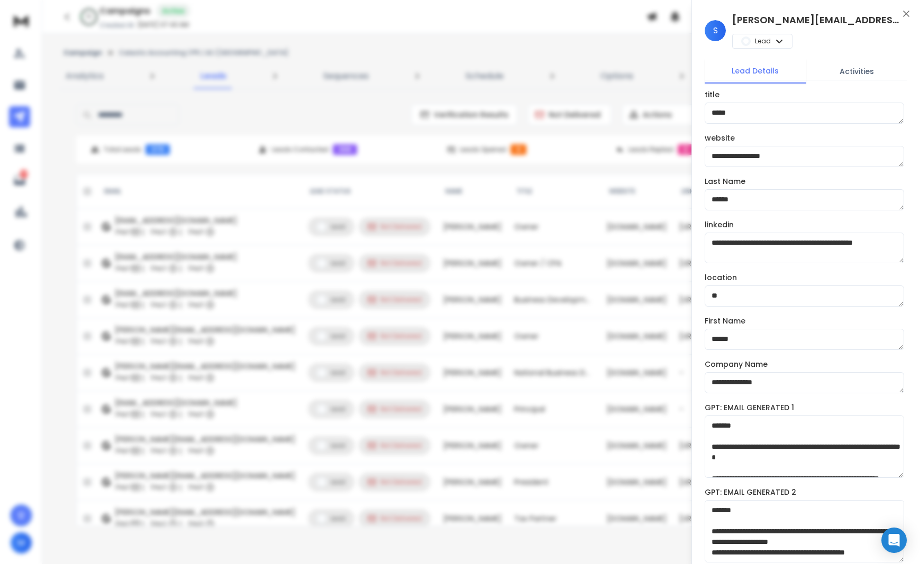
click at [867, 84] on div "**********" at bounding box center [805, 374] width 203 height 630
click at [867, 83] on button "Activities" at bounding box center [857, 71] width 102 height 23
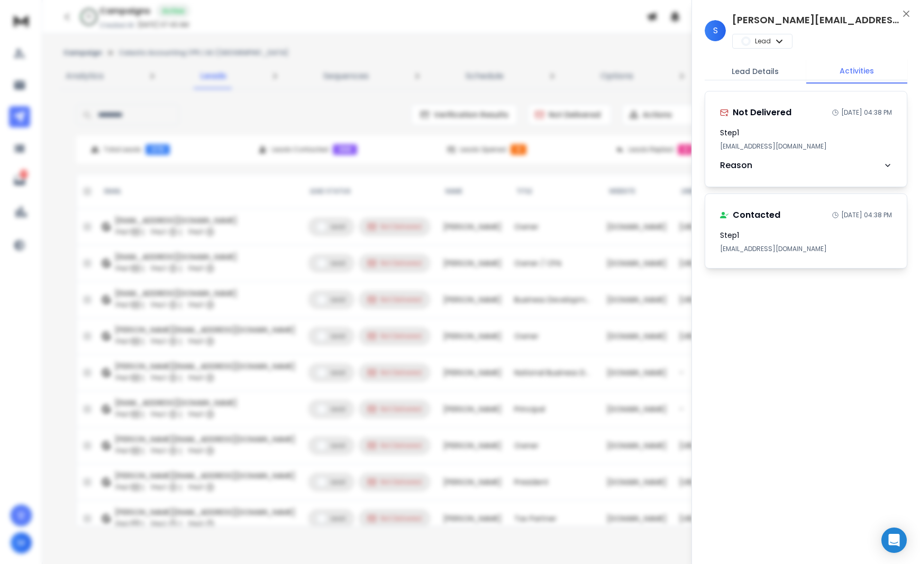
click at [616, 268] on div at bounding box center [460, 282] width 920 height 564
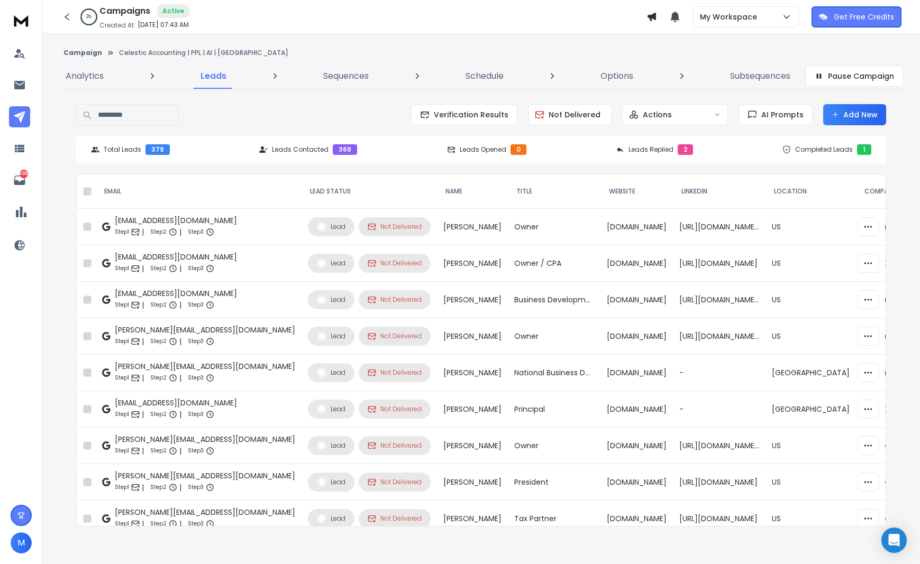
click at [508, 370] on td "Trina L." at bounding box center [472, 373] width 71 height 36
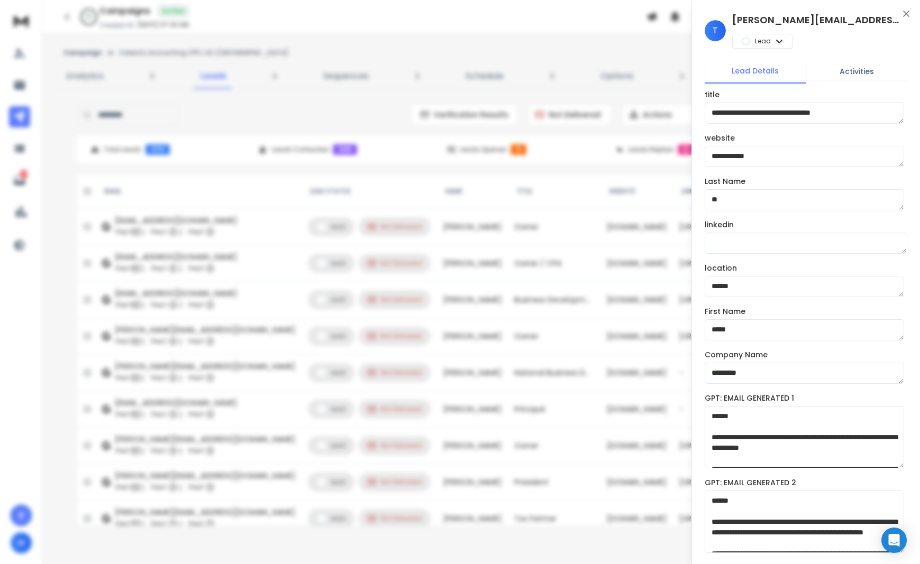
click at [856, 75] on button "Activities" at bounding box center [857, 71] width 102 height 23
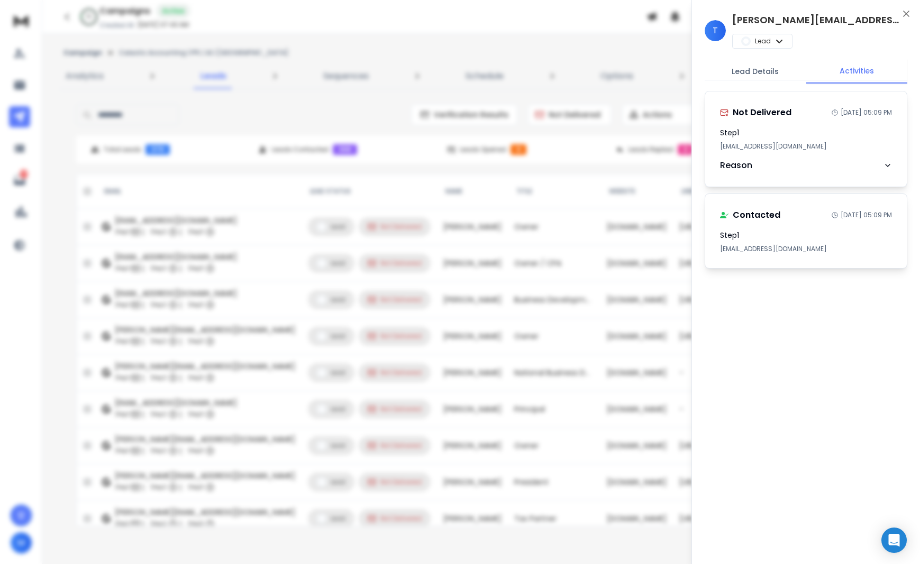
click at [560, 290] on div at bounding box center [460, 282] width 920 height 564
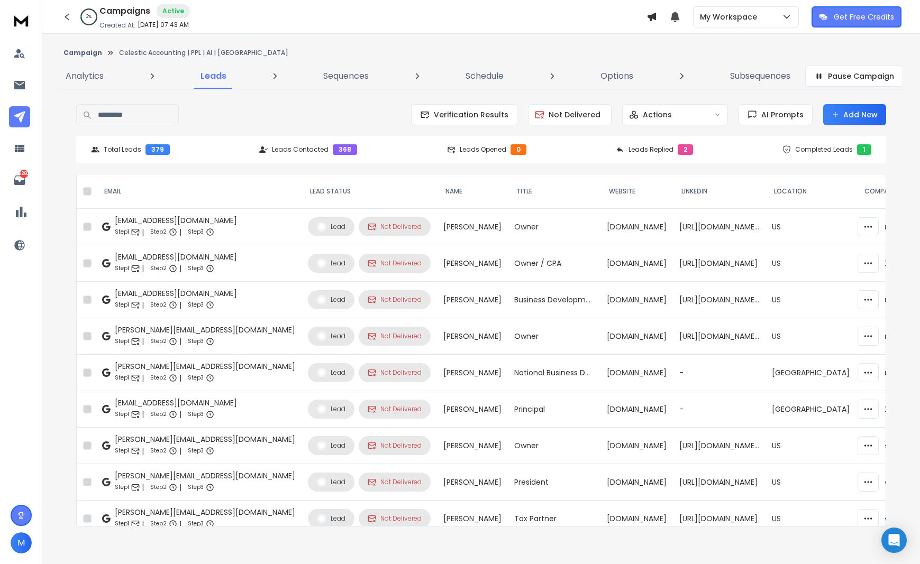
click at [500, 404] on td "Addison Mollon" at bounding box center [472, 409] width 71 height 36
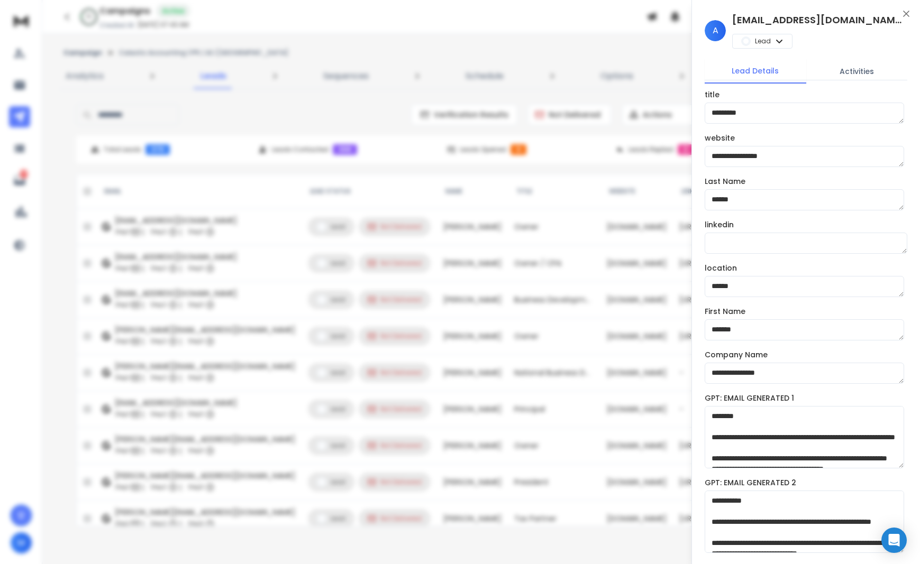
click at [837, 86] on div "**********" at bounding box center [805, 369] width 203 height 621
click at [837, 81] on button "Activities" at bounding box center [857, 71] width 102 height 23
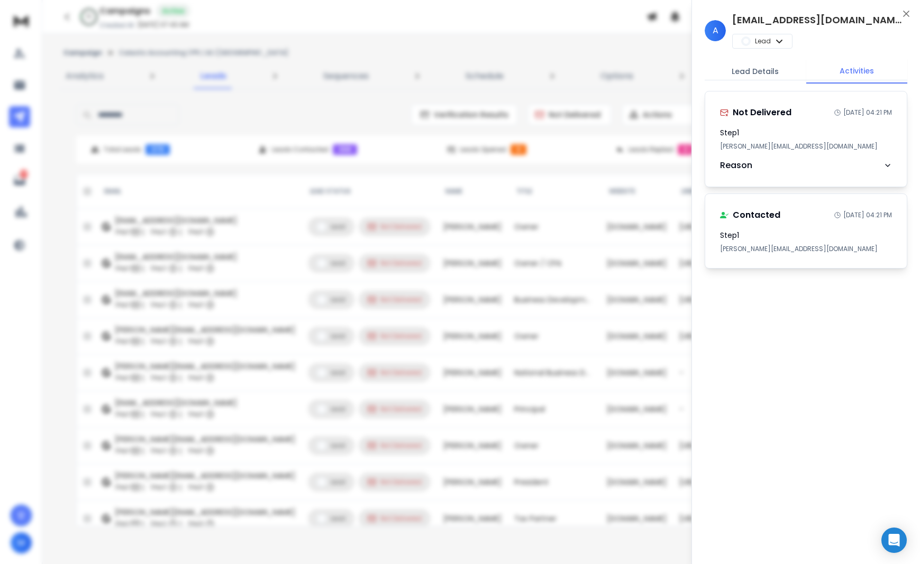
click at [500, 325] on div at bounding box center [460, 282] width 920 height 564
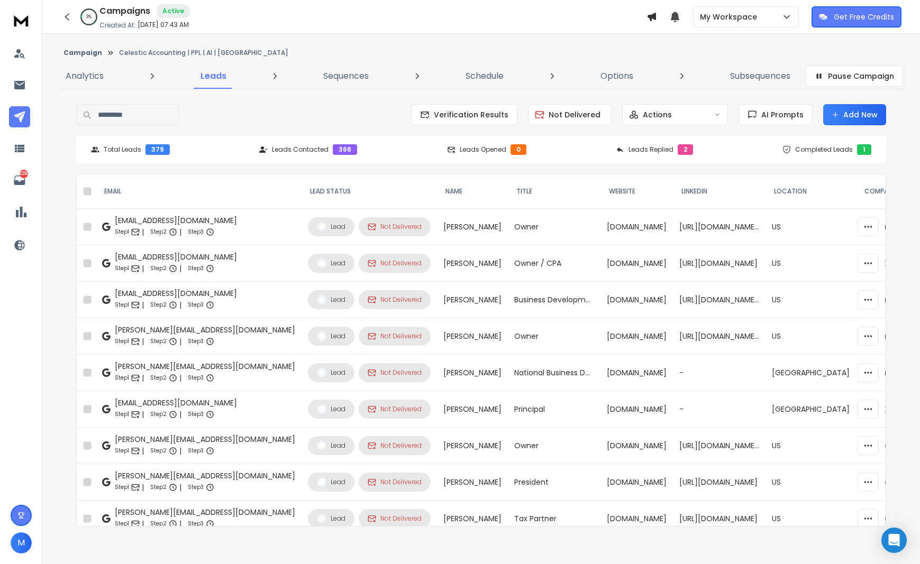
click at [508, 447] on td "Peter Soh" at bounding box center [472, 446] width 71 height 36
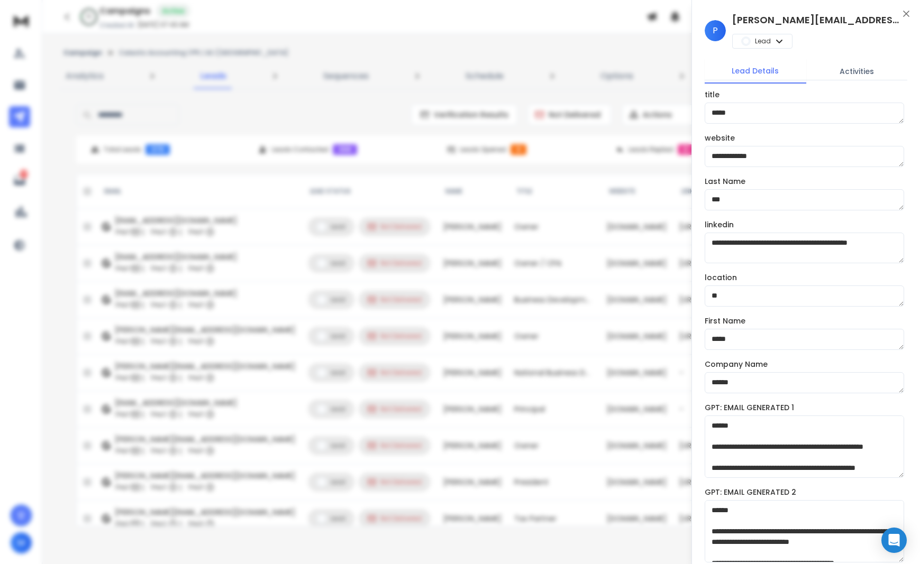
click at [835, 58] on div "**********" at bounding box center [805, 351] width 203 height 677
click at [838, 82] on button "Activities" at bounding box center [857, 71] width 102 height 23
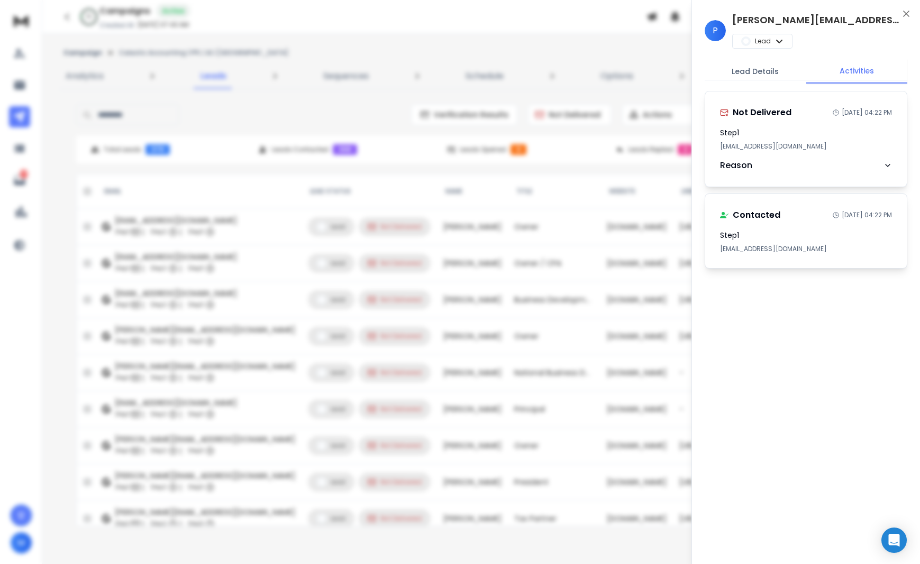
click at [516, 328] on div at bounding box center [460, 282] width 920 height 564
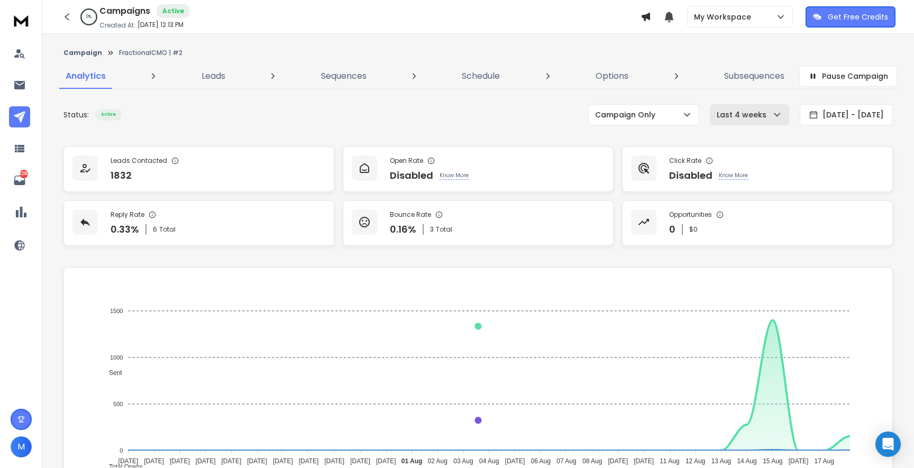
click at [717, 111] on p "Last 4 weeks" at bounding box center [744, 114] width 54 height 11
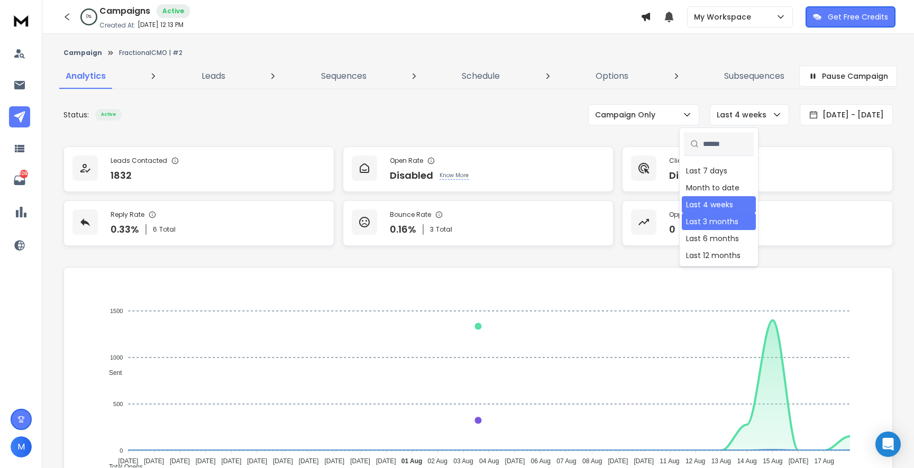
click at [707, 224] on div "Last 3 months" at bounding box center [712, 221] width 52 height 11
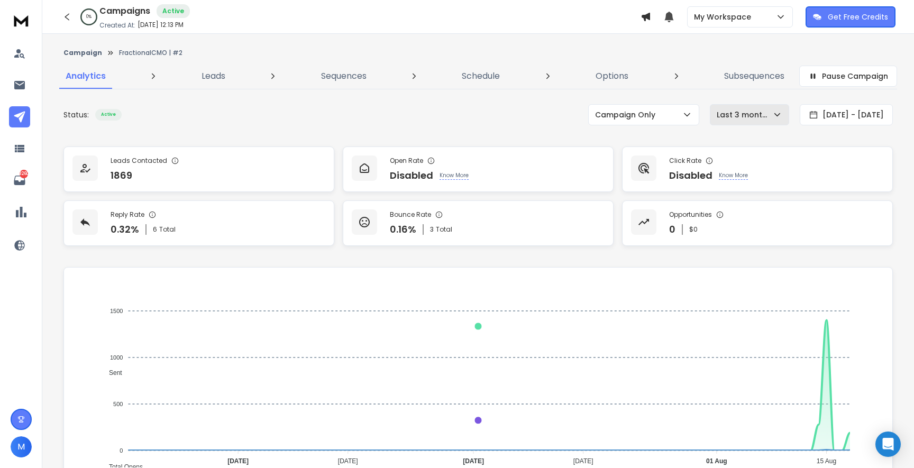
click at [710, 107] on button "Last 3 months" at bounding box center [749, 114] width 79 height 21
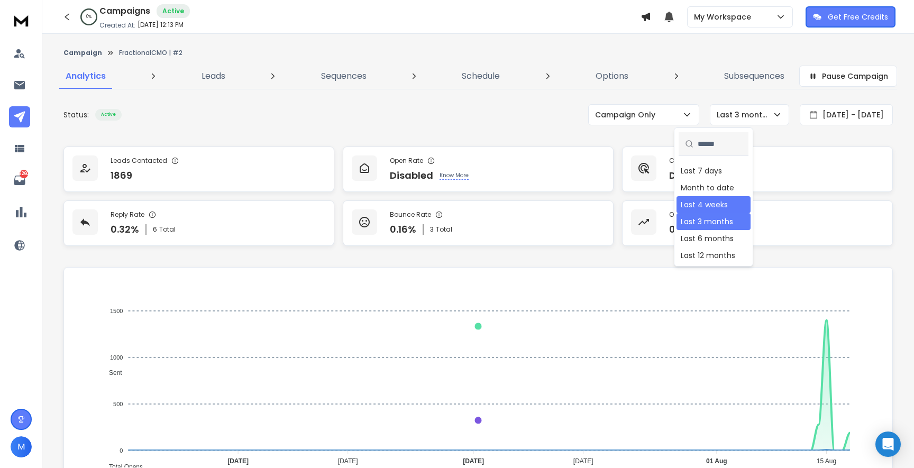
click at [689, 203] on div "Last 4 weeks" at bounding box center [704, 204] width 47 height 11
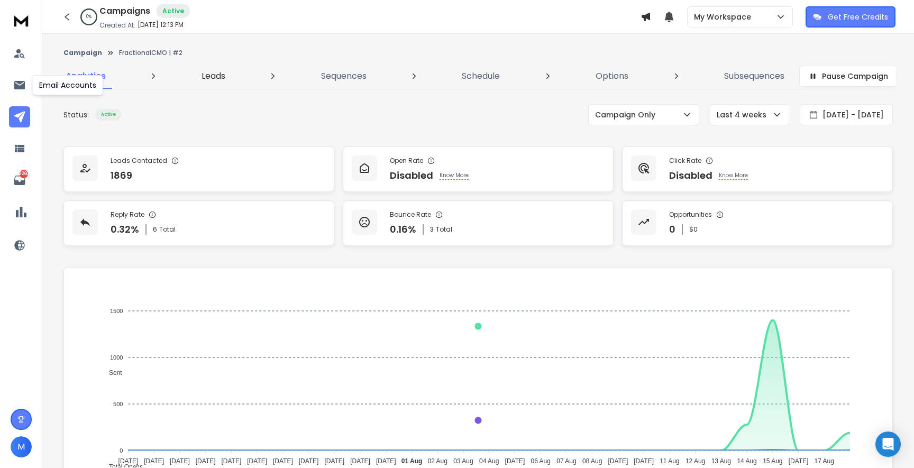
click at [200, 70] on link "Leads" at bounding box center [213, 75] width 36 height 25
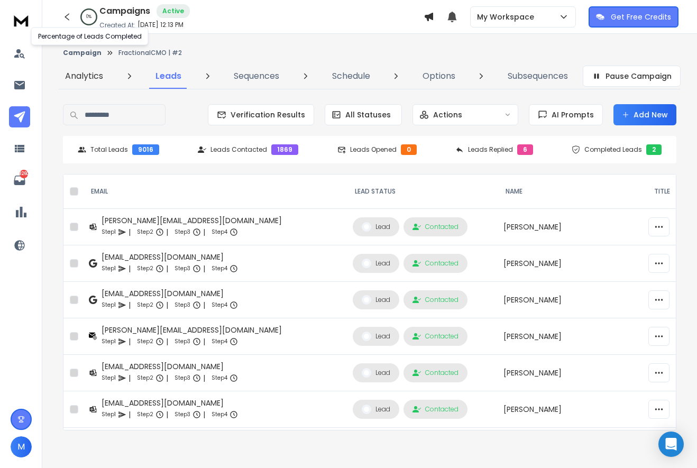
click at [83, 77] on p "Analytics" at bounding box center [84, 76] width 38 height 13
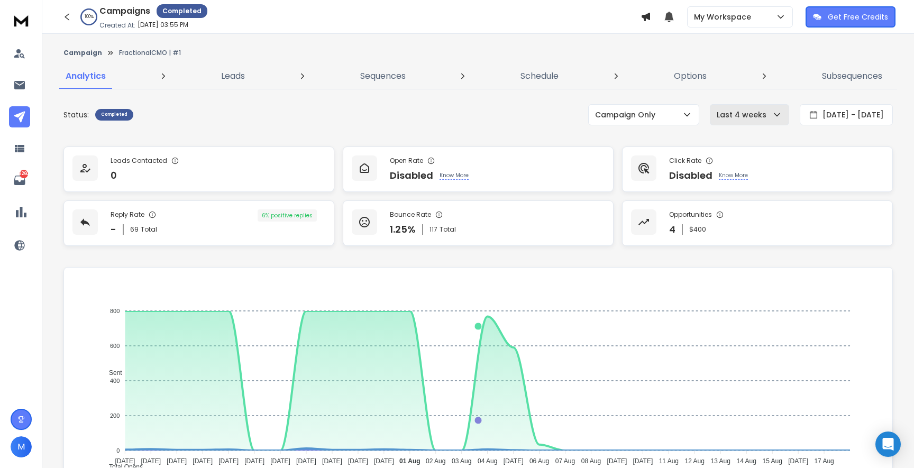
click at [717, 113] on p "Last 4 weeks" at bounding box center [744, 114] width 54 height 11
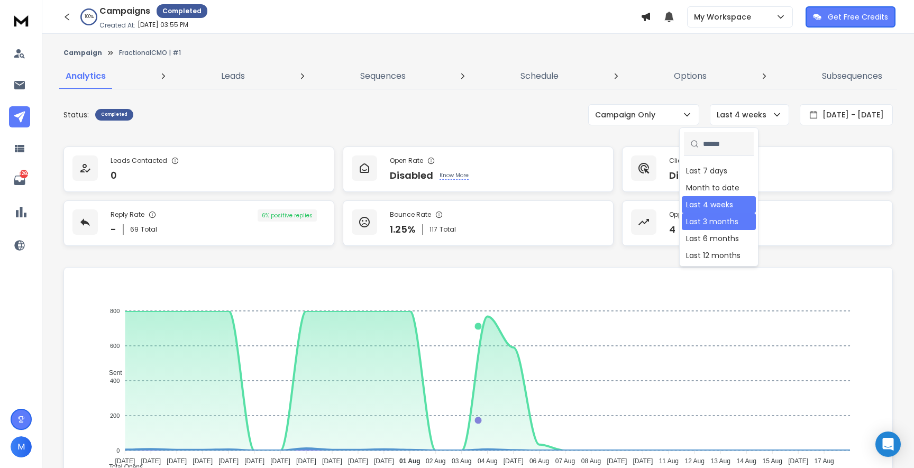
click at [703, 225] on div "Last 3 months" at bounding box center [712, 221] width 52 height 11
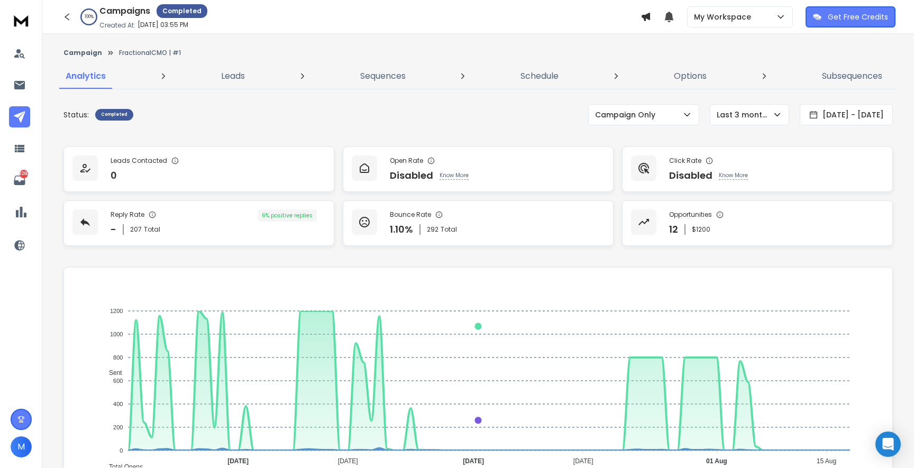
click at [706, 125] on div "Status: Completed Campaign Only Last 3 months [DATE] - [DATE] Leads Contacted 0…" at bounding box center [477, 465] width 829 height 722
click at [717, 120] on p "Last 3 months" at bounding box center [745, 114] width 56 height 11
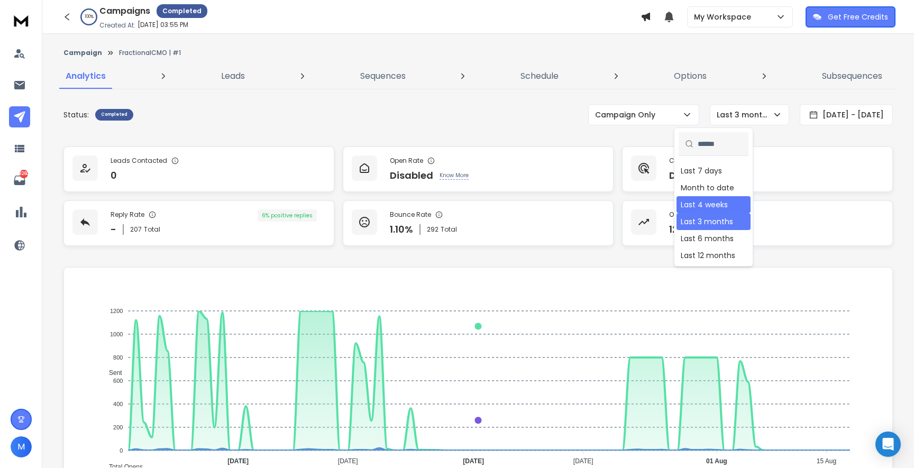
click at [711, 203] on div "Last 4 weeks" at bounding box center [704, 204] width 47 height 11
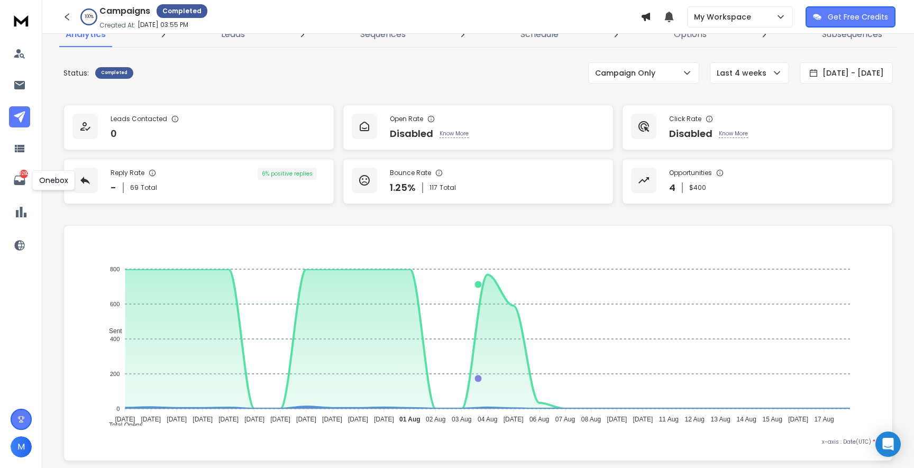
scroll to position [6, 0]
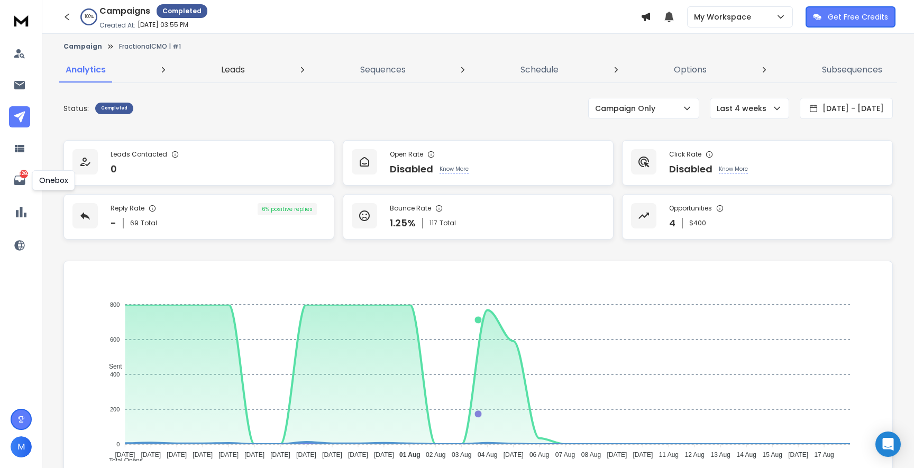
click at [215, 74] on link "Leads" at bounding box center [233, 69] width 36 height 25
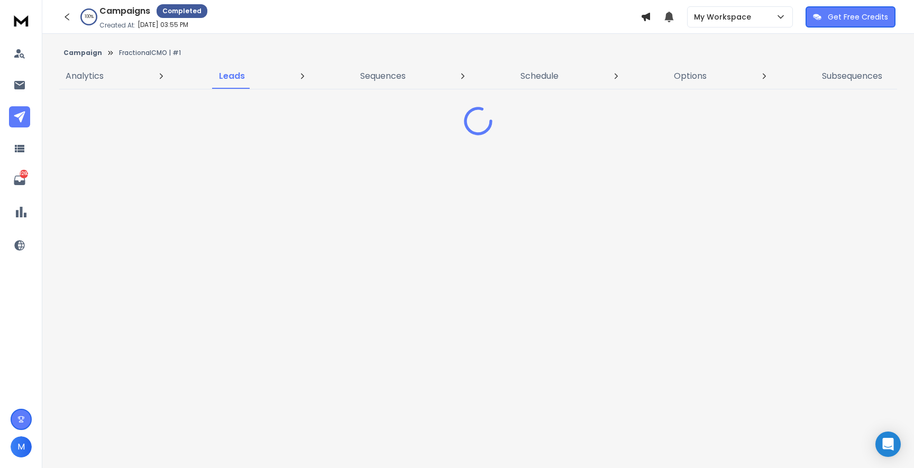
click at [218, 74] on link "Leads" at bounding box center [232, 75] width 39 height 25
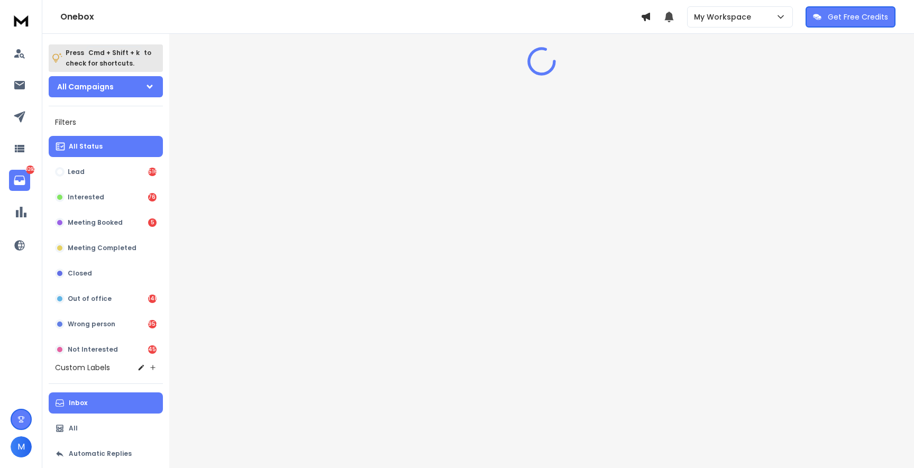
click at [108, 81] on h1 "All Campaigns" at bounding box center [85, 86] width 57 height 11
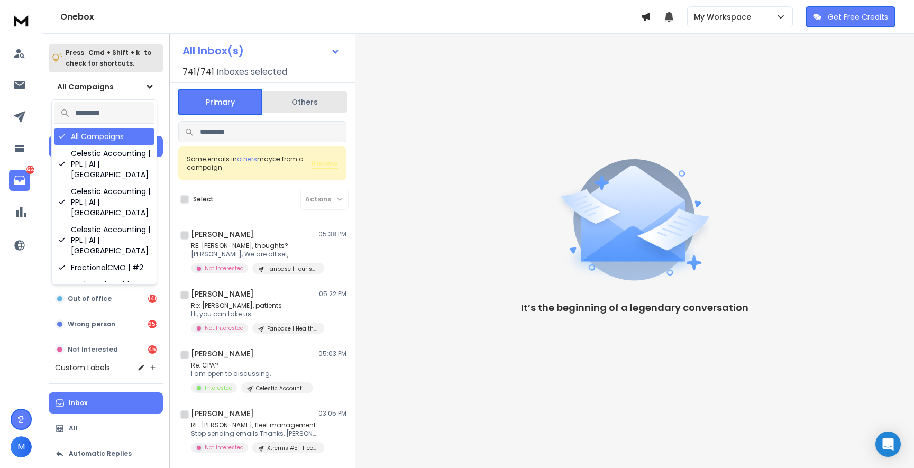
click at [93, 132] on div "All Campaigns" at bounding box center [104, 136] width 100 height 17
click at [103, 115] on input at bounding box center [104, 112] width 100 height 21
type input "*****"
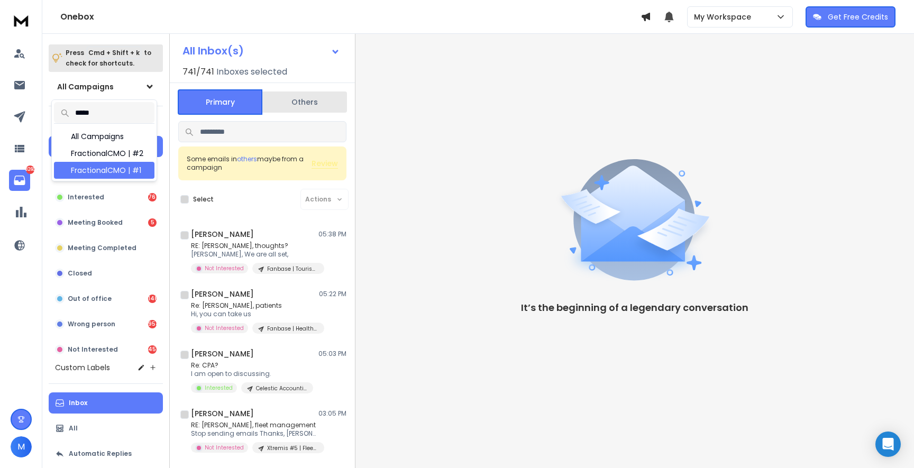
click at [99, 165] on div "FractionalCMO | #1" at bounding box center [104, 170] width 100 height 17
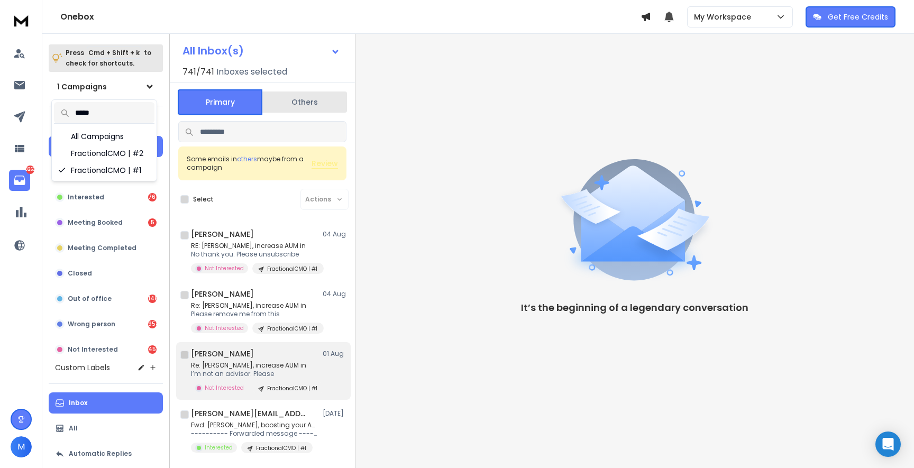
click at [276, 392] on div "FractionalCMO | #1" at bounding box center [287, 387] width 71 height 11
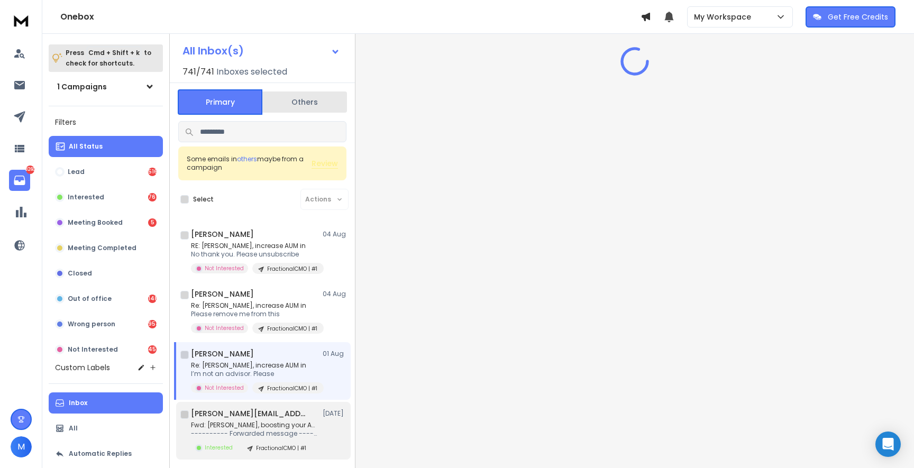
click at [276, 435] on p "---------- Forwarded message --------- From: Brian" at bounding box center [254, 433] width 127 height 8
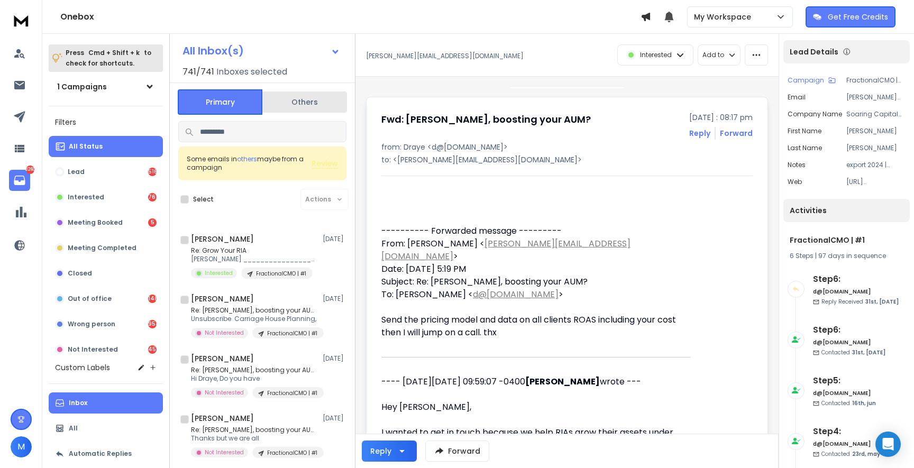
scroll to position [17, 0]
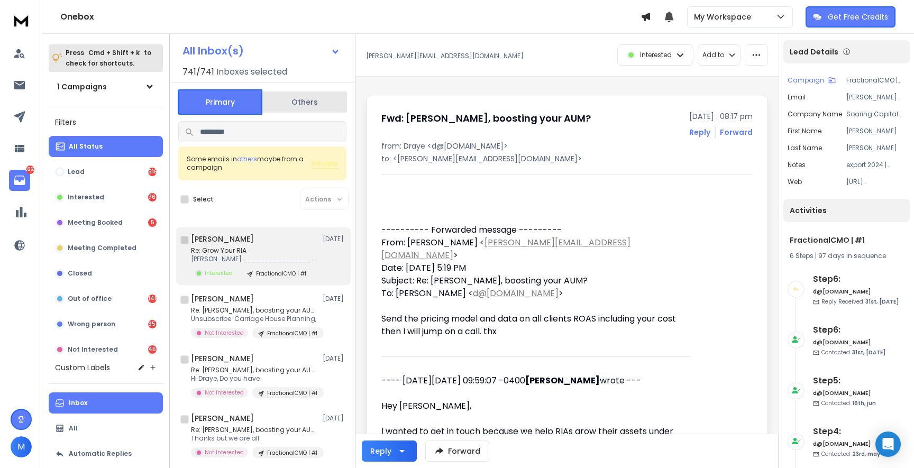
click at [292, 245] on div "Jonathan Heimowitz 29 Jul Re: Grow Your RIA Jonathan Heimowitz ________________…" at bounding box center [268, 256] width 155 height 45
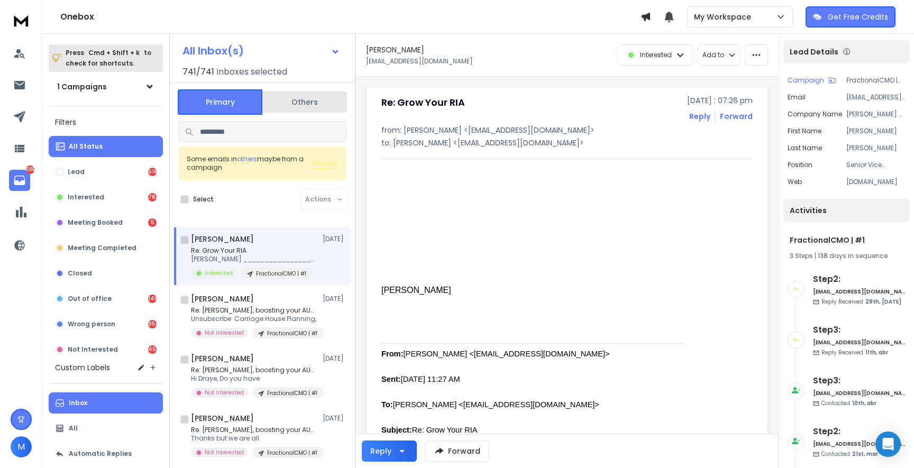
scroll to position [0, 0]
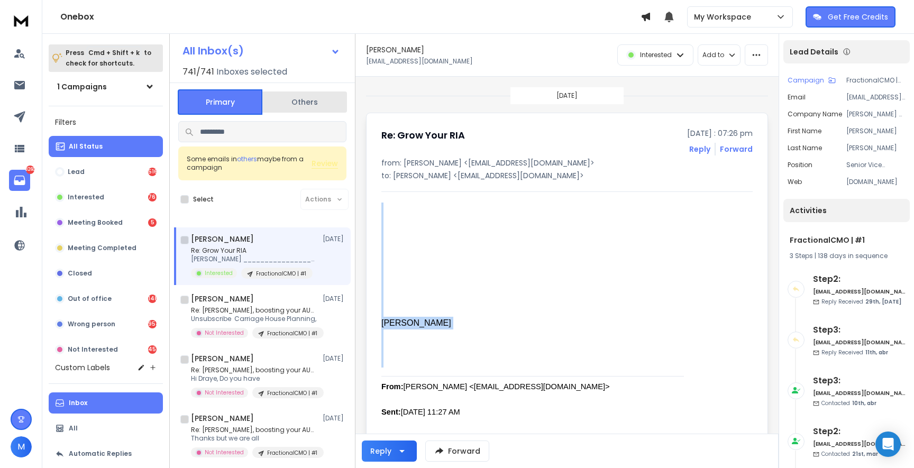
drag, startPoint x: 396, startPoint y: 224, endPoint x: 487, endPoint y: 382, distance: 182.2
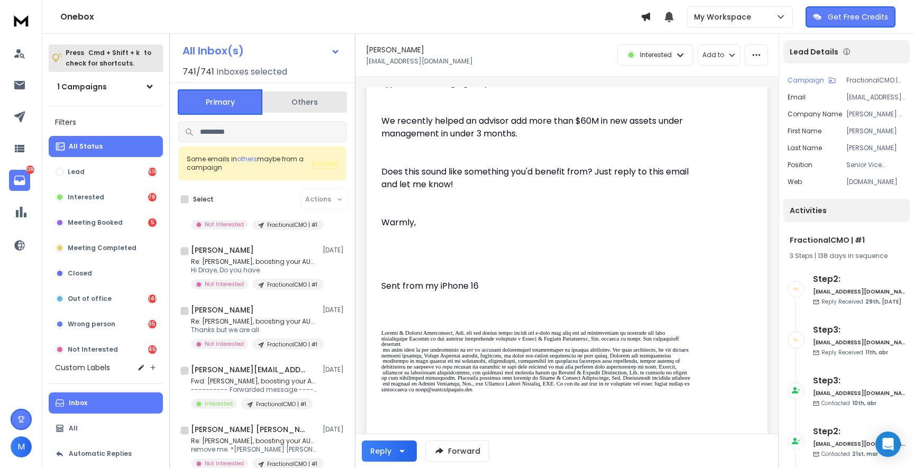
scroll to position [736, 0]
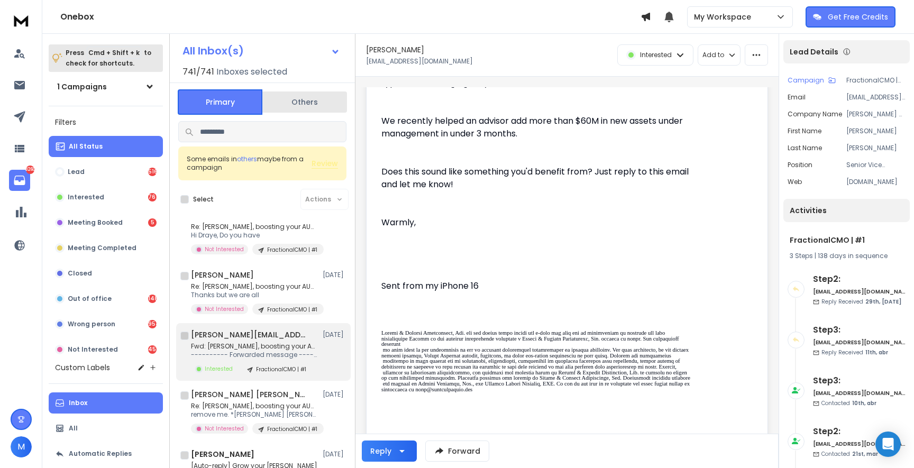
click at [295, 335] on h1 "Andrea@FractionalCMO.com" at bounding box center [249, 334] width 116 height 11
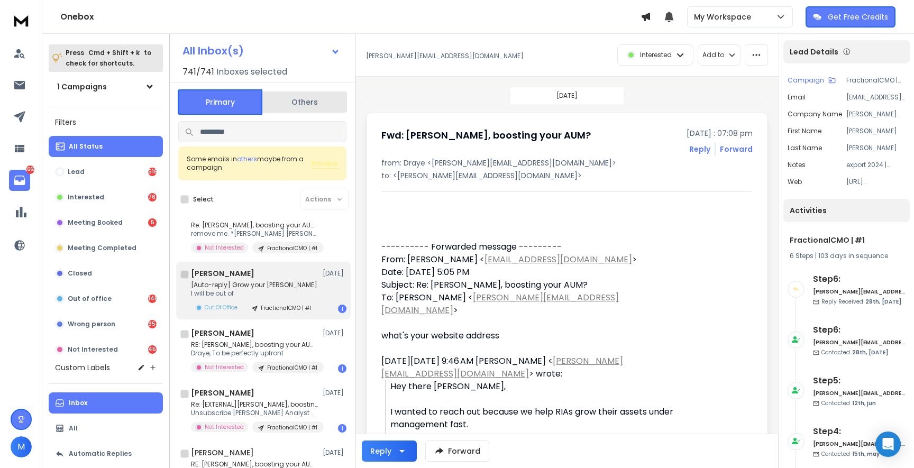
scroll to position [954, 0]
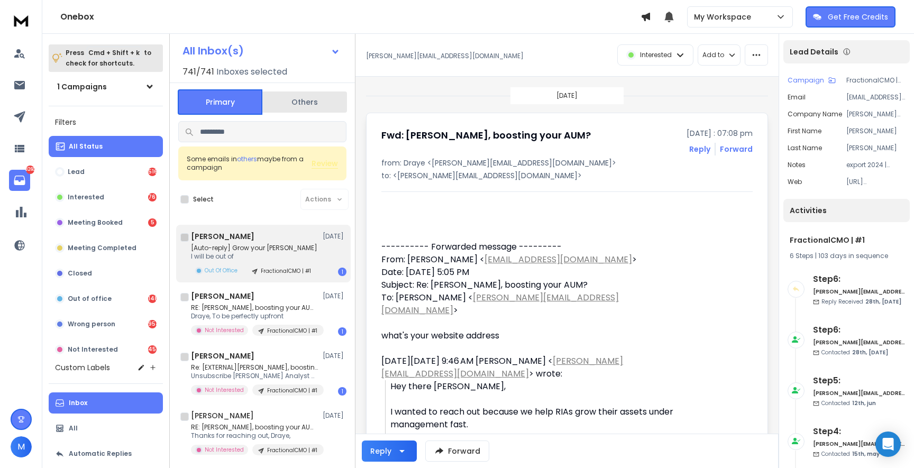
click at [303, 270] on p "FractionalCMO | #1" at bounding box center [286, 271] width 50 height 8
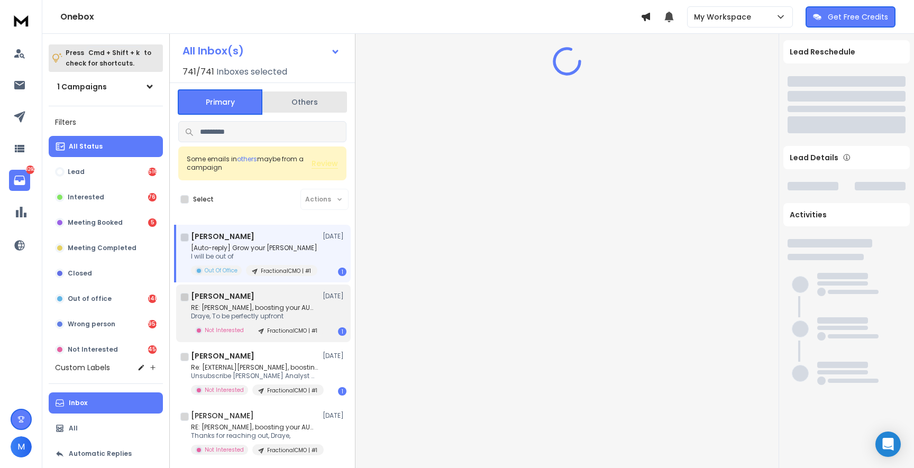
click at [303, 322] on div "RE: Warren, boosting your AUM? Draye, To be perfectly upfront Not Interested Fr…" at bounding box center [257, 320] width 133 height 32
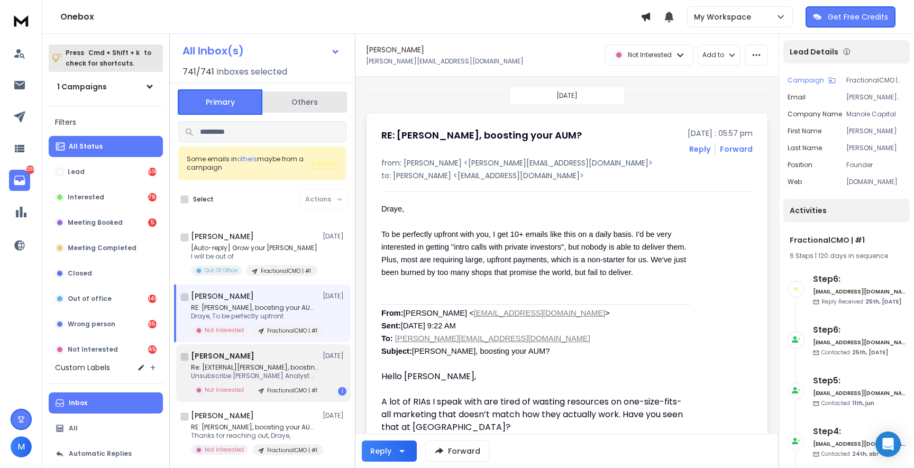
click at [305, 353] on div "Ryan Aylward 24 Jul" at bounding box center [268, 356] width 155 height 11
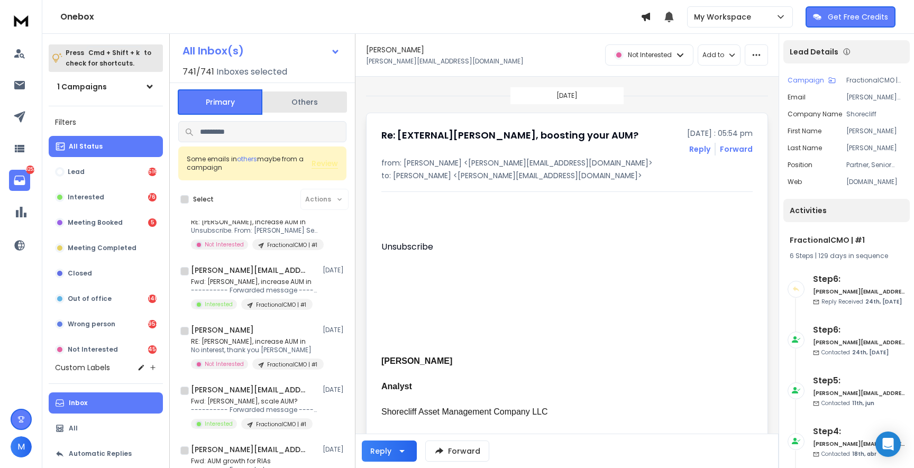
scroll to position [1286, 0]
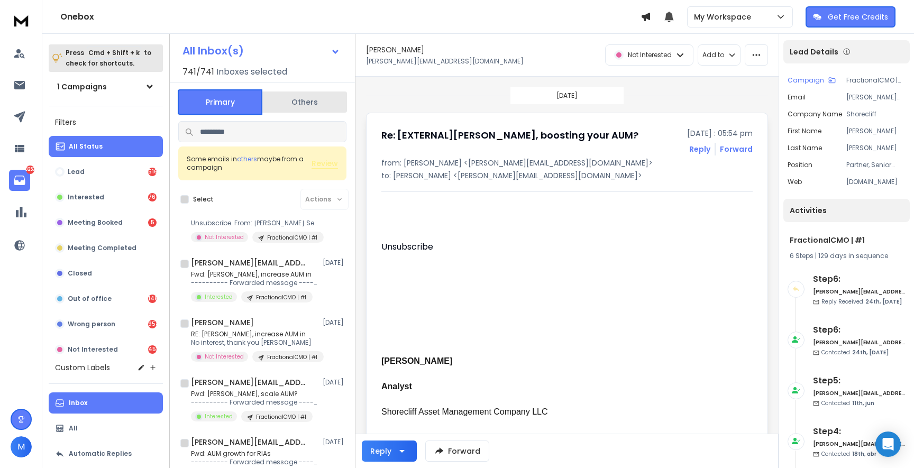
click at [320, 296] on div "Fwd: Mark, increase AUM in ---------- Forwarded message --------- From: Mark In…" at bounding box center [268, 286] width 155 height 32
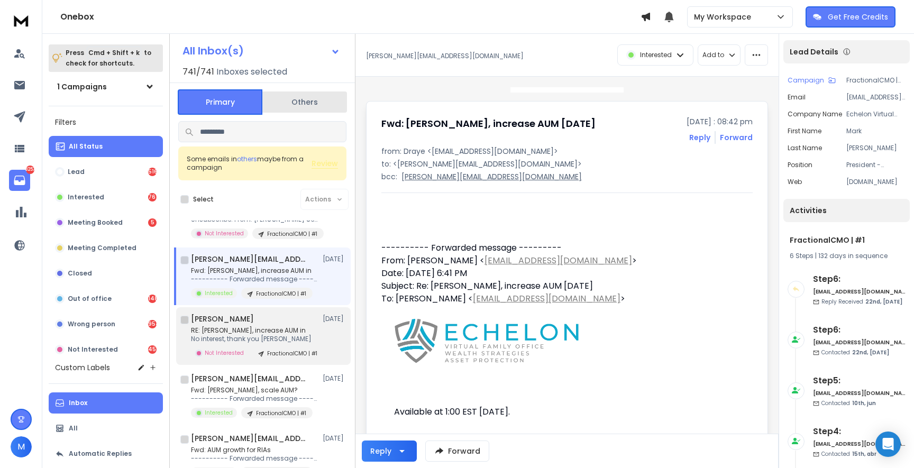
scroll to position [1280, 0]
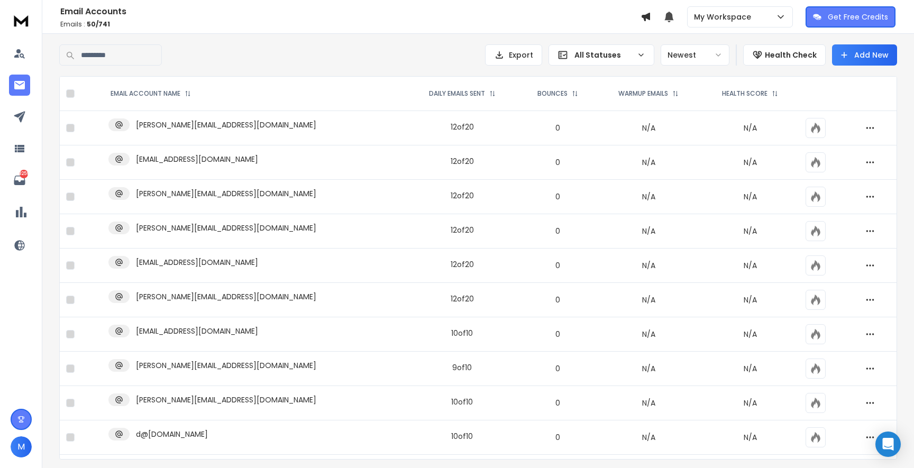
click at [141, 59] on input at bounding box center [110, 54] width 103 height 21
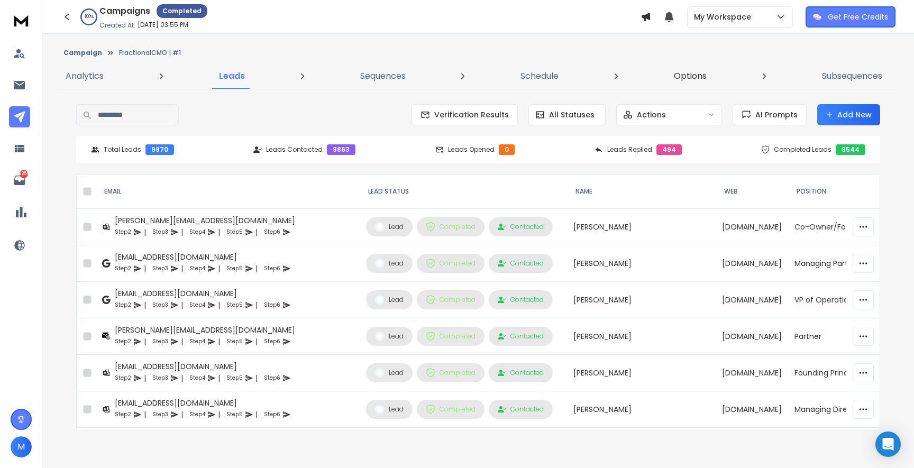
click at [695, 76] on p "Options" at bounding box center [690, 76] width 33 height 13
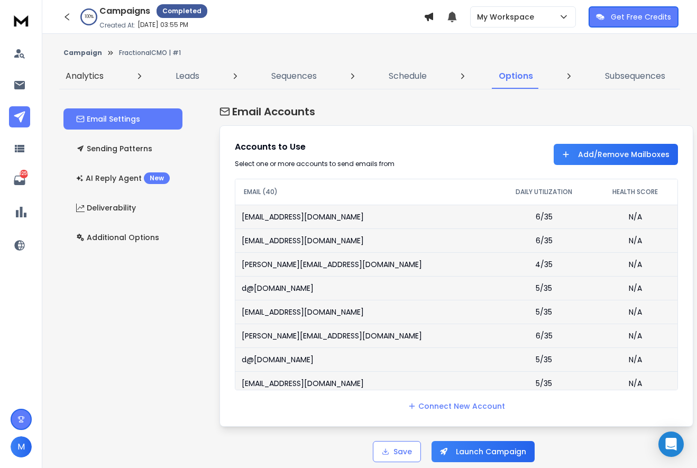
click at [84, 86] on link "Analytics" at bounding box center [84, 75] width 51 height 25
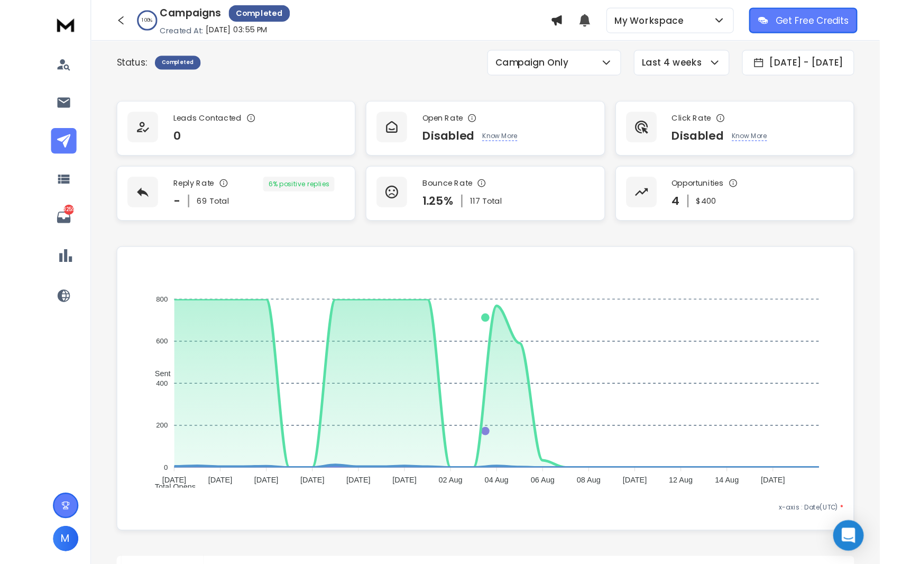
scroll to position [61, 0]
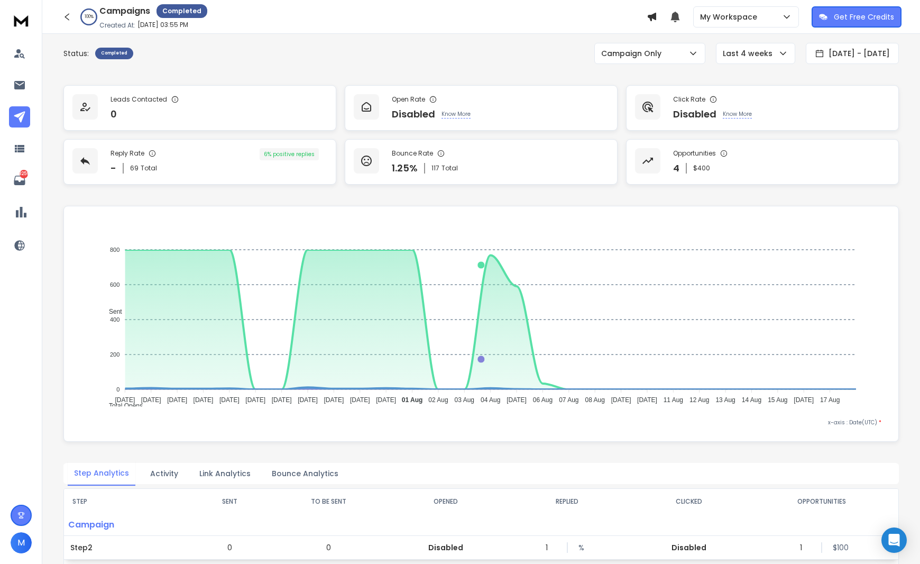
click at [344, 64] on div "Status: Completed Campaign Only Last 4 weeks 21 Jul 2025 - 18 Aug 2025 Leads Co…" at bounding box center [481, 348] width 836 height 611
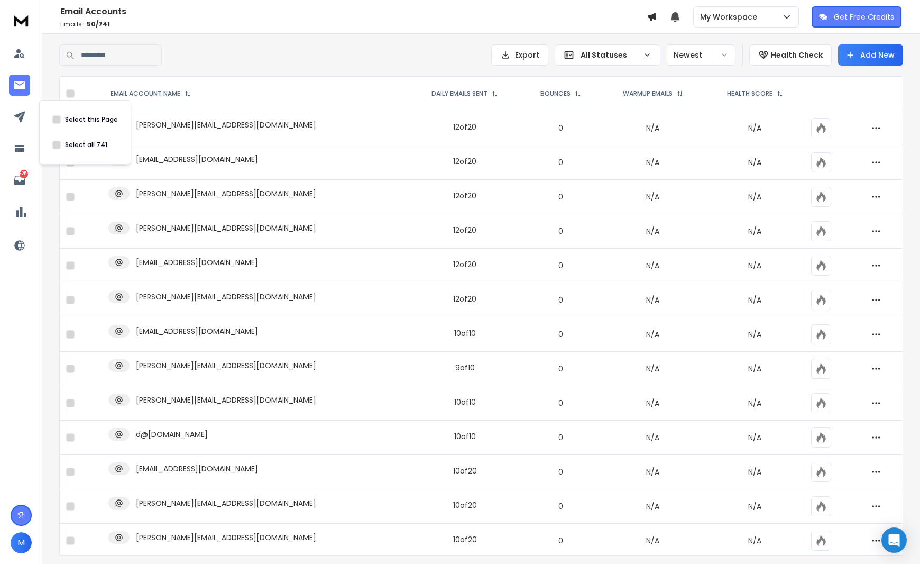
click at [30, 111] on div at bounding box center [21, 118] width 24 height 25
click at [29, 111] on link at bounding box center [19, 116] width 21 height 21
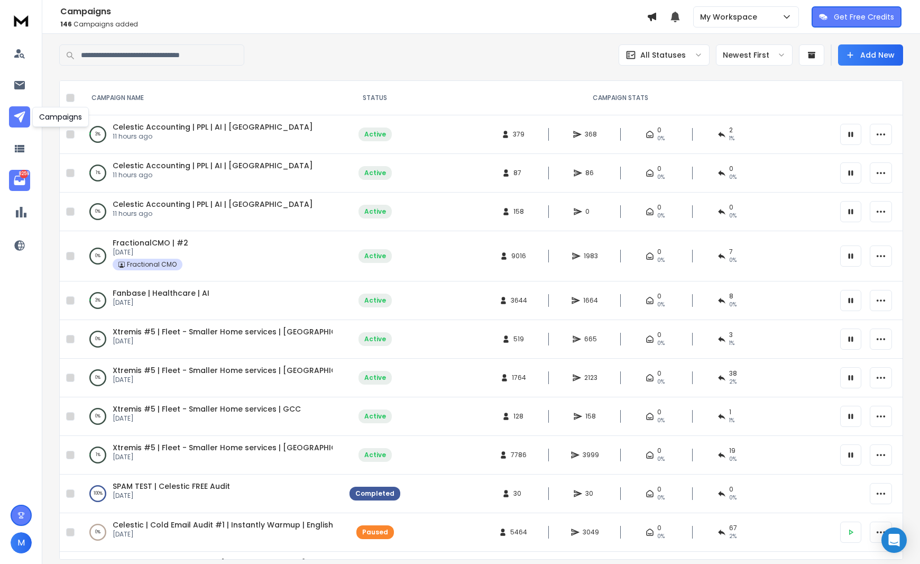
click at [29, 175] on link "8259" at bounding box center [19, 180] width 21 height 21
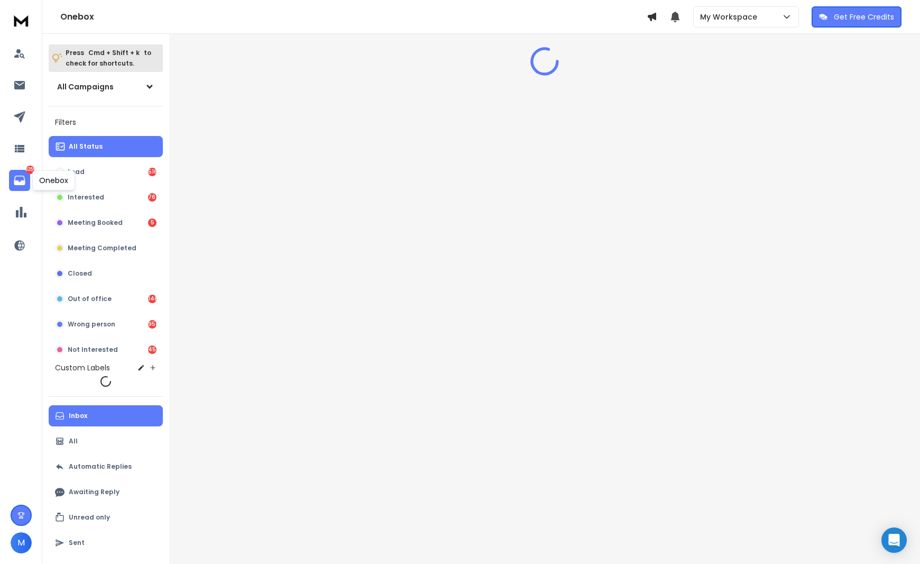
click at [26, 177] on link "8259" at bounding box center [19, 180] width 21 height 21
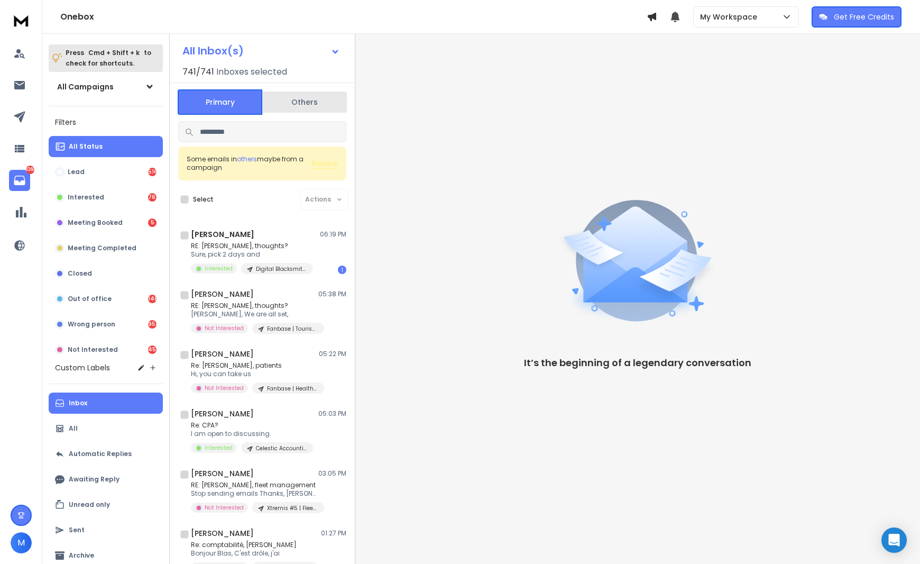
click at [258, 214] on div "Some emails in others maybe from a campaign Review Select Actions Joe Ventura 0…" at bounding box center [262, 377] width 185 height 521
click at [258, 226] on div "Joe Ventura 06:19 PM RE: Joseph, thoughts? Sure, pick 2 days and Interested Dig…" at bounding box center [263, 252] width 175 height 58
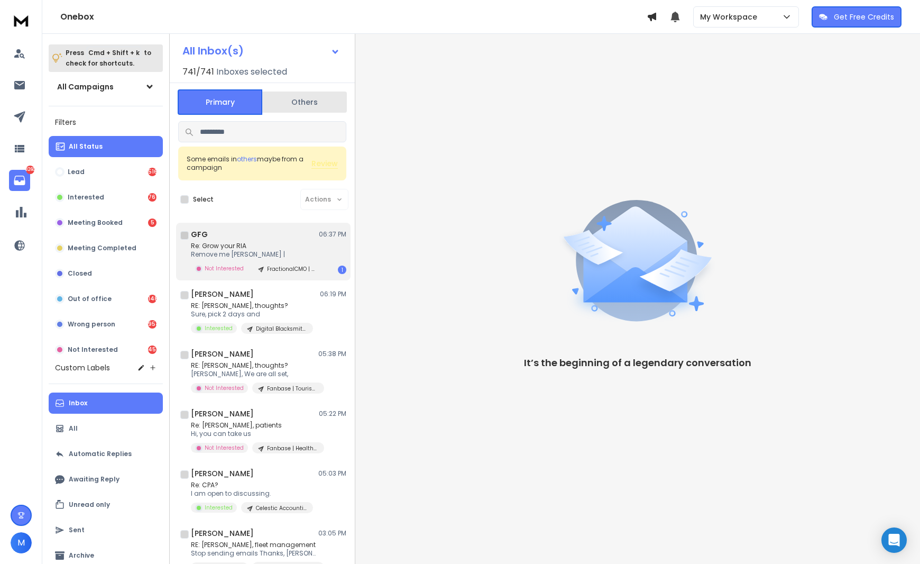
click at [325, 269] on div "Re: Grow your RIA Remove me [PERSON_NAME] | Not Interested FractionalCMO | #2 1" at bounding box center [268, 258] width 155 height 32
